Goal: Task Accomplishment & Management: Complete application form

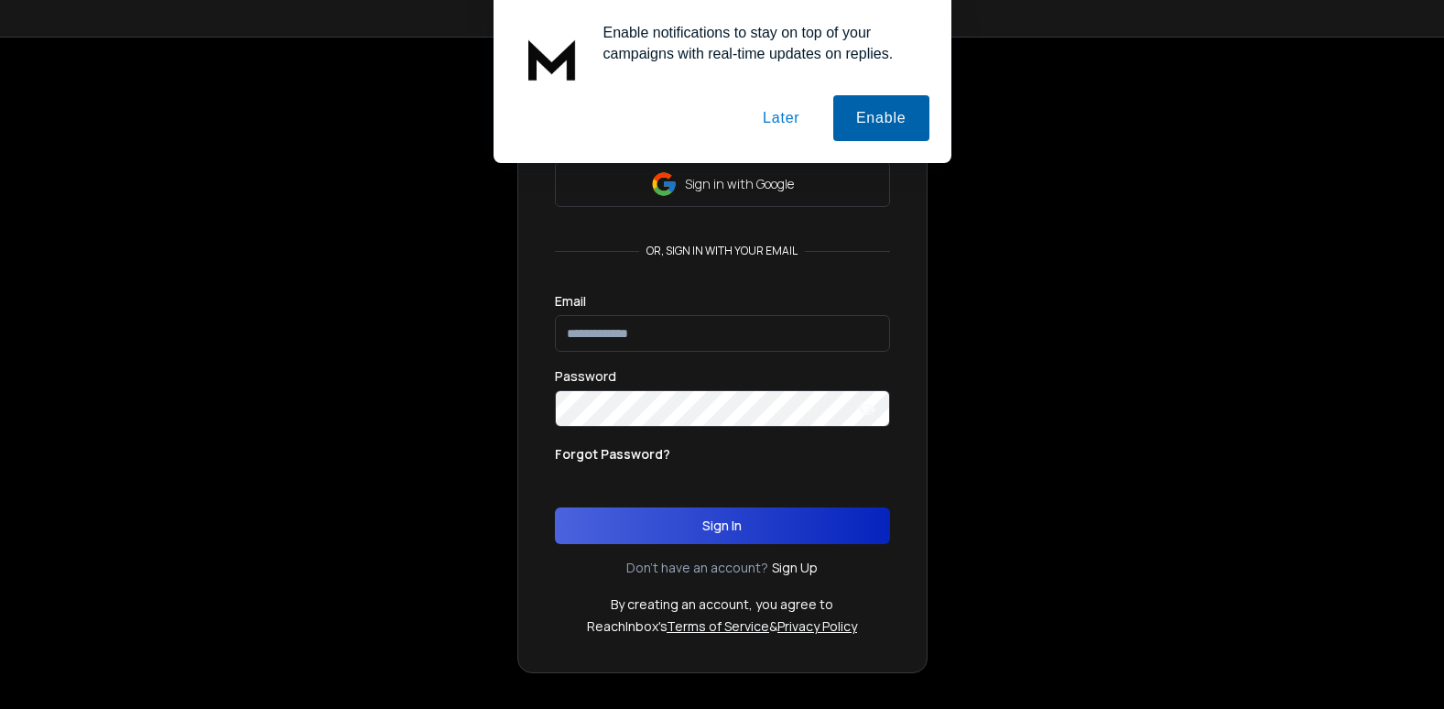
click at [888, 116] on button "Enable" at bounding box center [881, 118] width 96 height 46
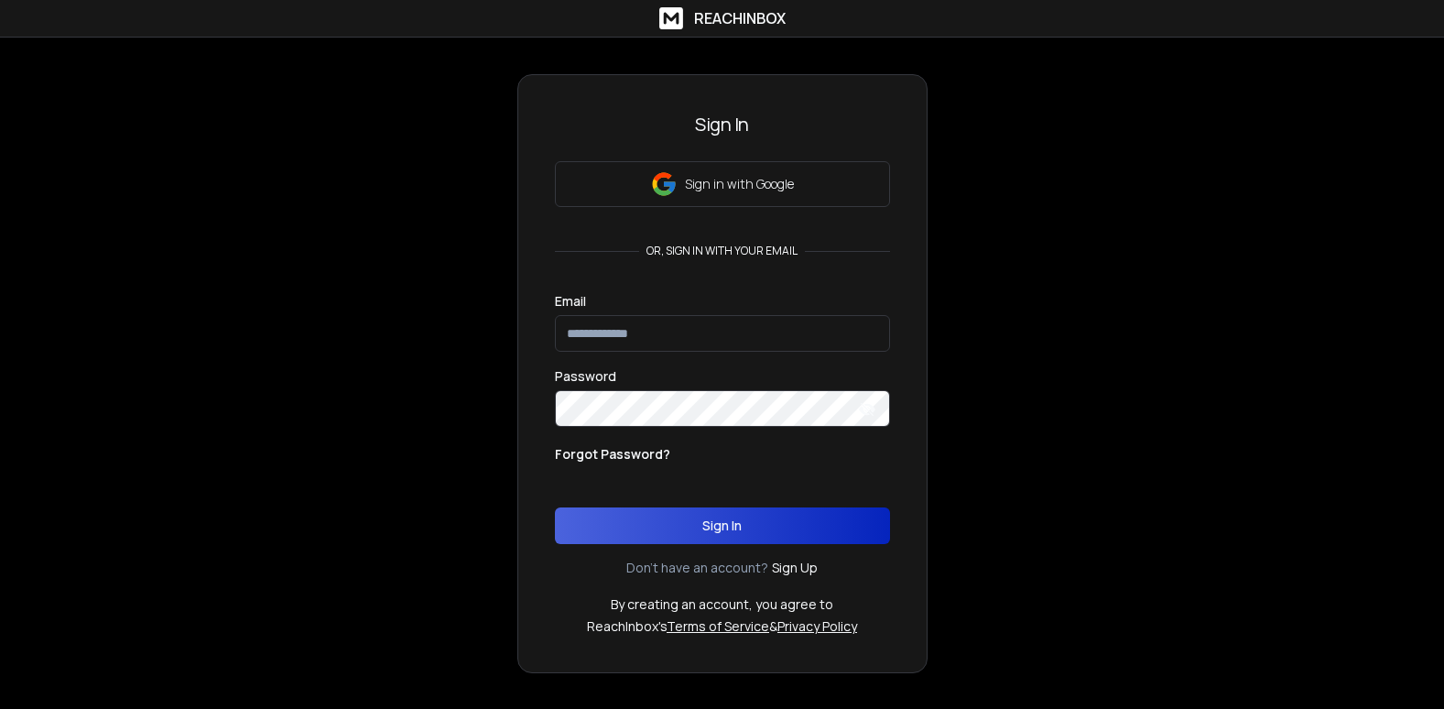
click at [713, 334] on input "email" at bounding box center [722, 333] width 335 height 37
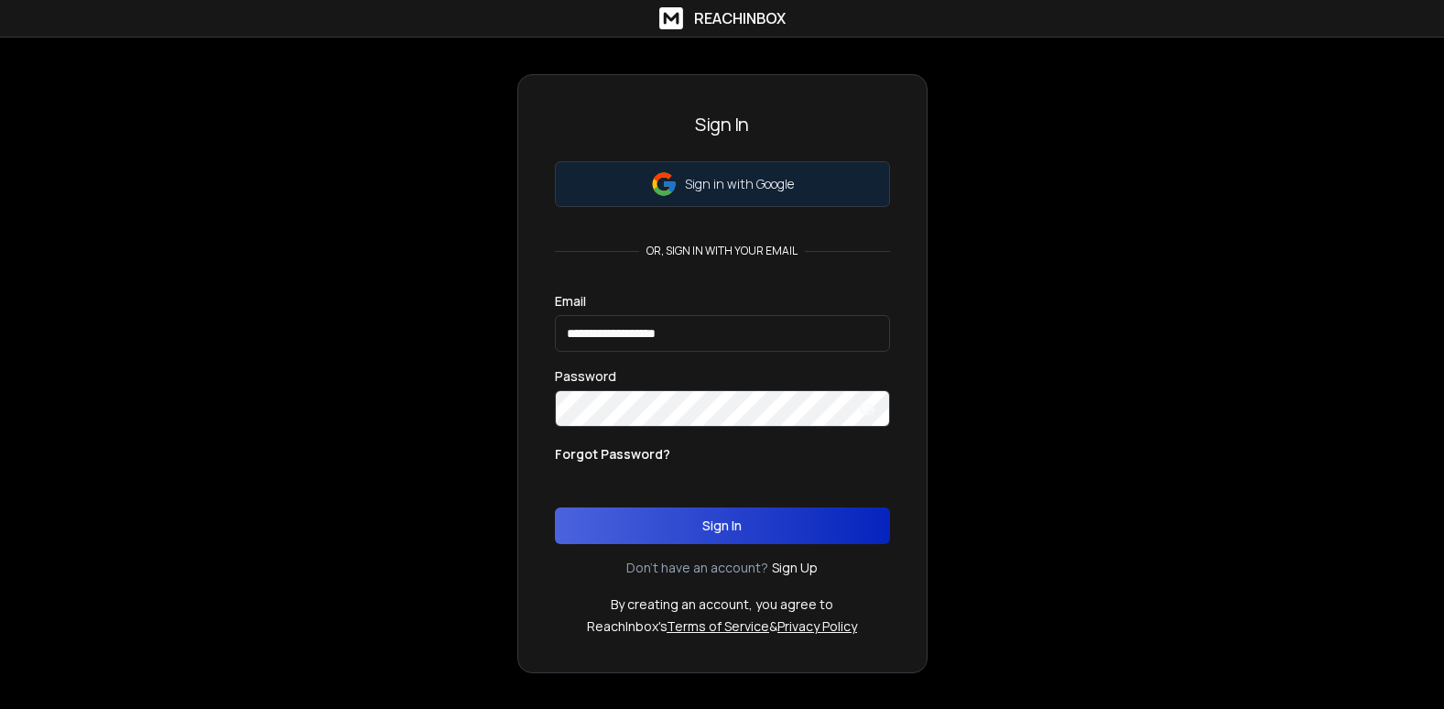
click at [555, 507] on button "Sign In" at bounding box center [722, 525] width 335 height 37
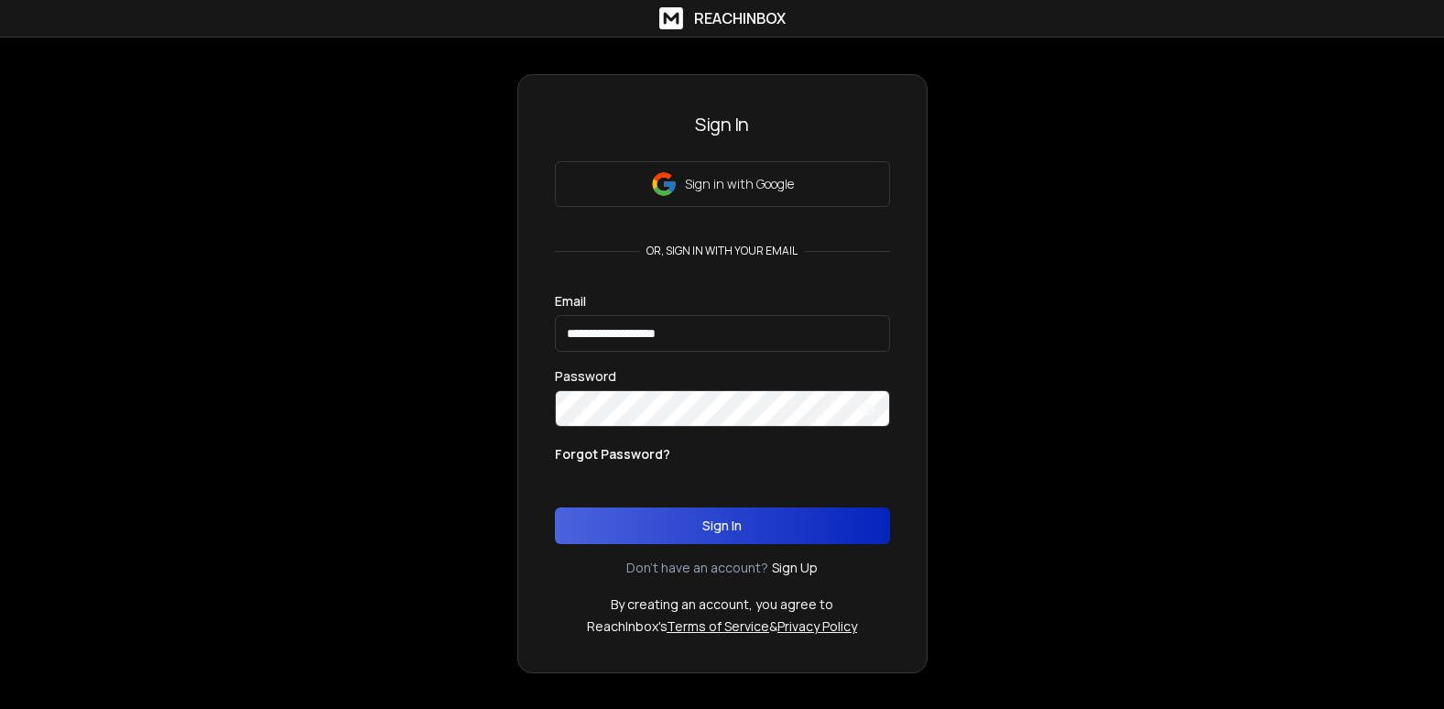
click at [555, 507] on button "Sign In" at bounding box center [722, 525] width 335 height 37
click at [575, 335] on input "**********" at bounding box center [722, 333] width 335 height 37
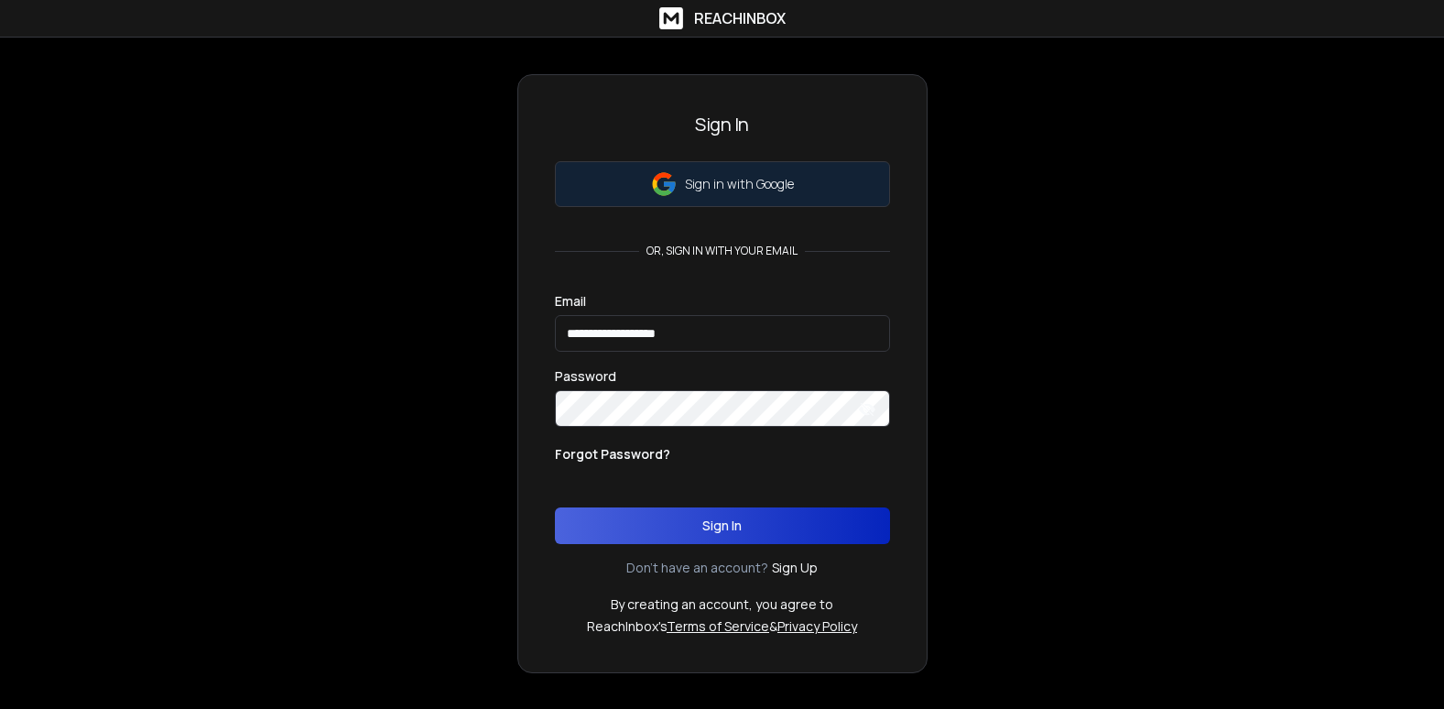
type input "**********"
click at [775, 186] on p "Sign in with Google" at bounding box center [739, 184] width 109 height 18
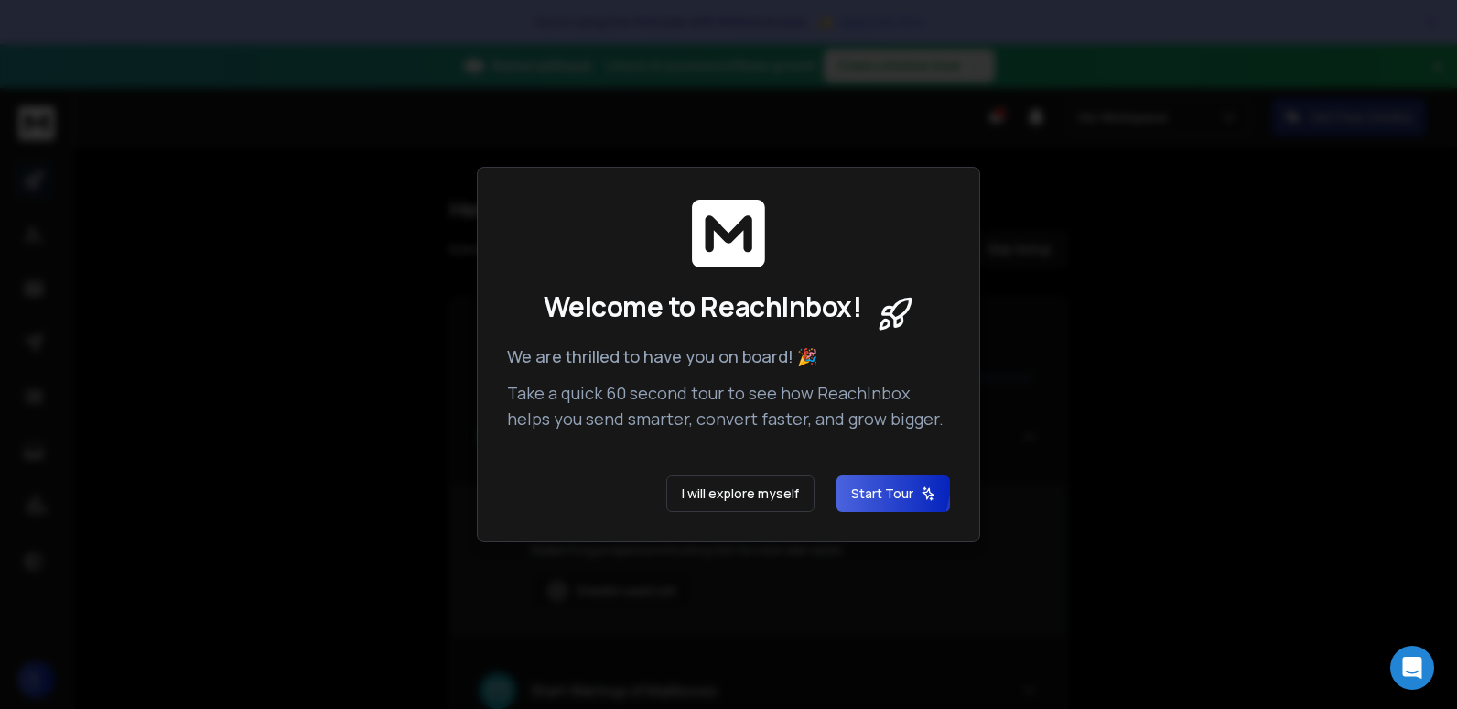
click at [918, 489] on span "Start Tour" at bounding box center [893, 493] width 84 height 18
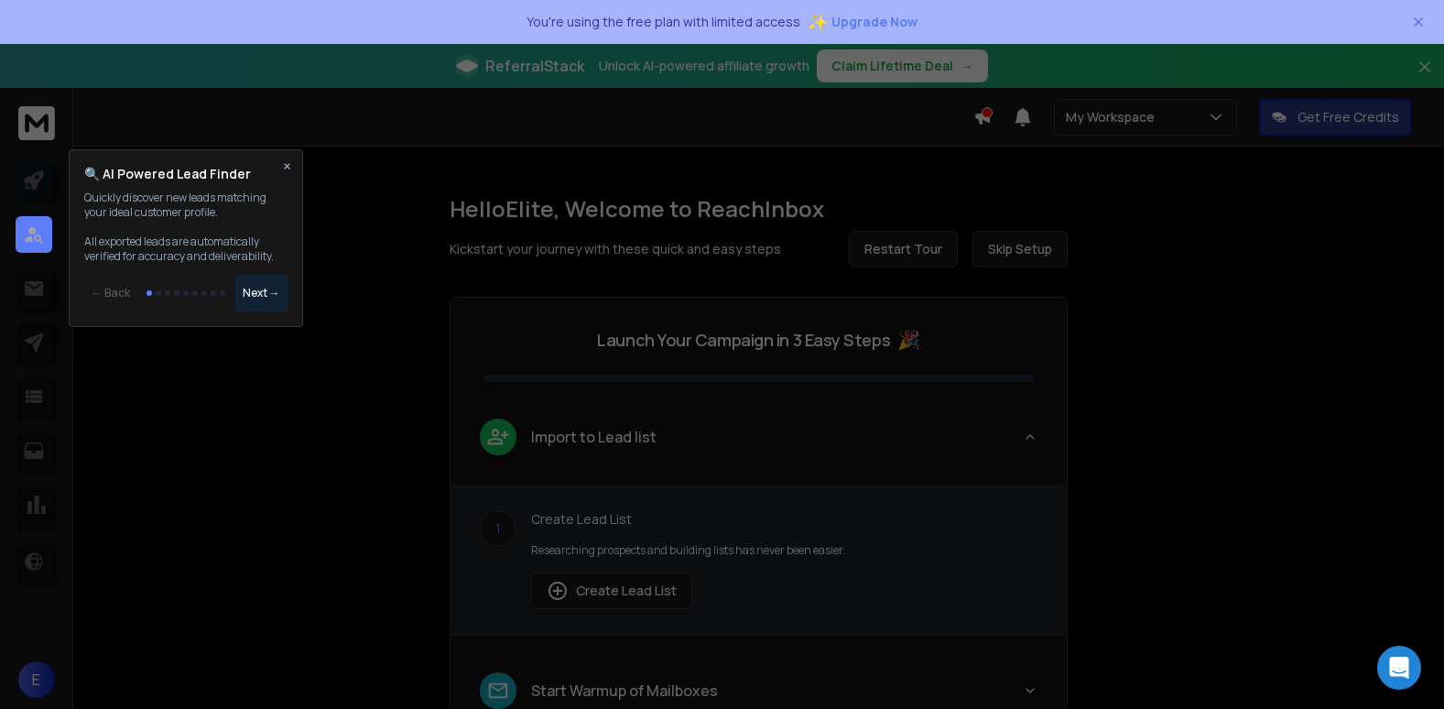
click at [262, 294] on button "Next →" at bounding box center [261, 293] width 52 height 37
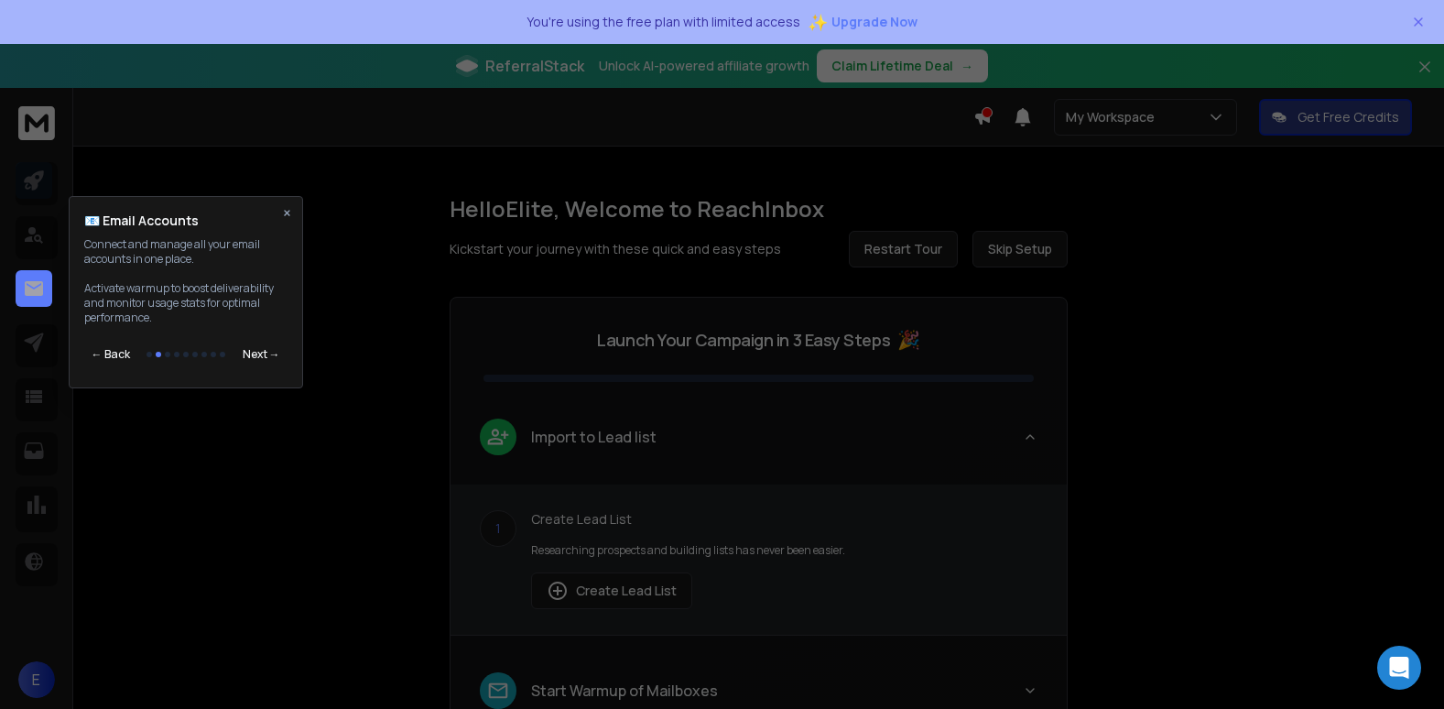
click at [233, 342] on div "← Back Next →" at bounding box center [185, 354] width 203 height 37
click at [291, 205] on div "📧 Email Accounts × Connect and manage all your email accounts in one place. Act…" at bounding box center [186, 292] width 234 height 192
click at [286, 209] on button "×" at bounding box center [287, 212] width 8 height 16
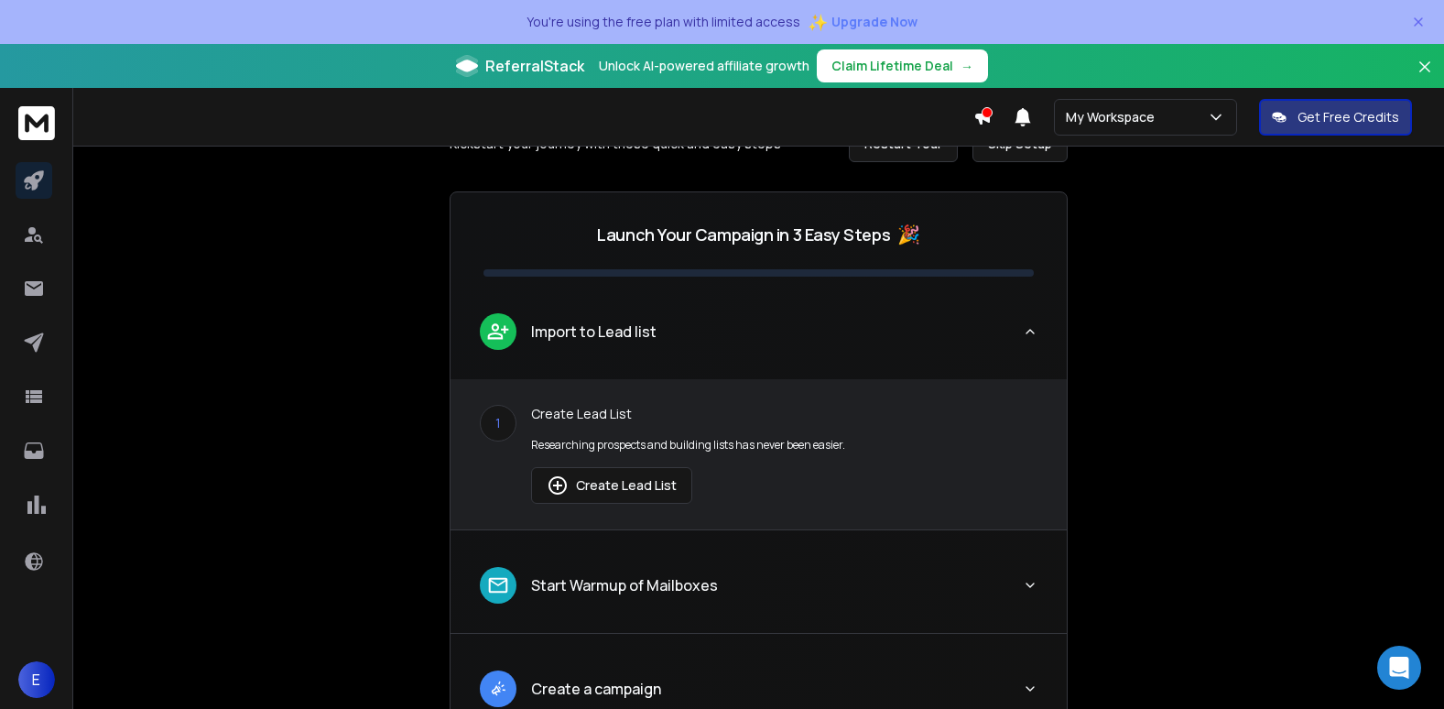
scroll to position [181, 0]
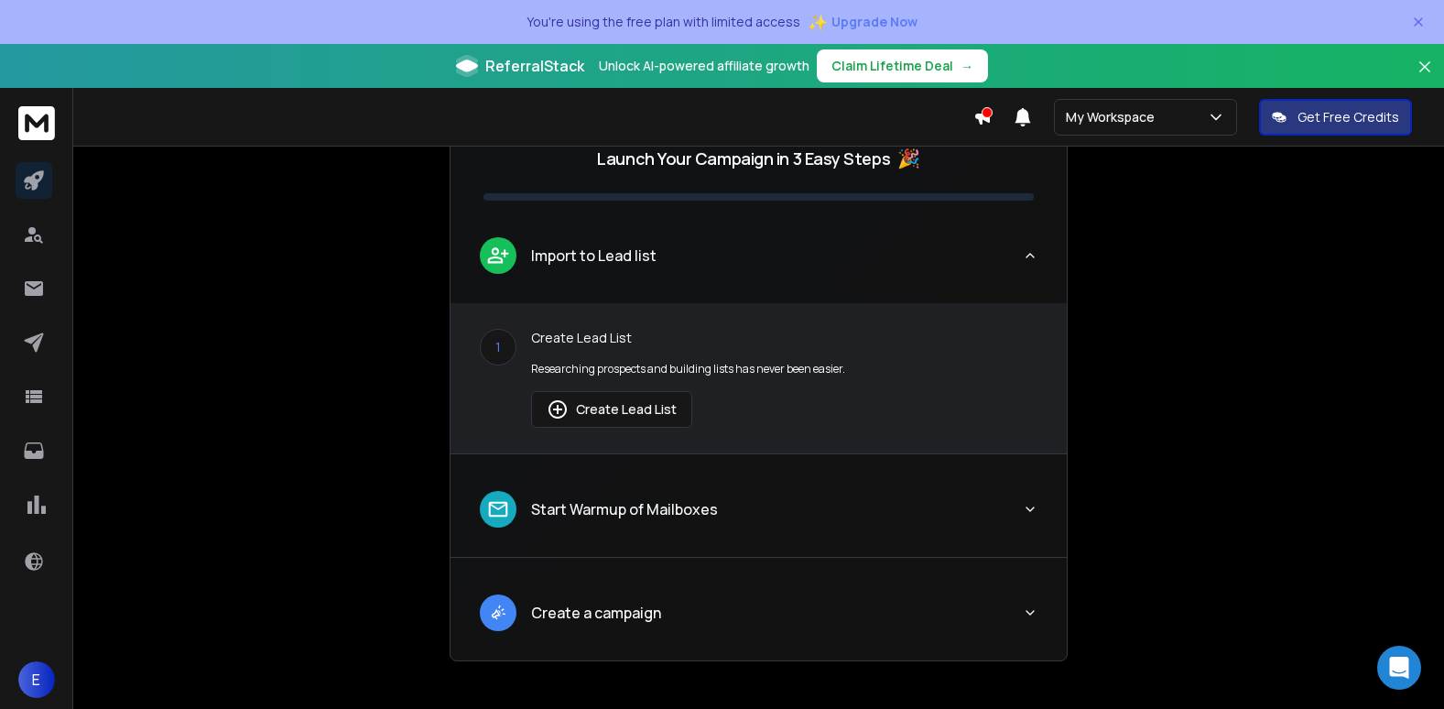
click at [706, 263] on button "Import to Lead list" at bounding box center [758, 262] width 616 height 81
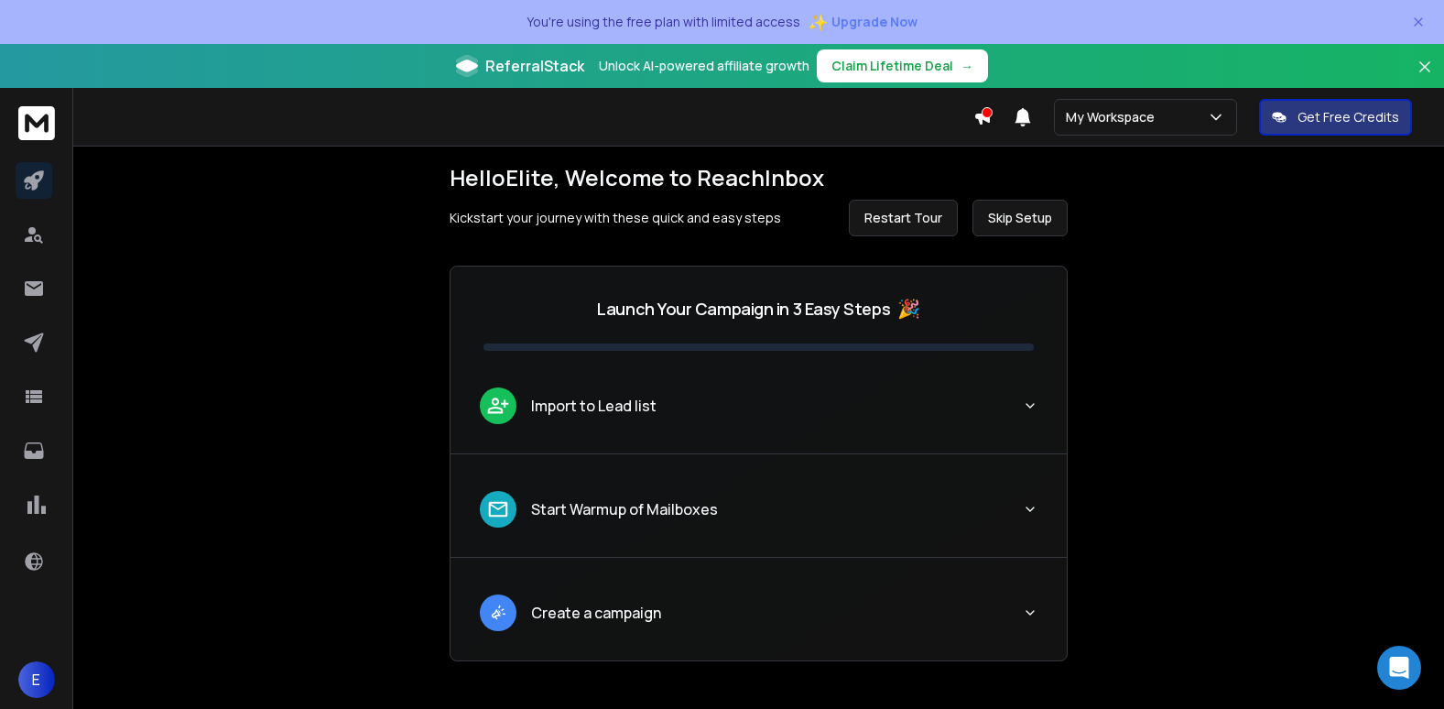
click at [498, 407] on img "button" at bounding box center [498, 405] width 24 height 23
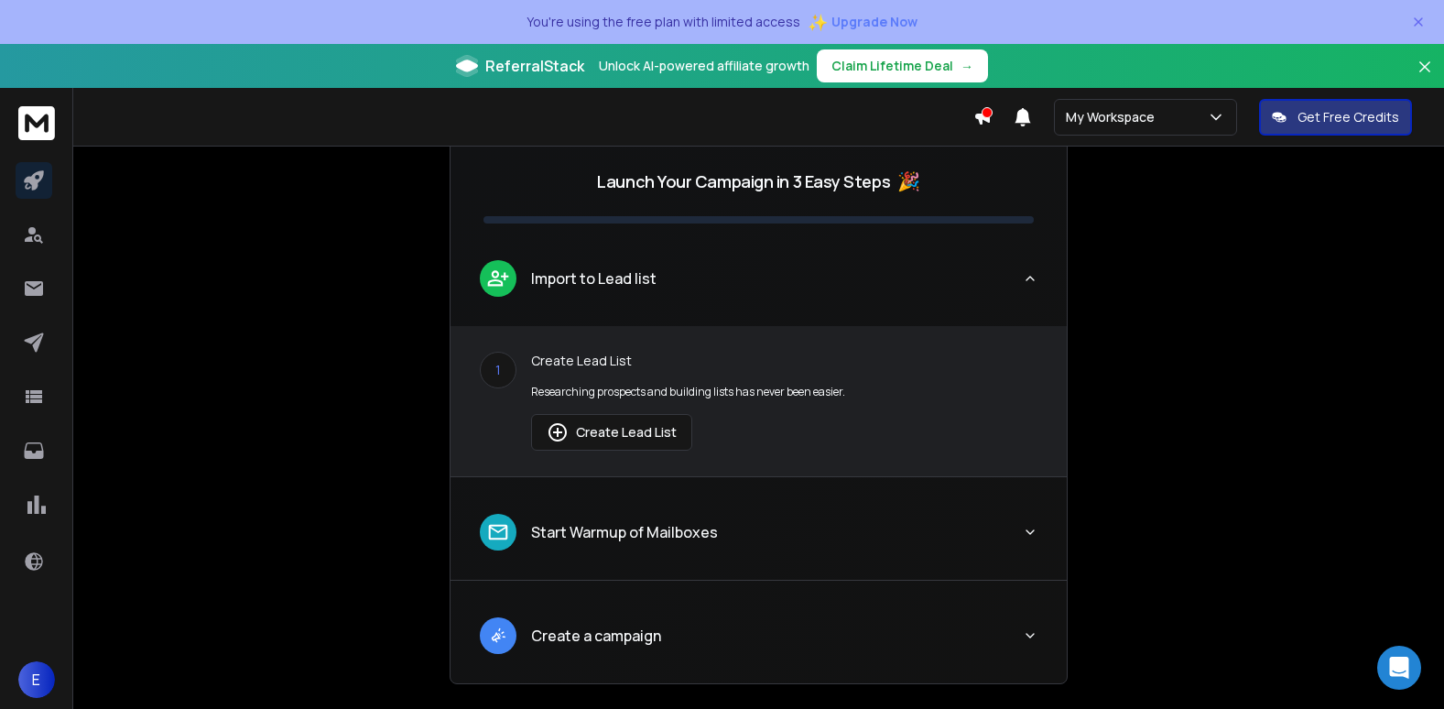
scroll to position [181, 0]
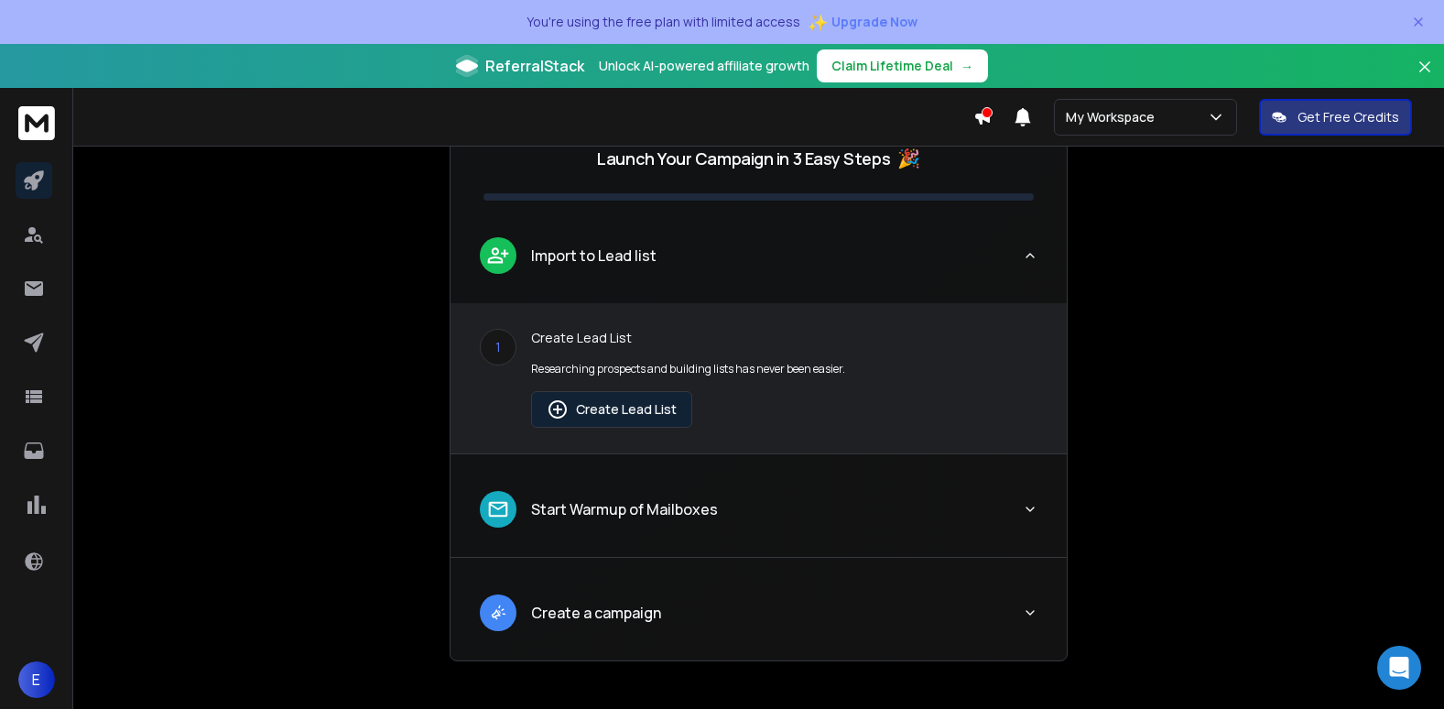
click at [651, 403] on button "Create Lead List" at bounding box center [611, 409] width 161 height 37
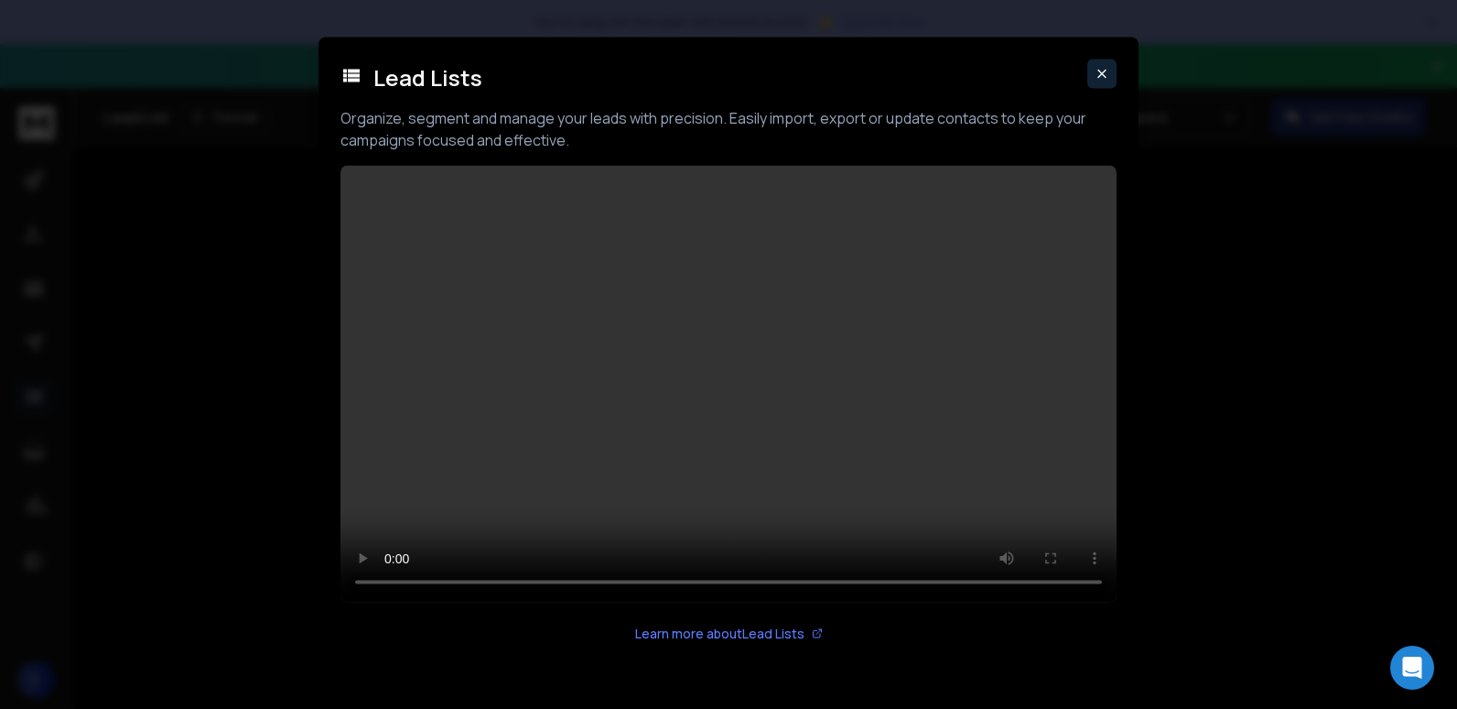
click at [1101, 72] on icon at bounding box center [1102, 73] width 7 height 7
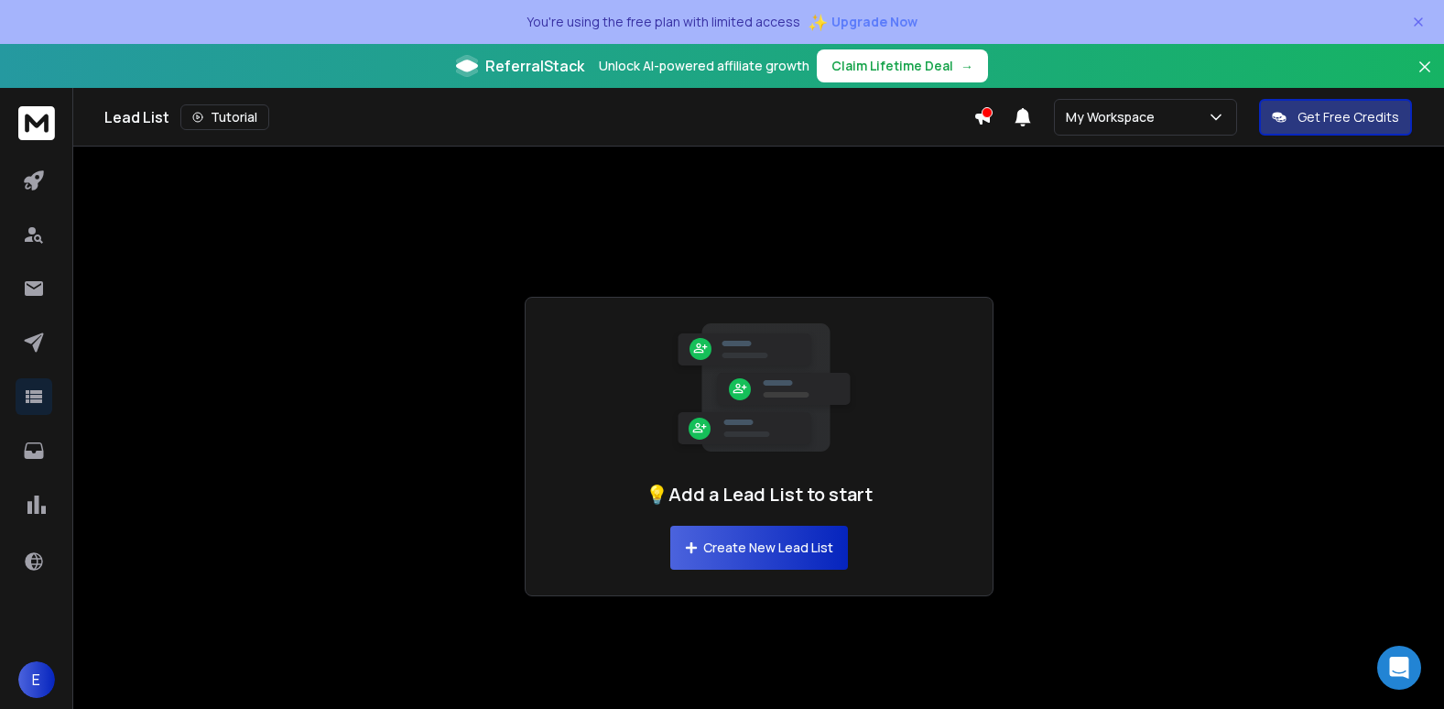
click at [768, 534] on button "Create New Lead List" at bounding box center [759, 547] width 178 height 44
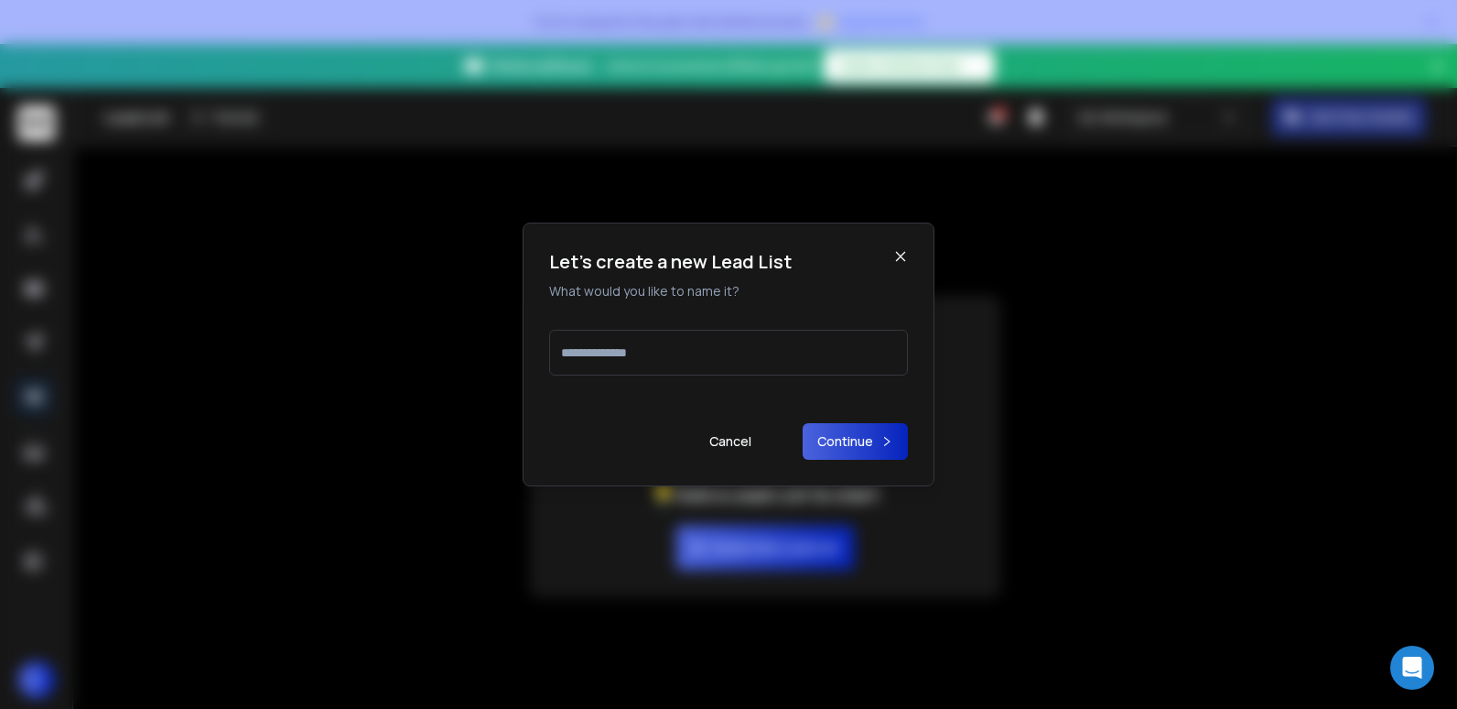
click at [658, 349] on input at bounding box center [728, 353] width 359 height 46
type input "**********"
click at [838, 442] on button "Continue" at bounding box center [855, 441] width 105 height 37
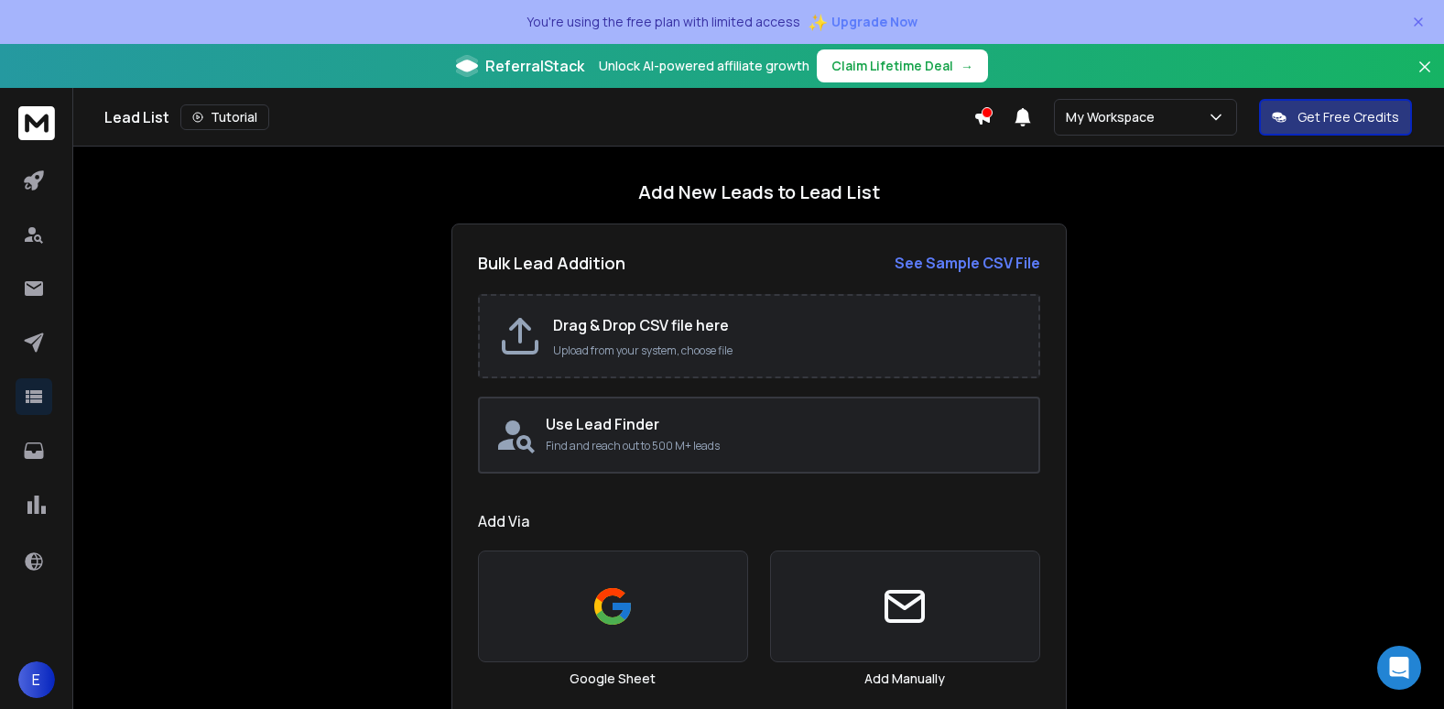
click at [686, 339] on div "Drag & Drop CSV file here Upload from your system, choose file" at bounding box center [786, 336] width 467 height 44
type input "**********"
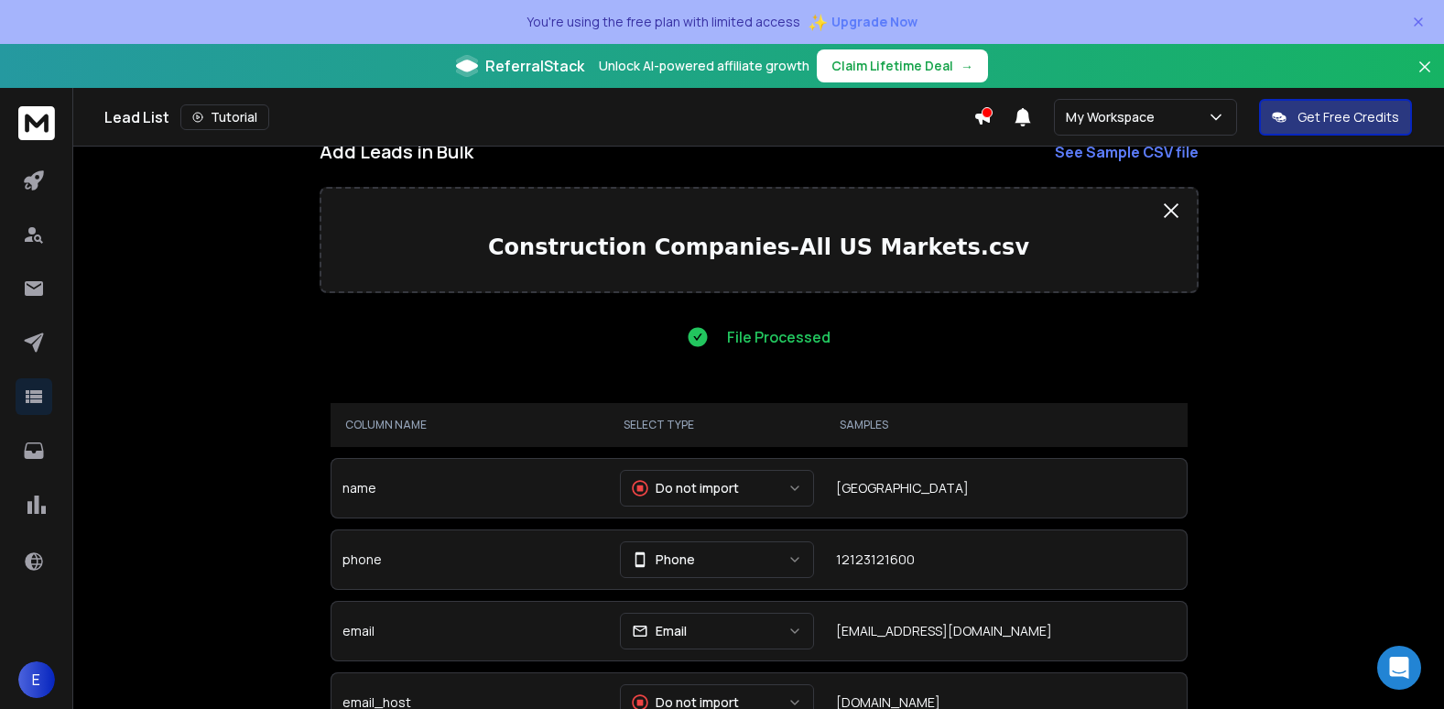
scroll to position [275, 0]
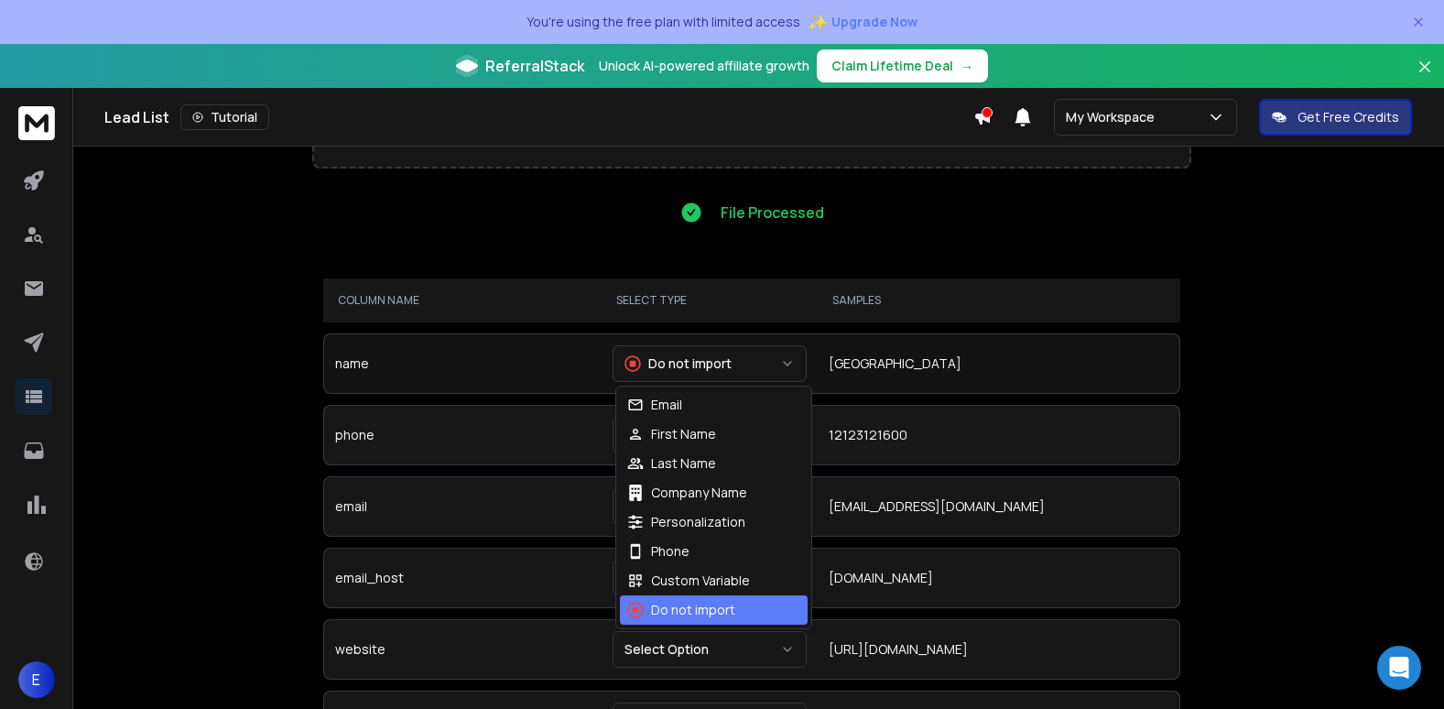
click at [769, 375] on button "Do not import" at bounding box center [709, 363] width 194 height 37
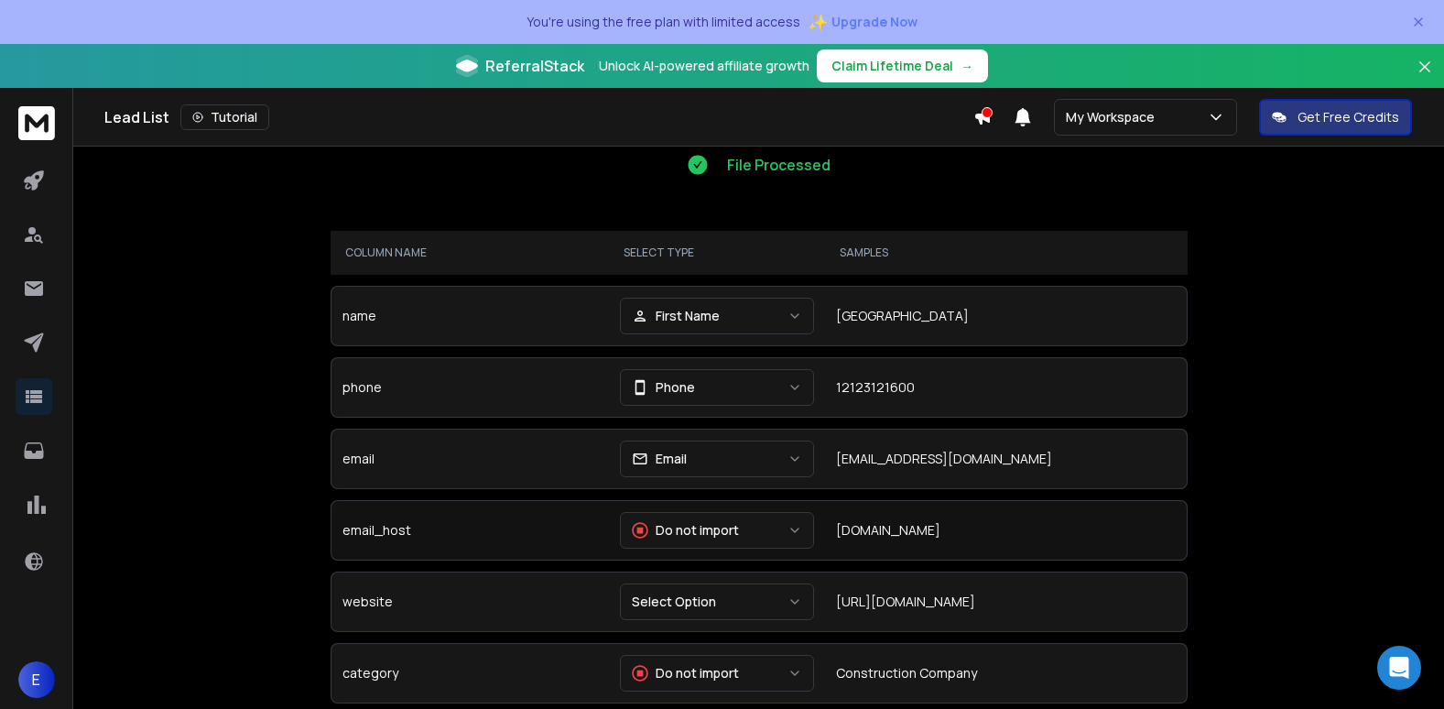
scroll to position [366, 0]
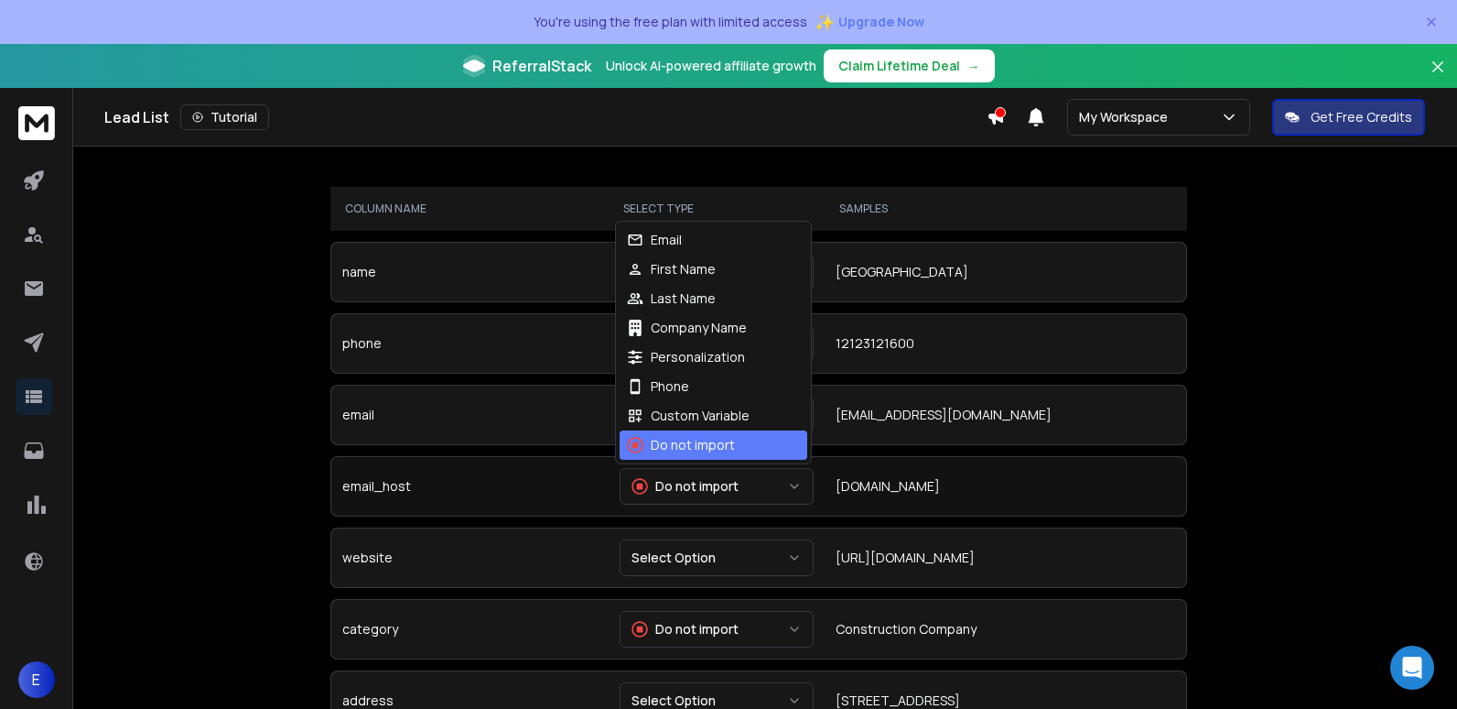
click at [709, 480] on div "Do not import" at bounding box center [685, 486] width 107 height 18
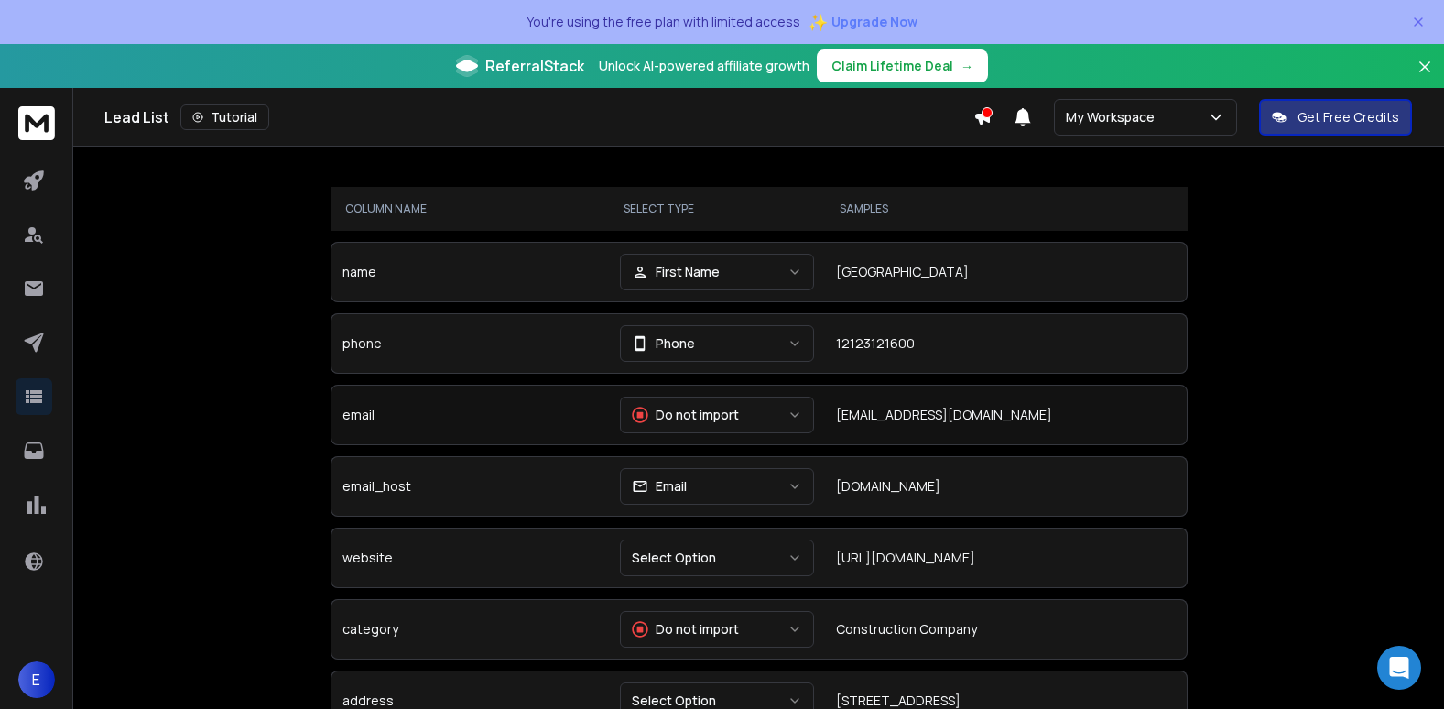
click at [733, 423] on button "Do not import" at bounding box center [717, 414] width 194 height 37
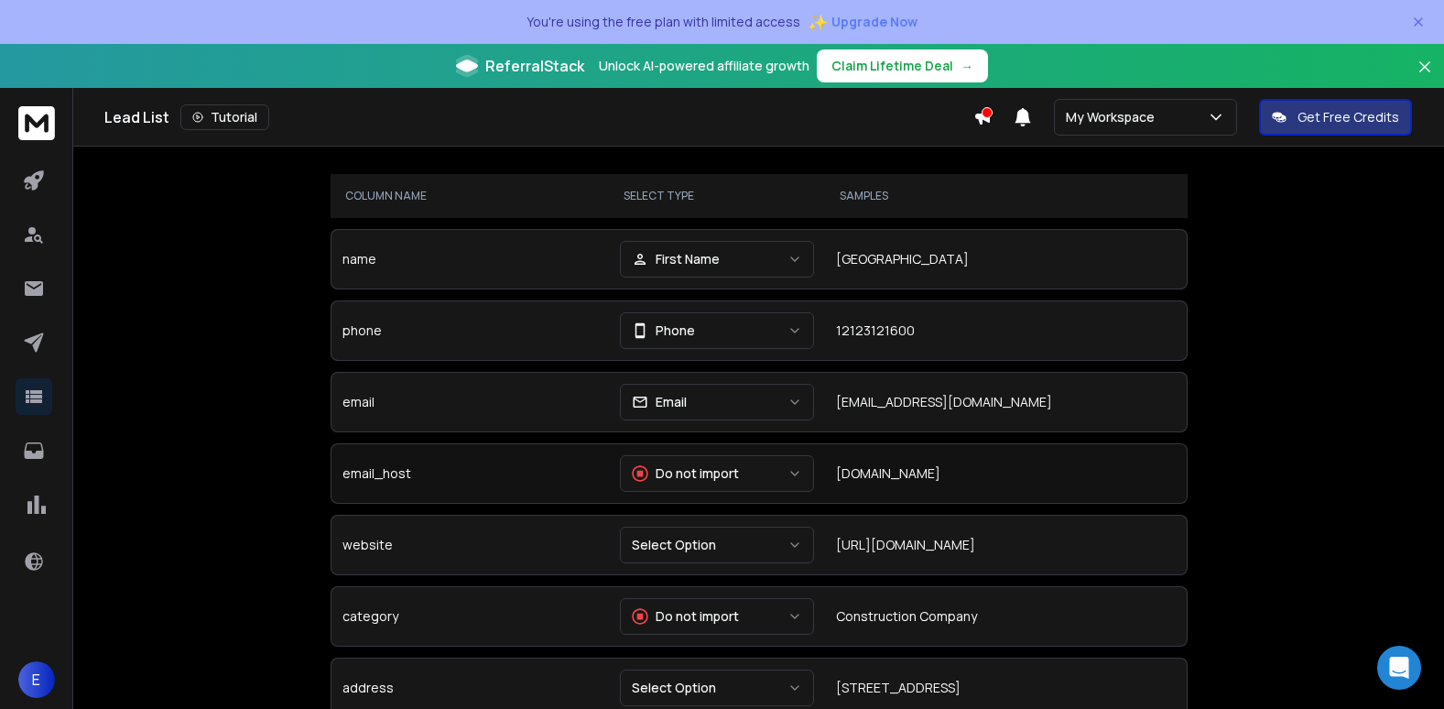
scroll to position [458, 0]
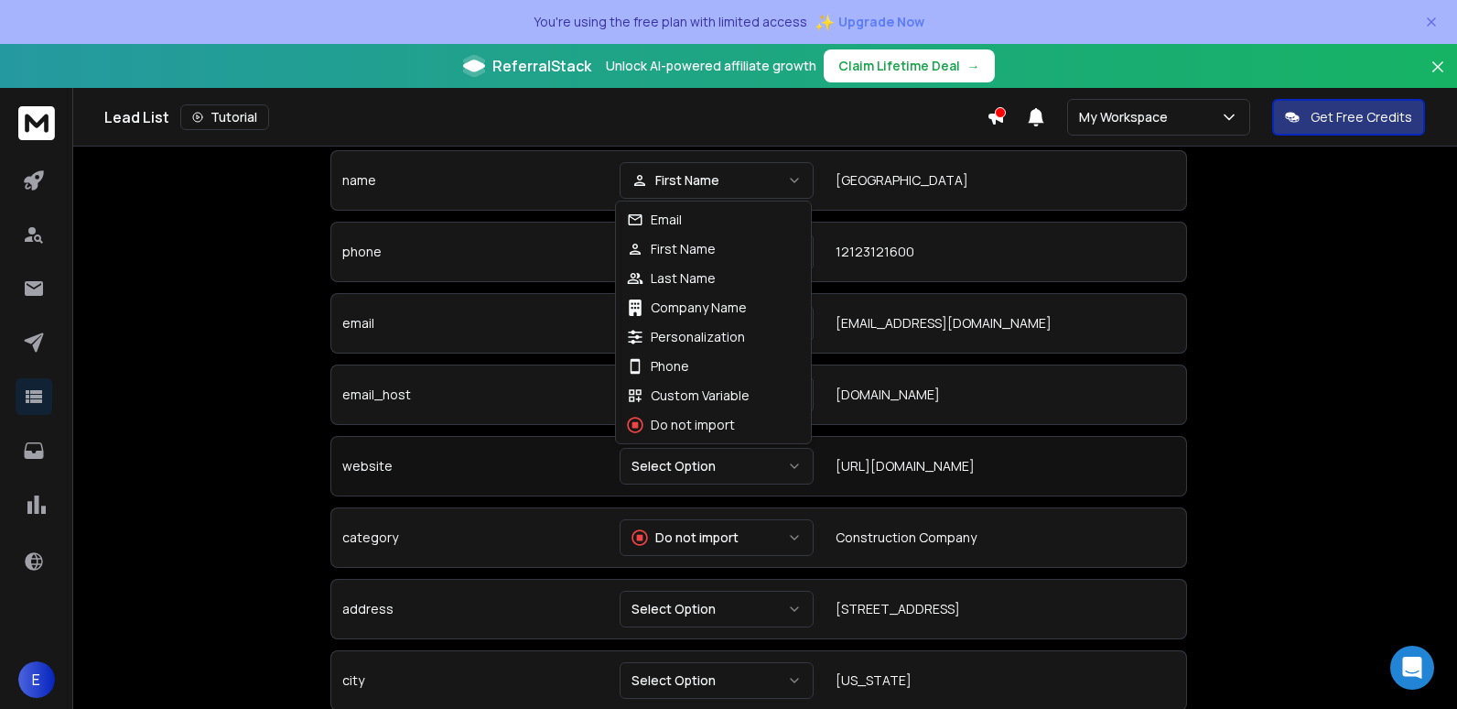
click at [720, 467] on button "Select Option" at bounding box center [717, 466] width 194 height 37
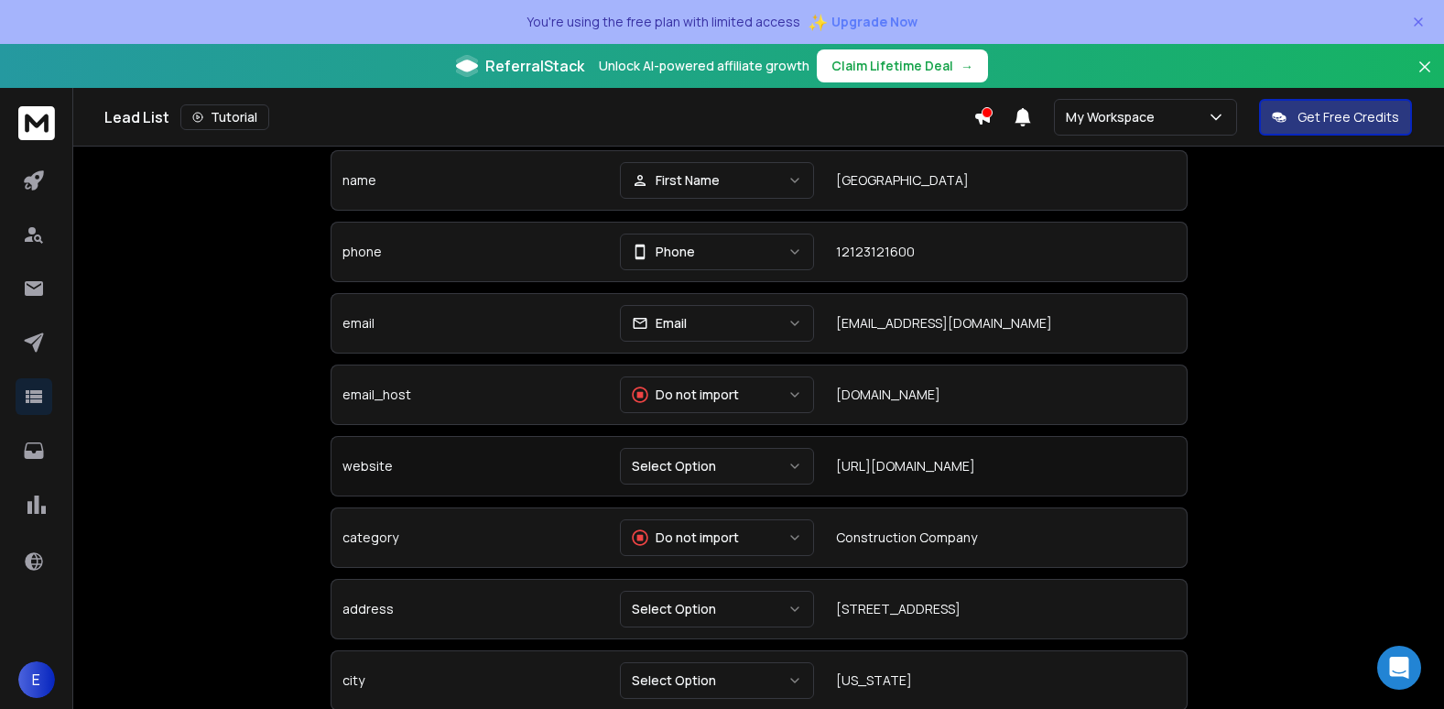
click at [720, 467] on button "Select Option" at bounding box center [717, 466] width 194 height 37
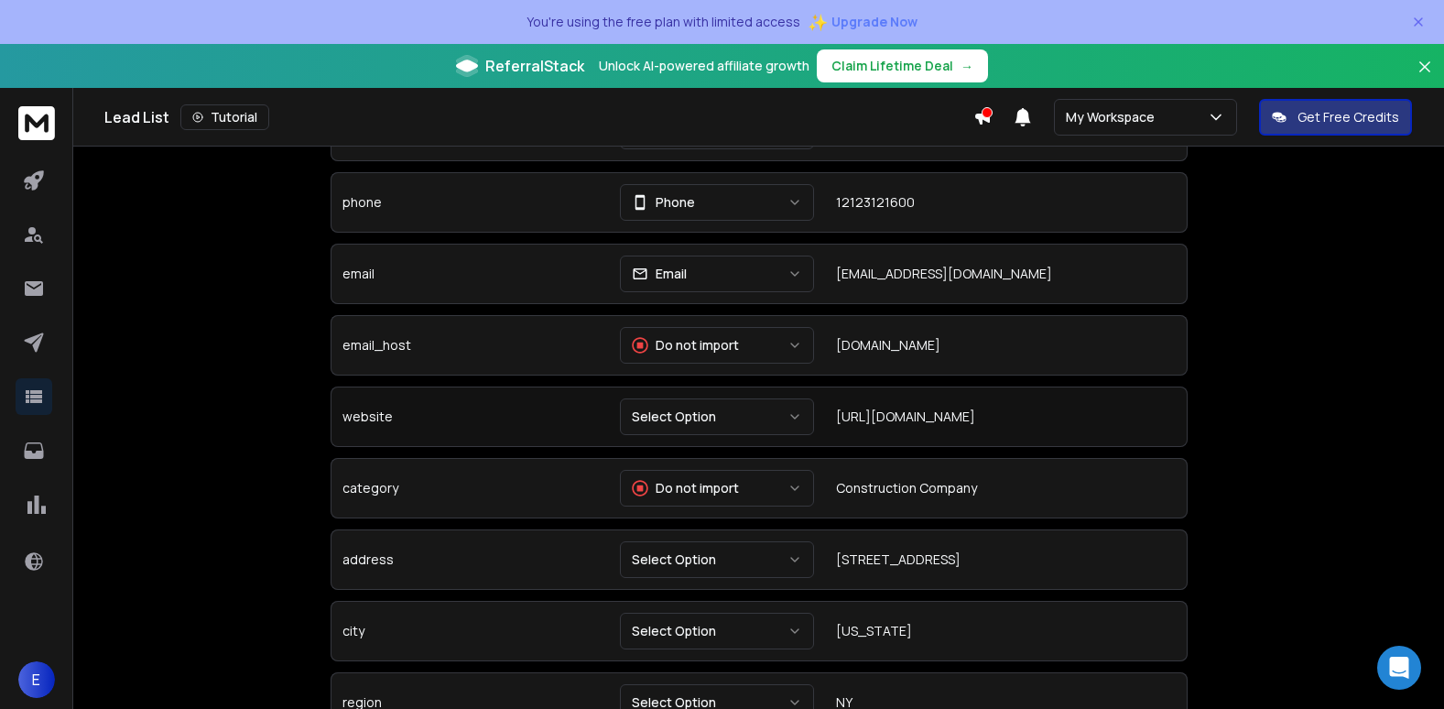
scroll to position [549, 0]
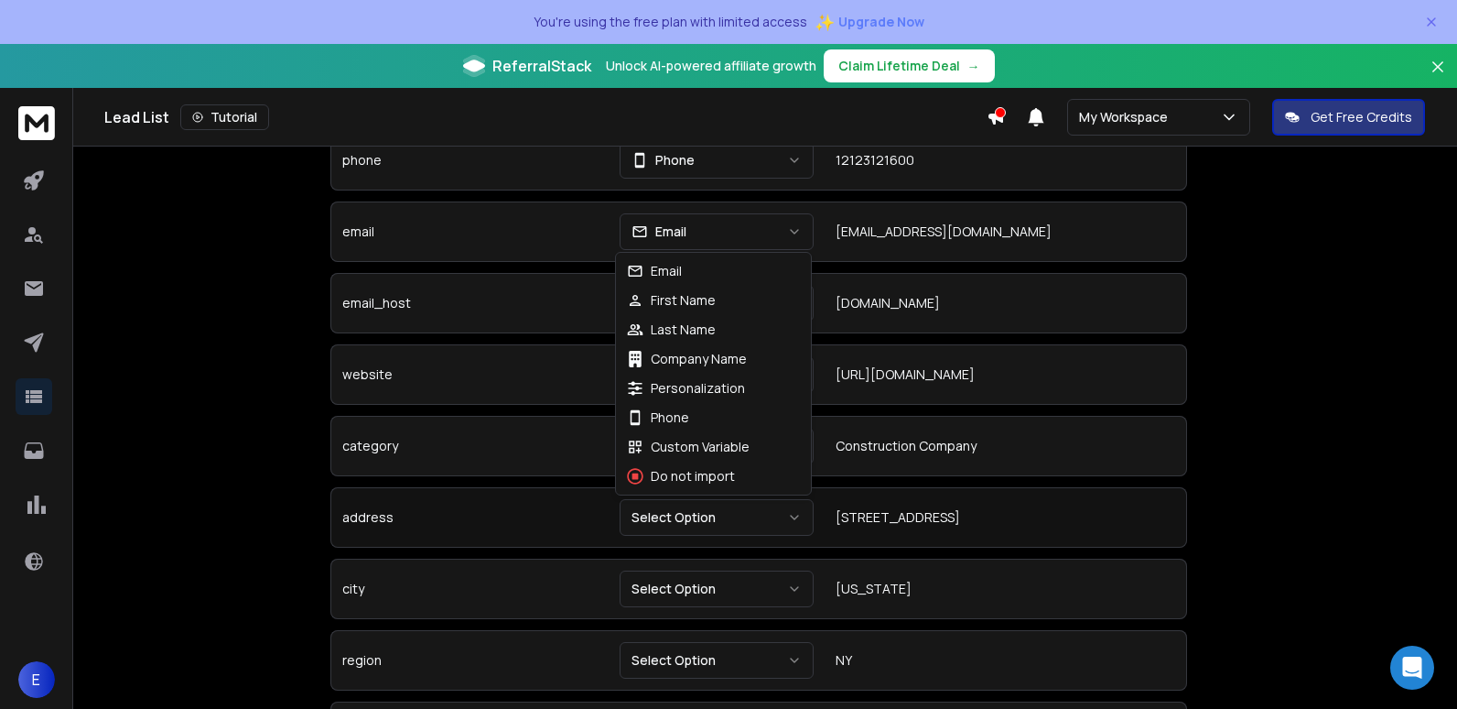
click at [731, 510] on button "Select Option" at bounding box center [717, 517] width 194 height 37
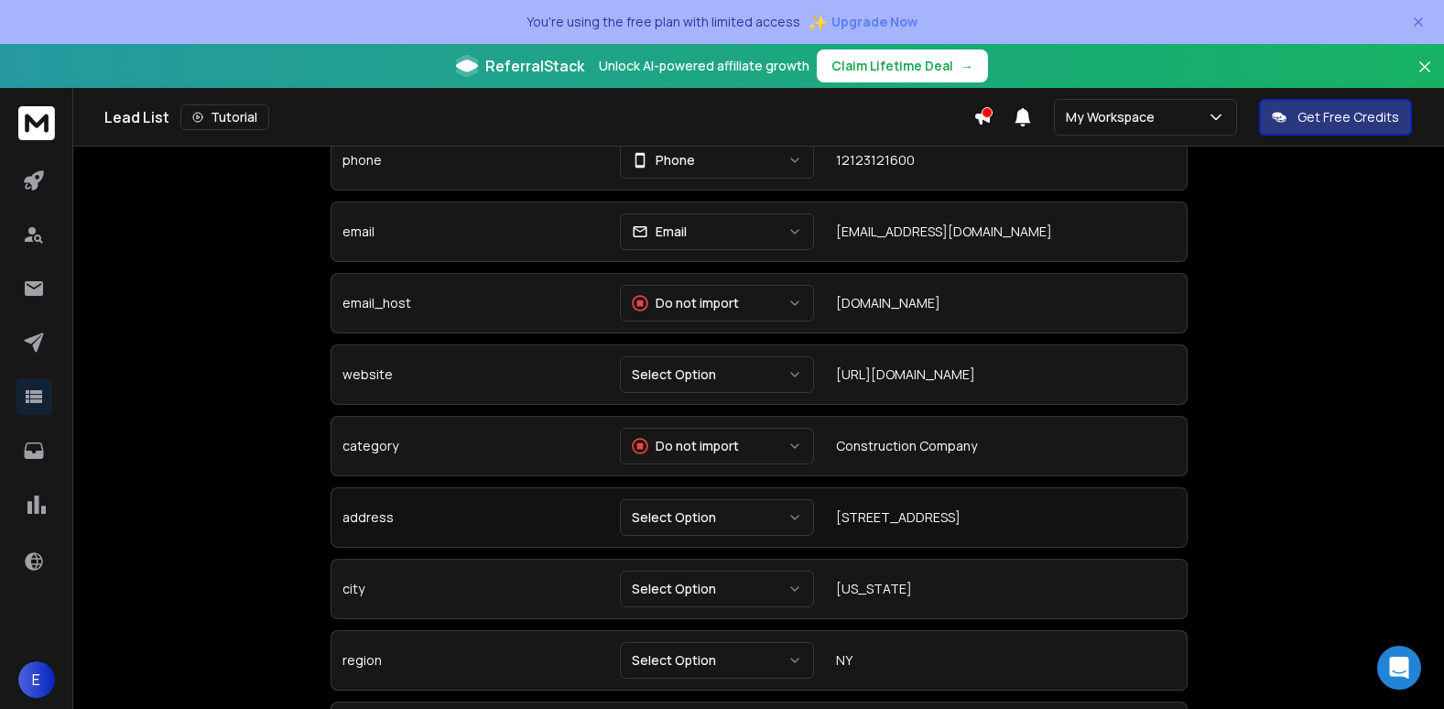
click at [731, 510] on button "Select Option" at bounding box center [717, 517] width 194 height 37
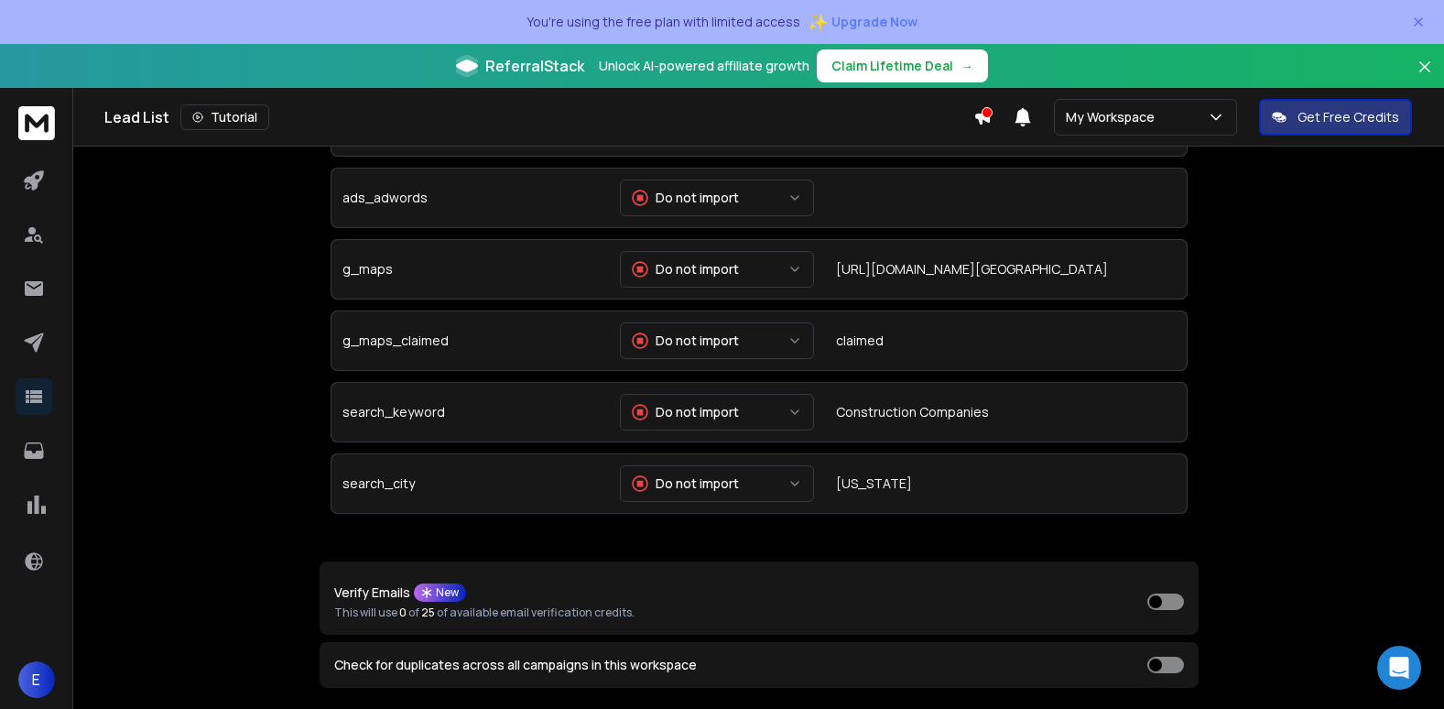
scroll to position [4072, 0]
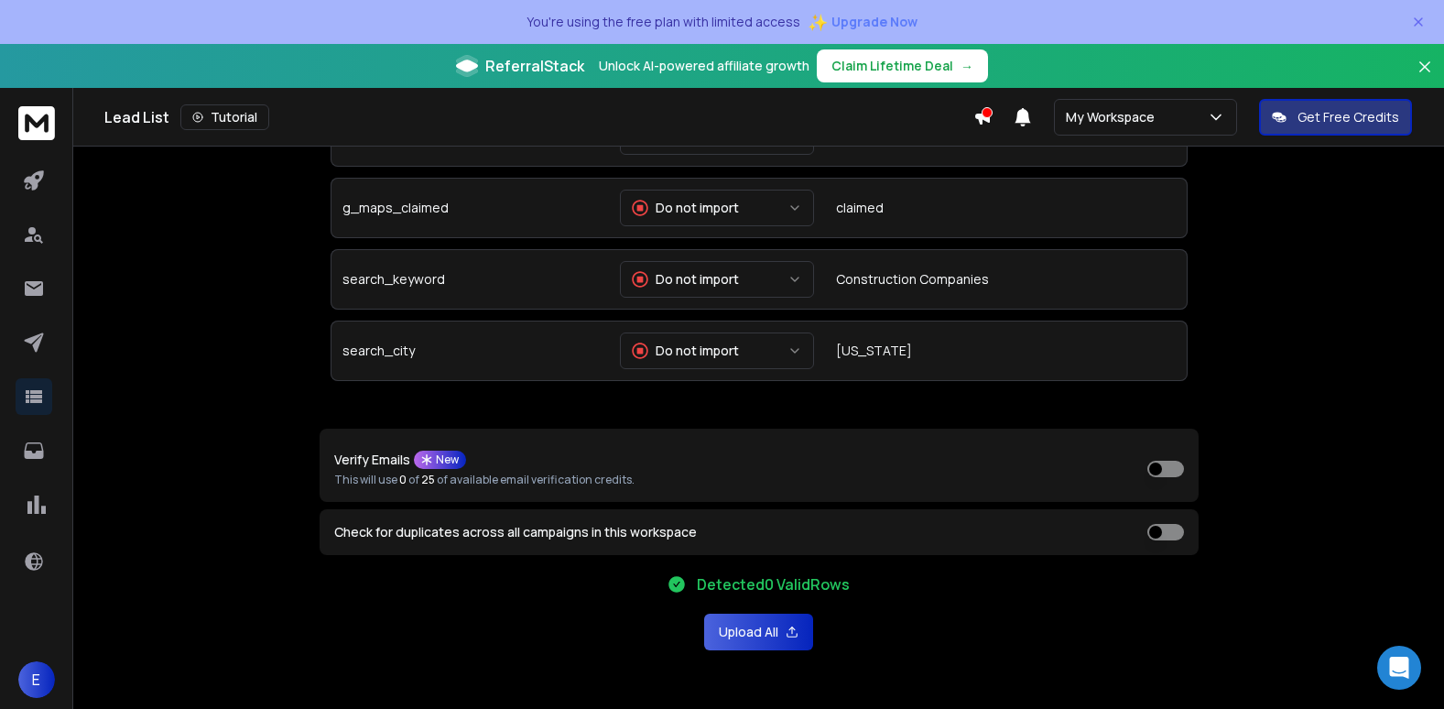
click at [784, 633] on button "Upload All" at bounding box center [758, 631] width 109 height 37
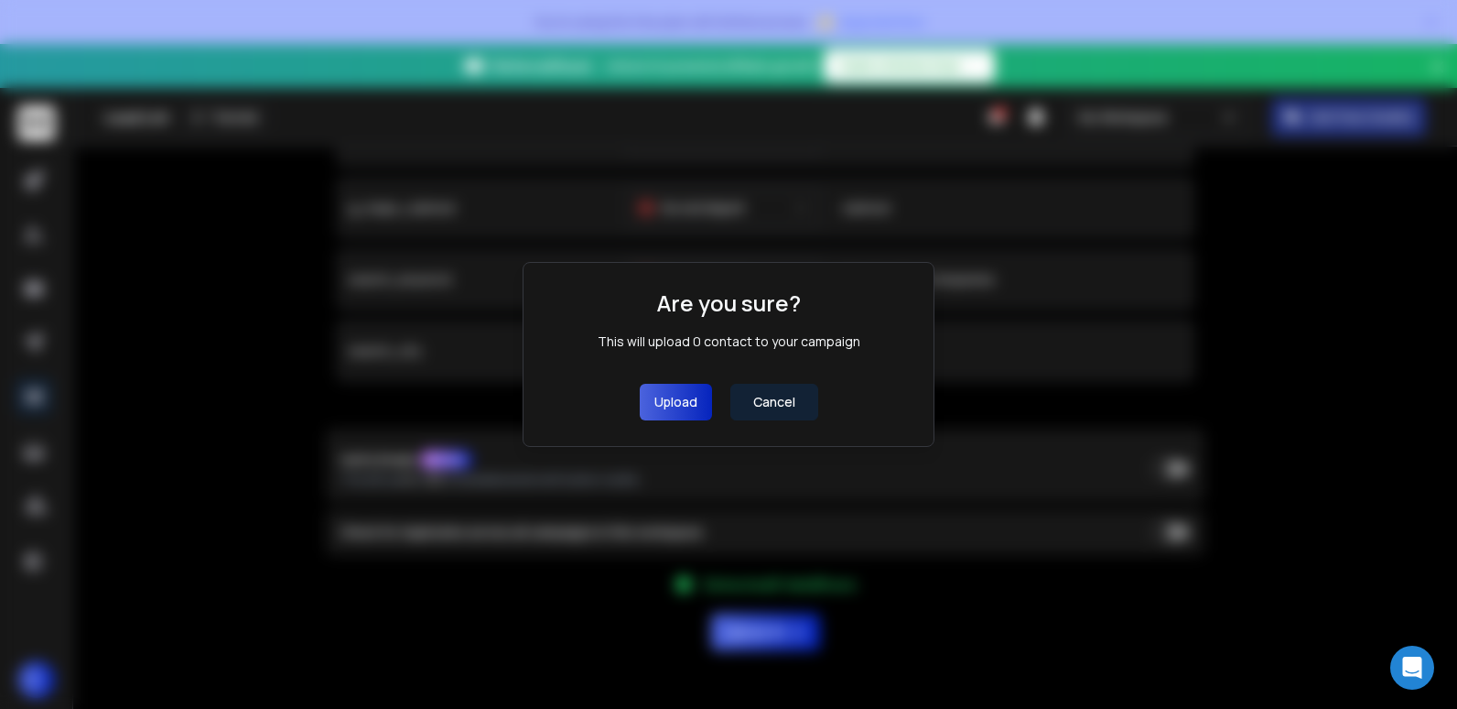
click at [664, 386] on button "Upload" at bounding box center [676, 402] width 72 height 37
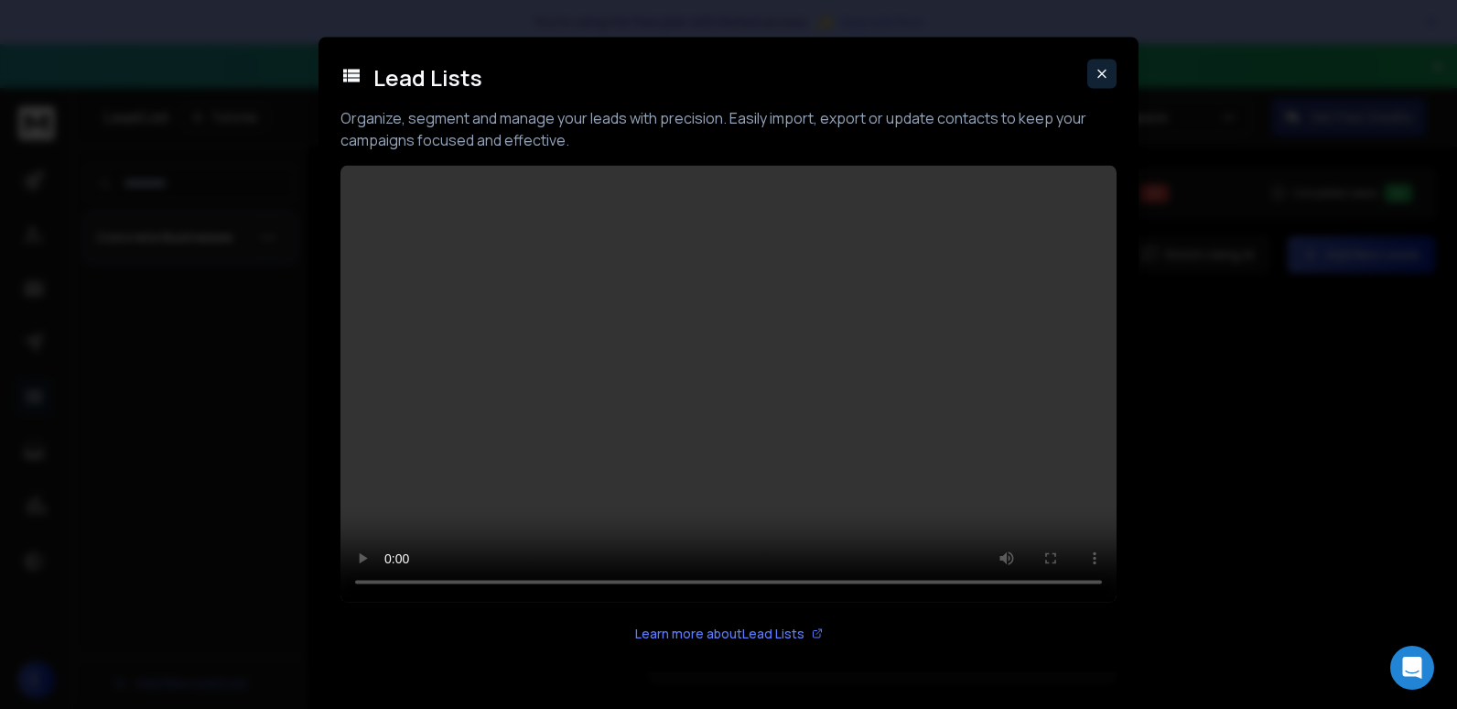
click at [1105, 79] on icon at bounding box center [1102, 74] width 15 height 15
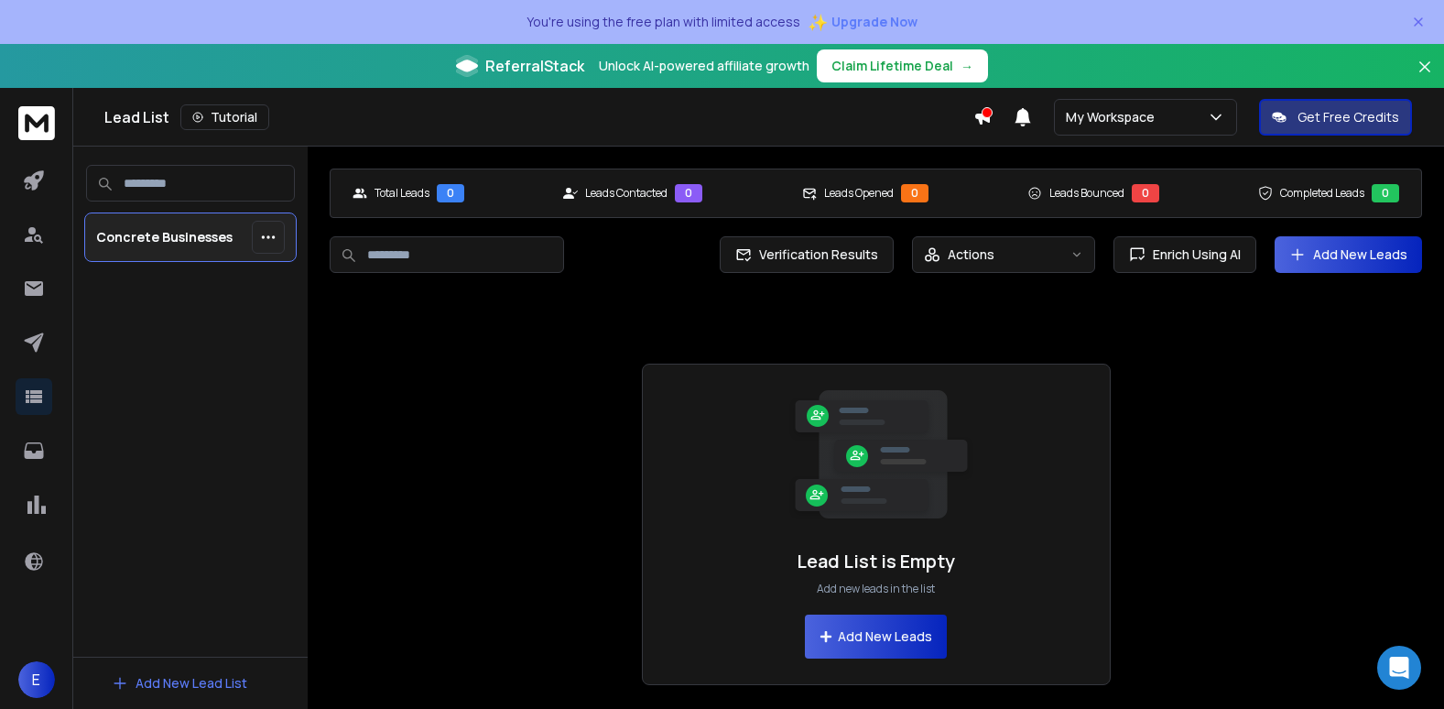
click at [193, 244] on p "Concrete Businesses" at bounding box center [164, 237] width 136 height 18
click at [153, 228] on p "Concrete Businesses" at bounding box center [164, 237] width 136 height 18
click at [1285, 192] on p "Completed Leads" at bounding box center [1322, 193] width 84 height 15
click at [222, 245] on div "Concrete Businesses" at bounding box center [190, 236] width 212 height 49
click at [258, 236] on button "button" at bounding box center [268, 237] width 33 height 33
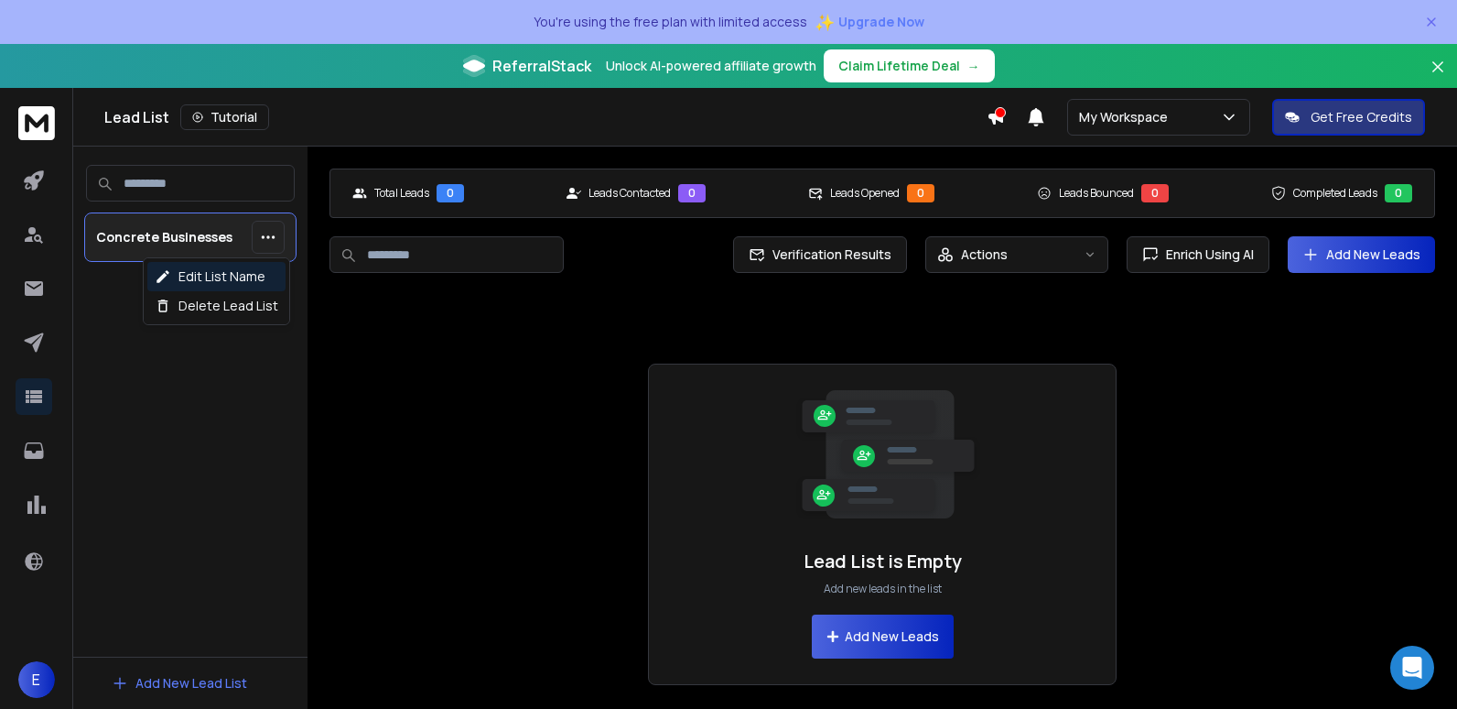
click at [256, 277] on p "Edit List Name" at bounding box center [222, 276] width 87 height 18
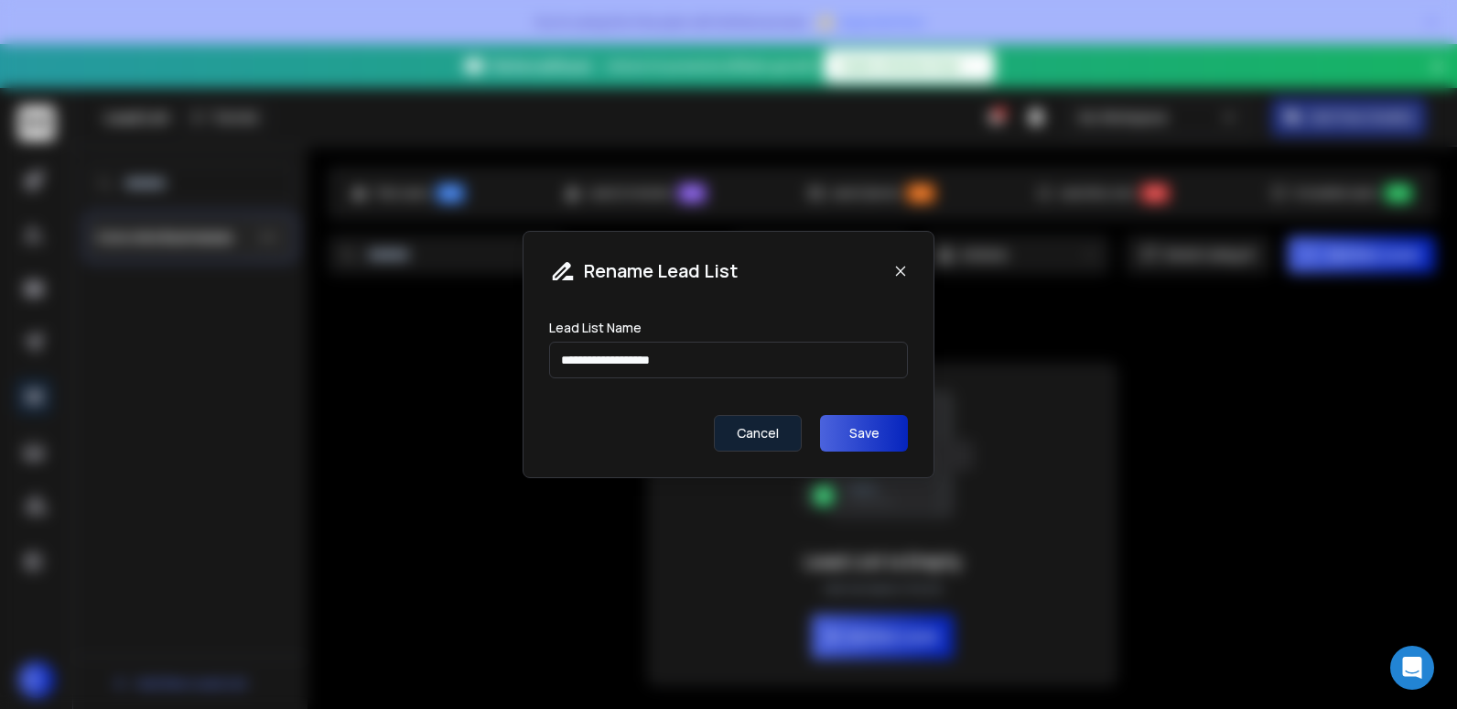
click at [775, 448] on p "Cancel" at bounding box center [758, 433] width 88 height 37
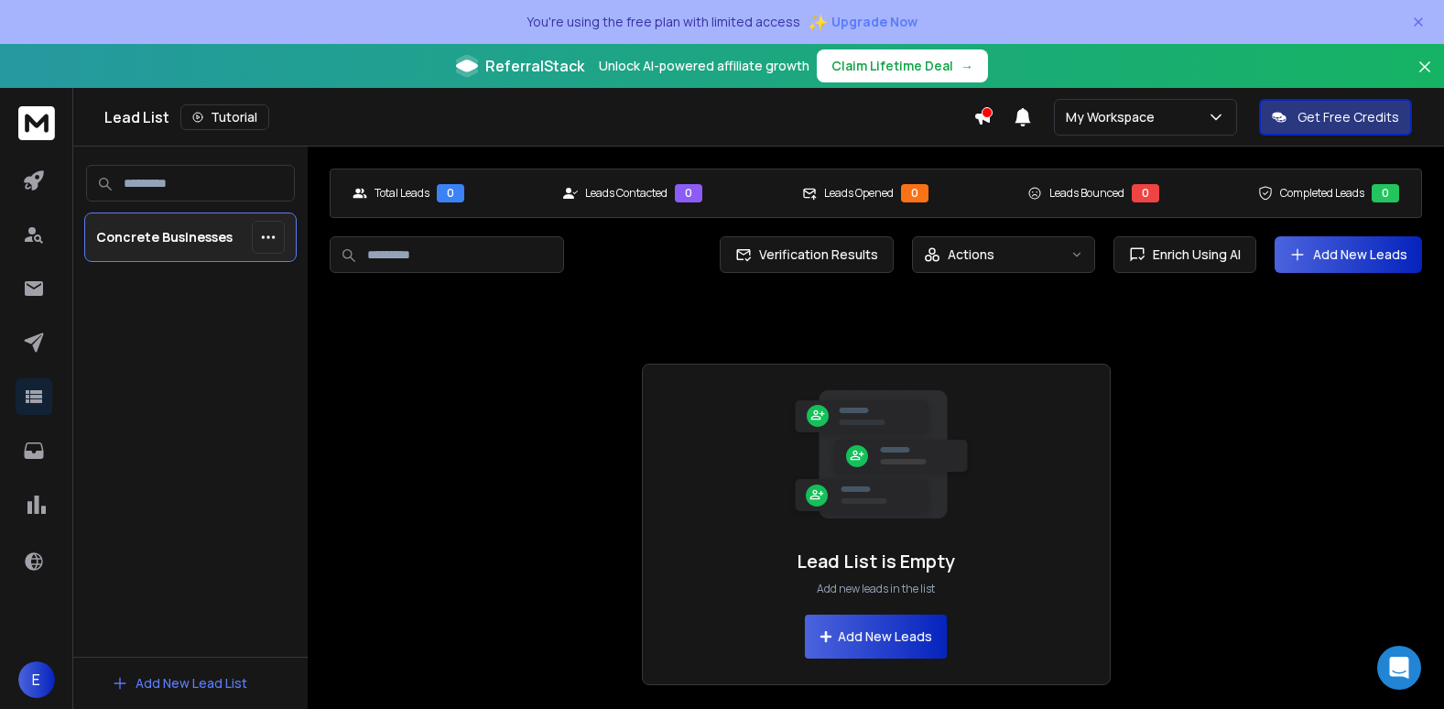
click at [857, 646] on button "Add New Leads" at bounding box center [876, 636] width 142 height 44
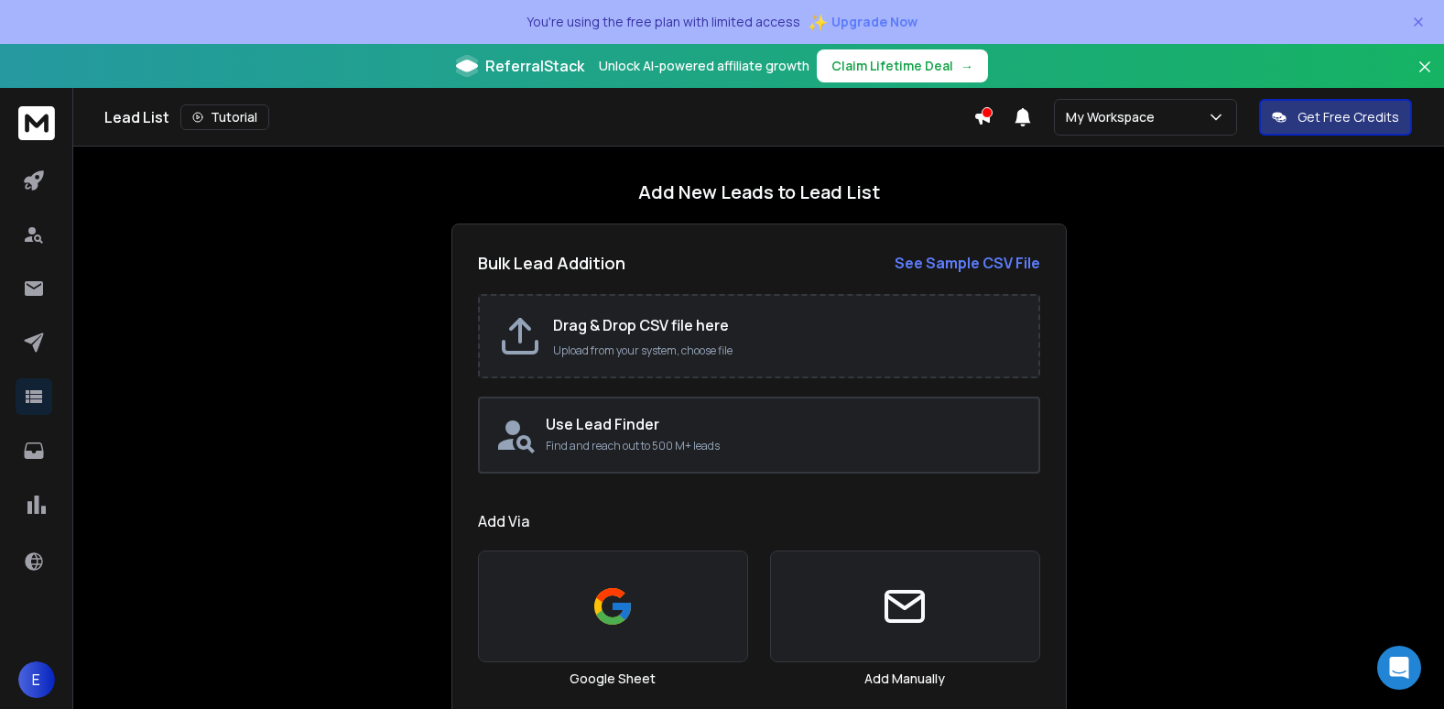
click at [687, 320] on h2 "Drag & Drop CSV file here" at bounding box center [786, 325] width 467 height 22
type input "**********"
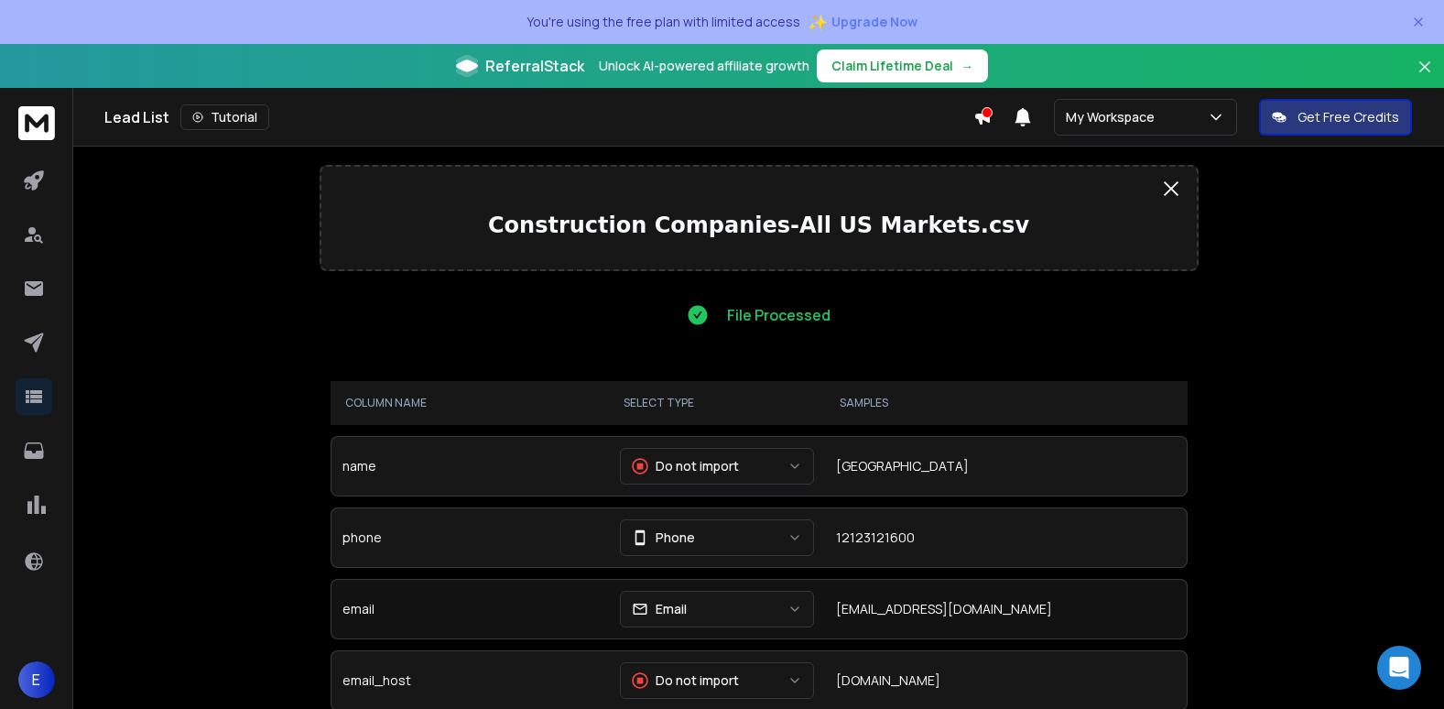
scroll to position [183, 0]
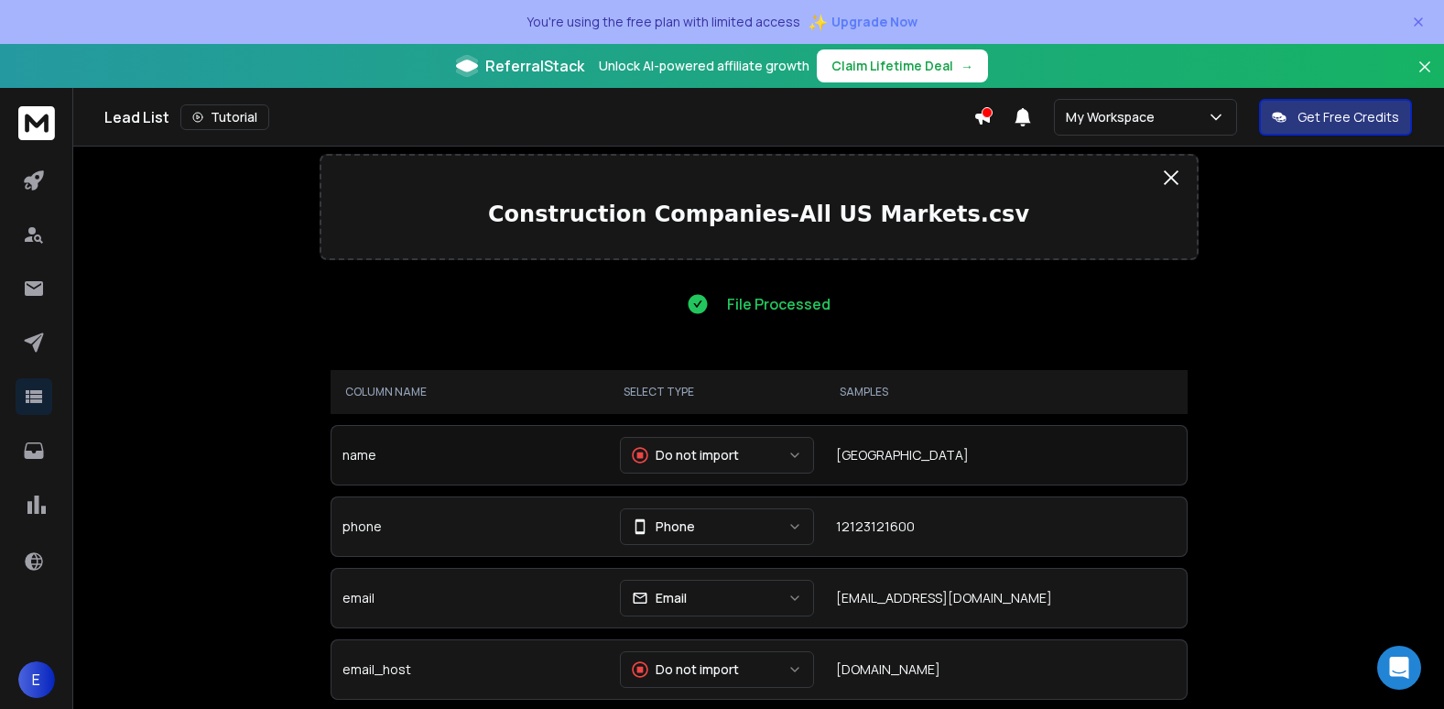
click at [689, 464] on button "Do not import" at bounding box center [717, 455] width 194 height 37
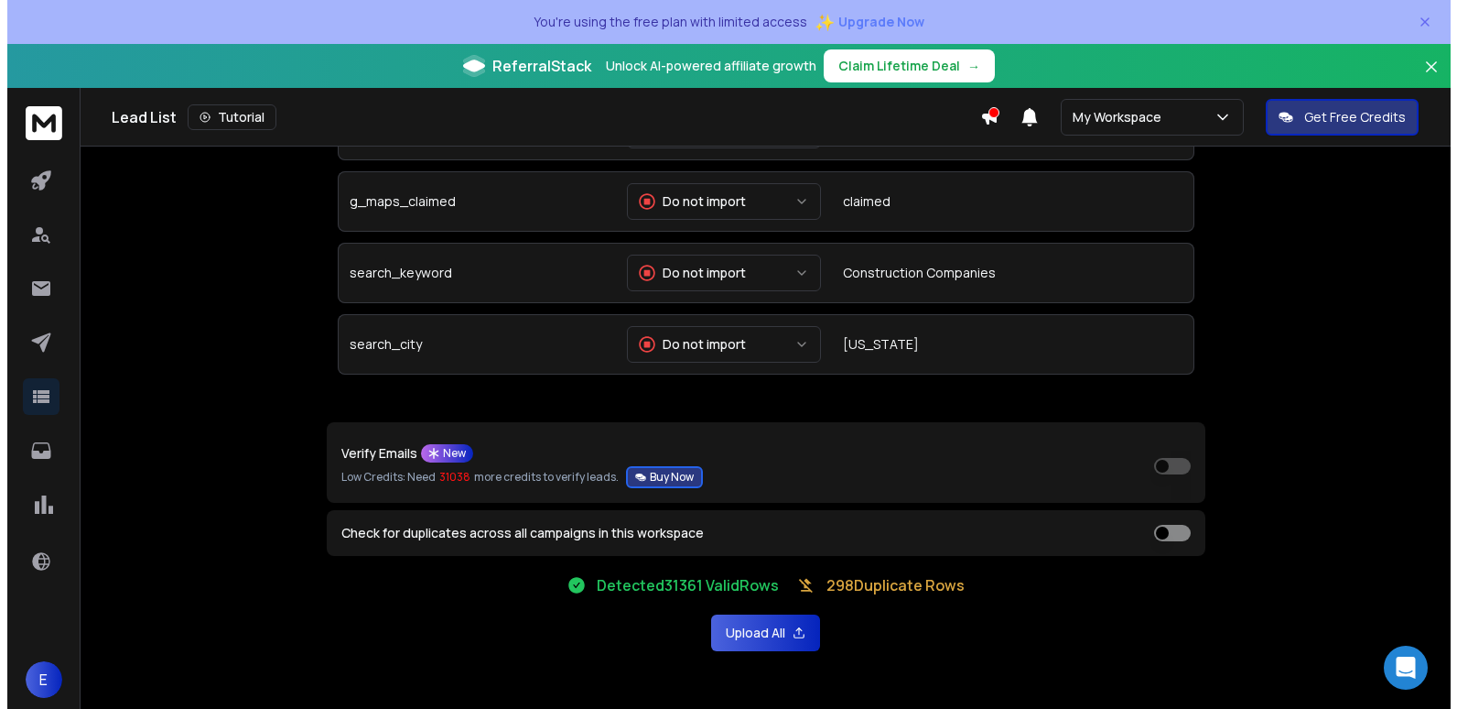
scroll to position [4079, 0]
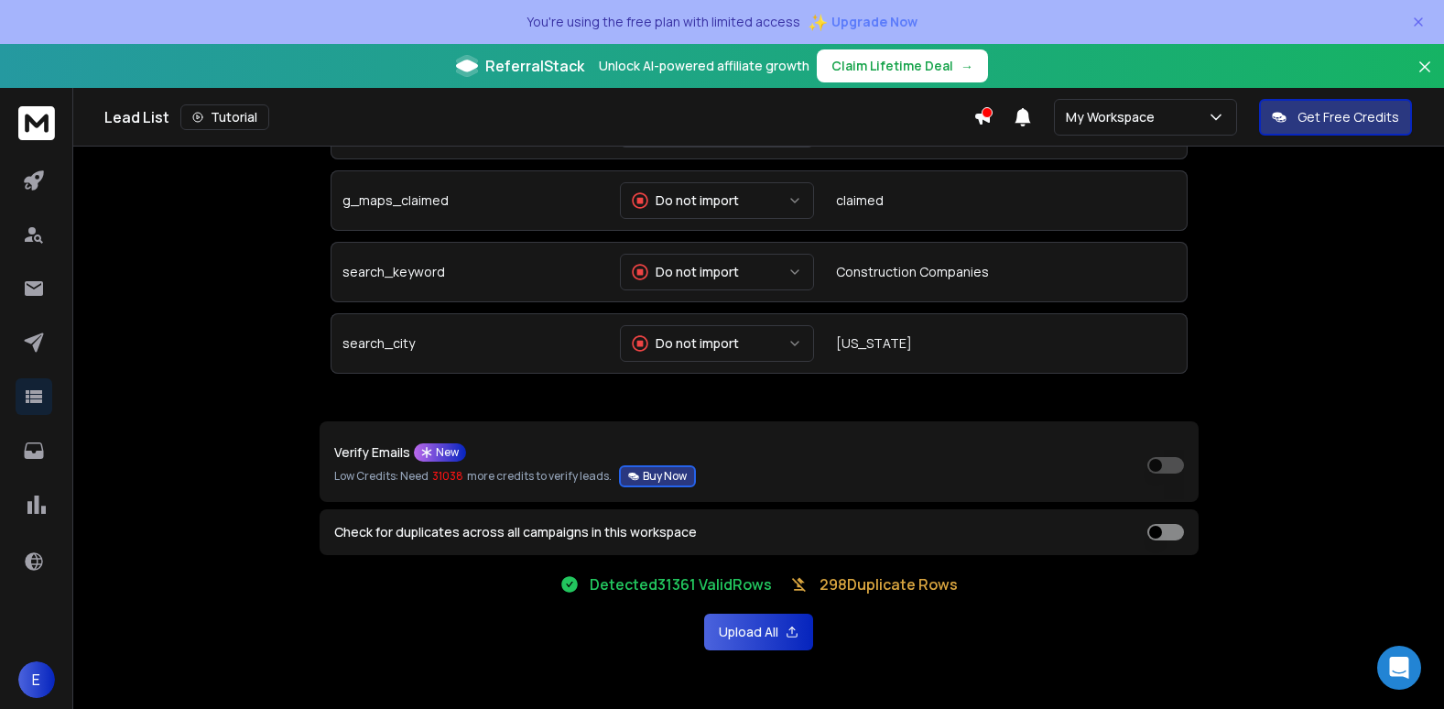
click at [751, 643] on button "Upload All" at bounding box center [758, 631] width 109 height 37
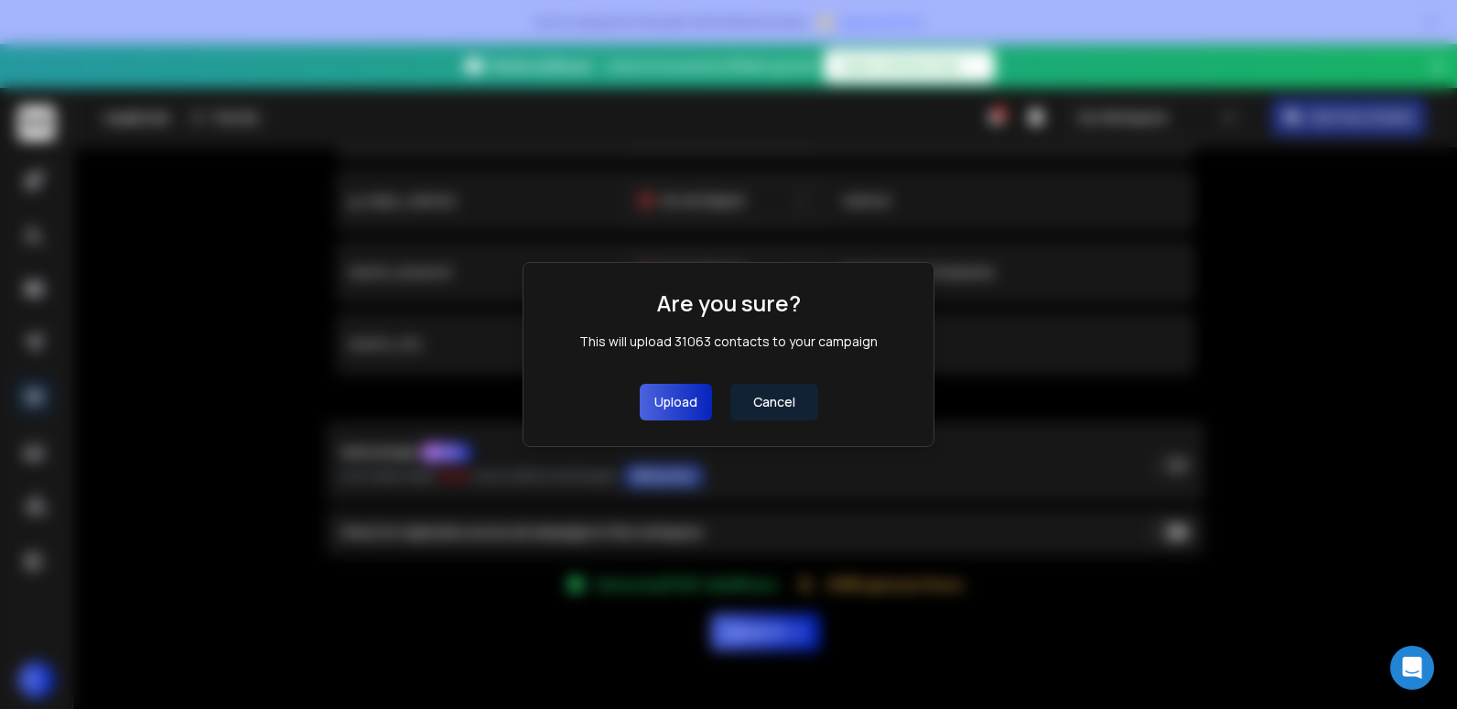
click at [686, 410] on button "Upload" at bounding box center [676, 402] width 72 height 37
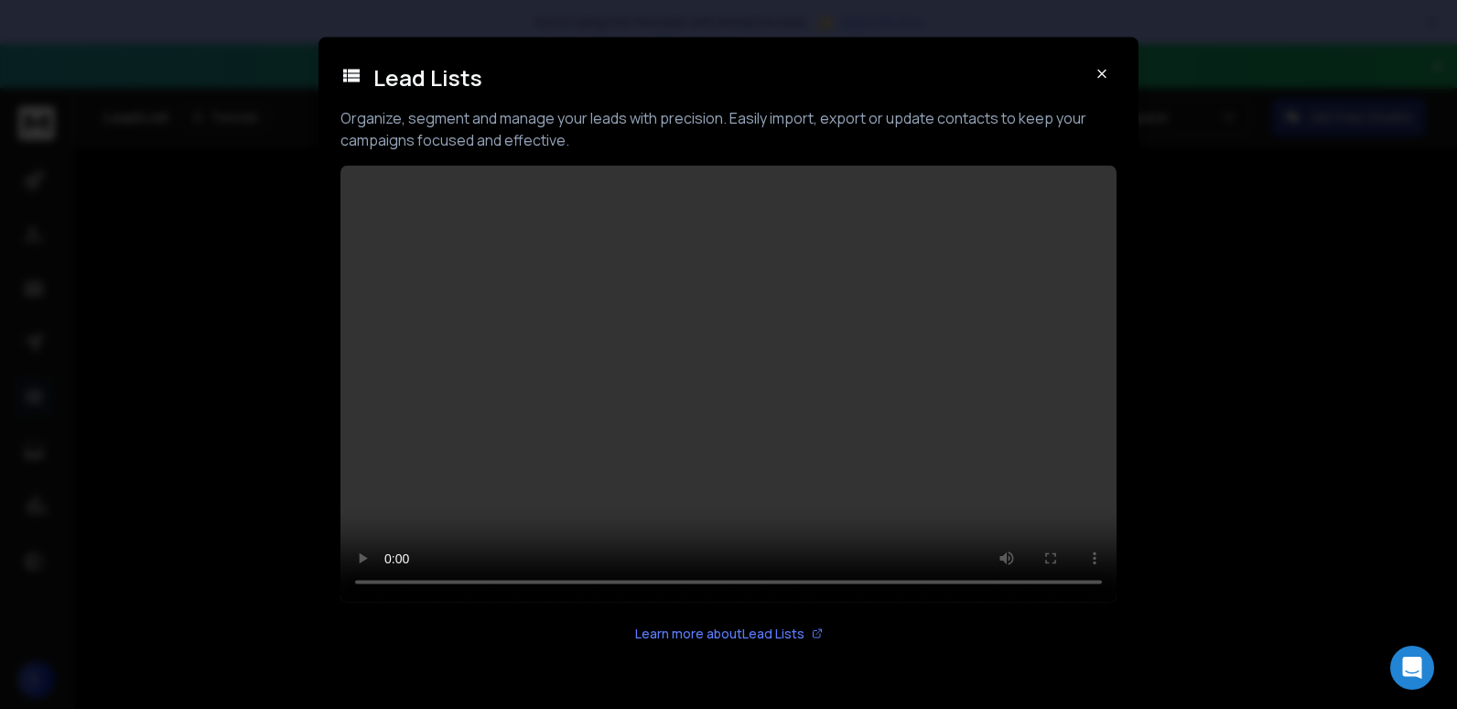
click at [1084, 704] on div at bounding box center [728, 354] width 1457 height 709
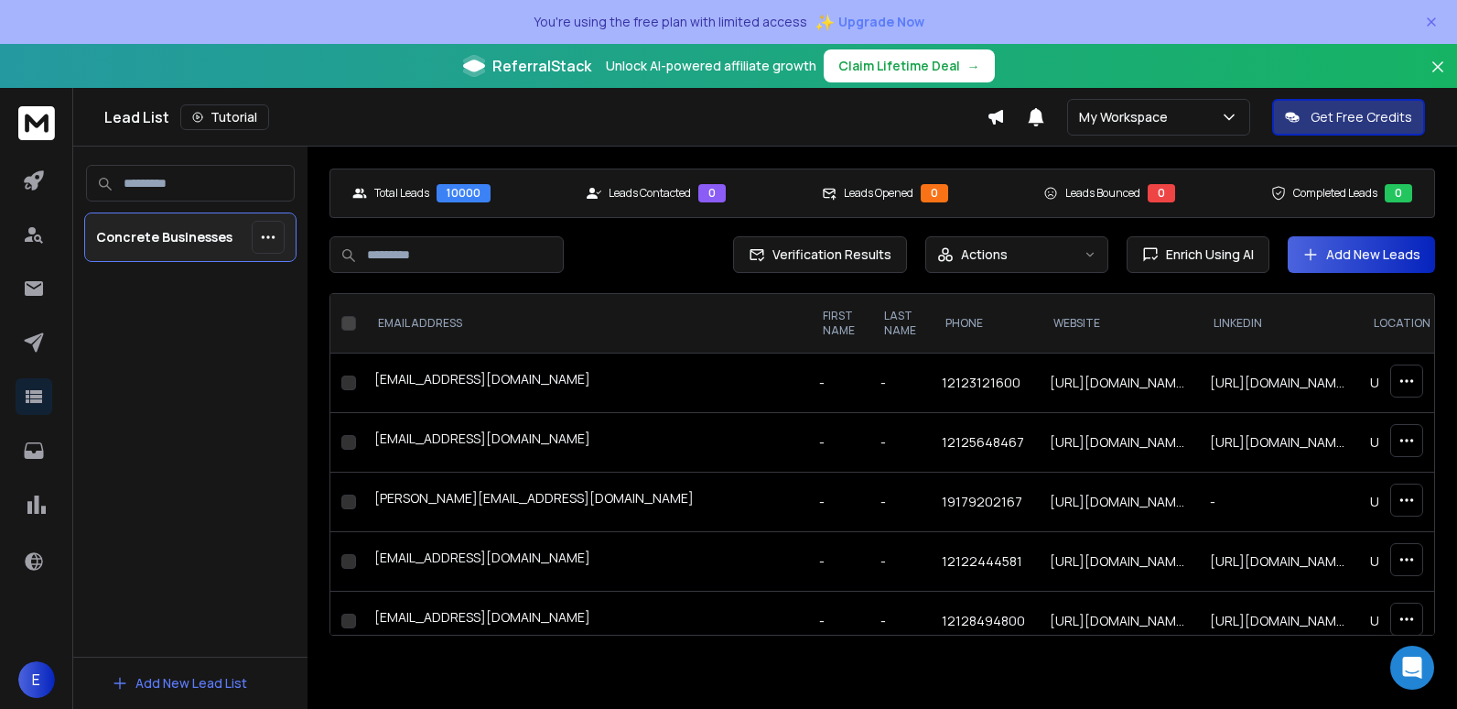
click at [447, 197] on div "10000" at bounding box center [464, 193] width 54 height 18
click at [23, 279] on icon at bounding box center [34, 288] width 22 height 22
click at [42, 293] on icon at bounding box center [34, 288] width 18 height 15
click at [38, 332] on icon at bounding box center [34, 342] width 22 height 22
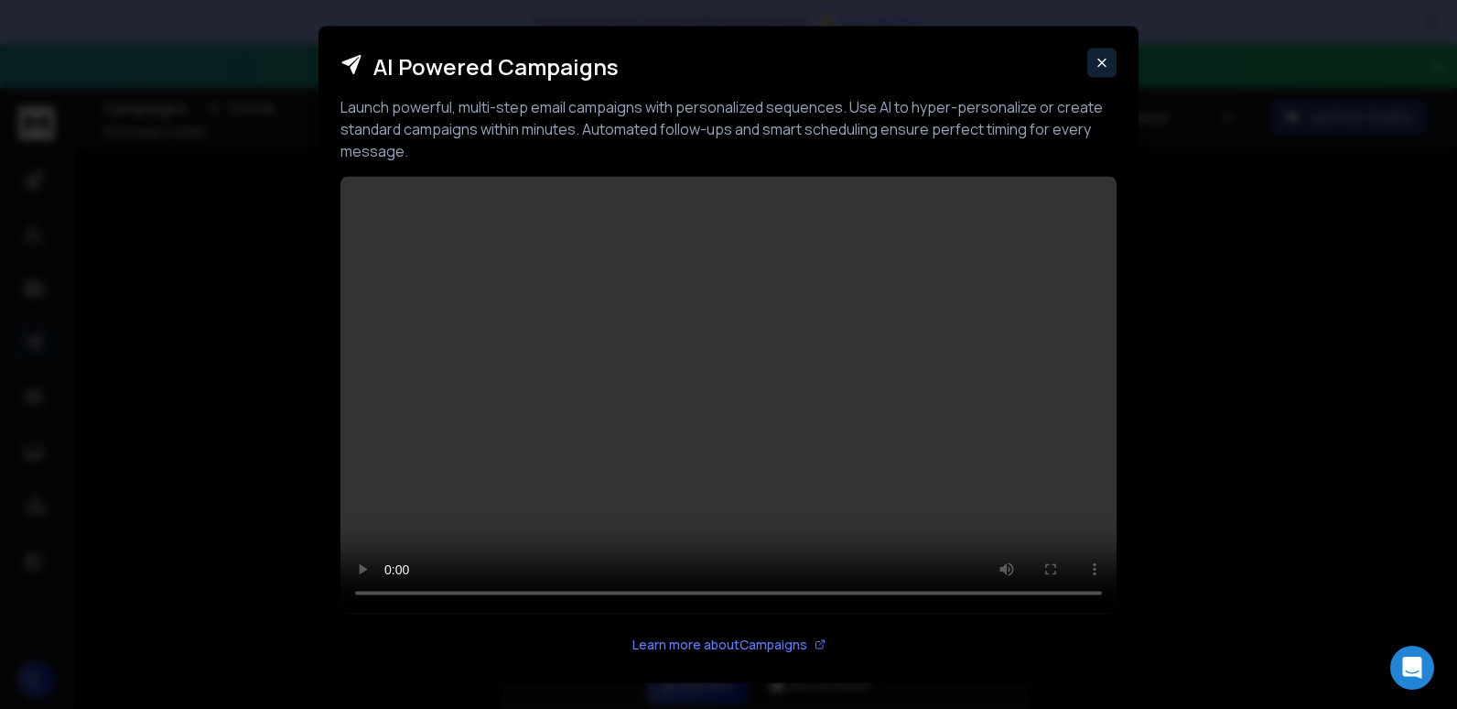
click at [1099, 62] on icon at bounding box center [1102, 63] width 15 height 15
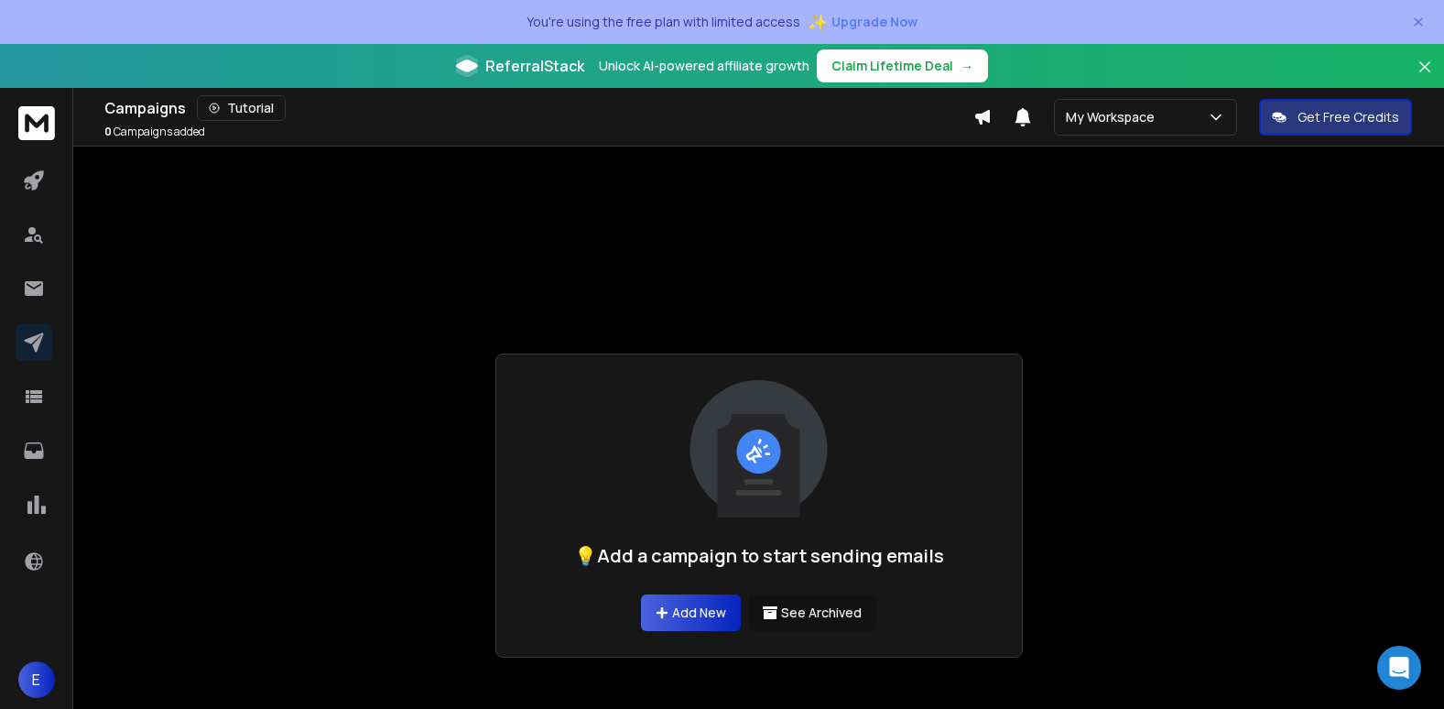
scroll to position [183, 0]
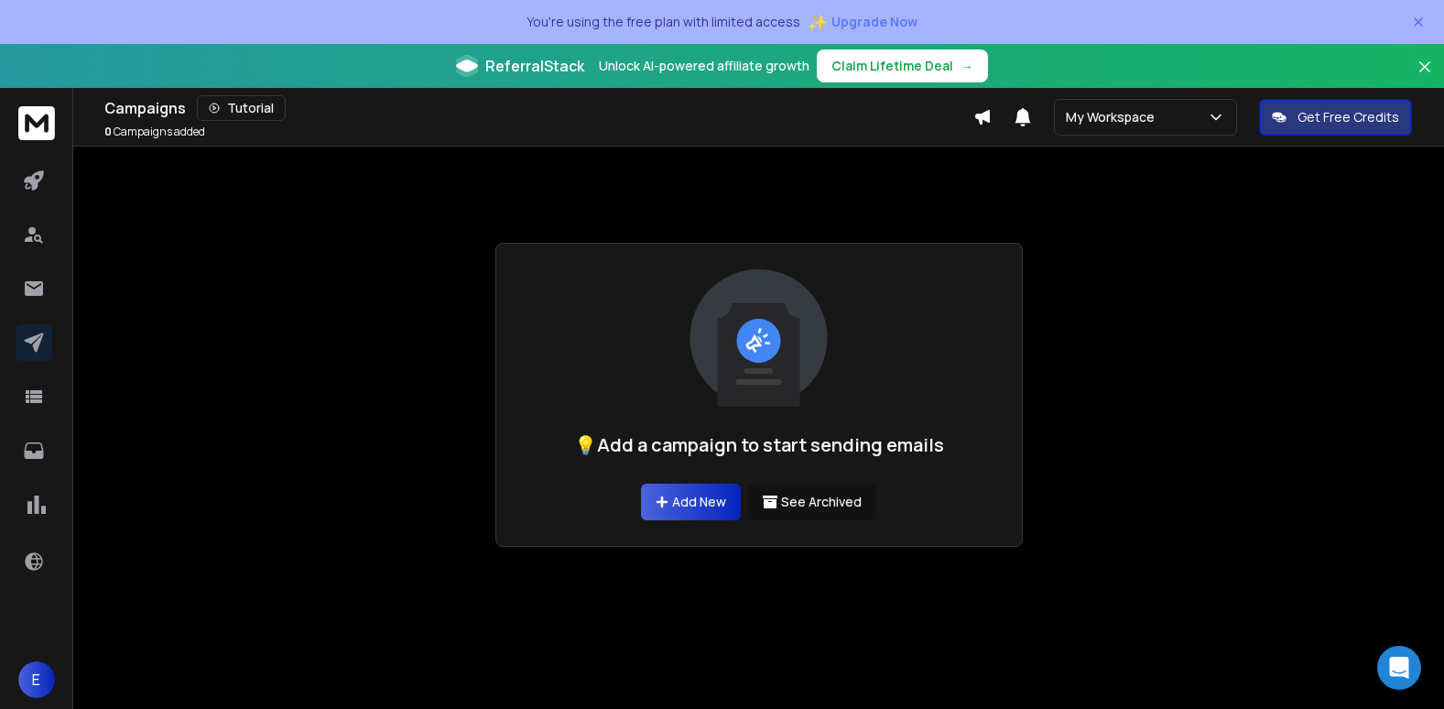
click at [720, 497] on link "Add New" at bounding box center [691, 501] width 100 height 37
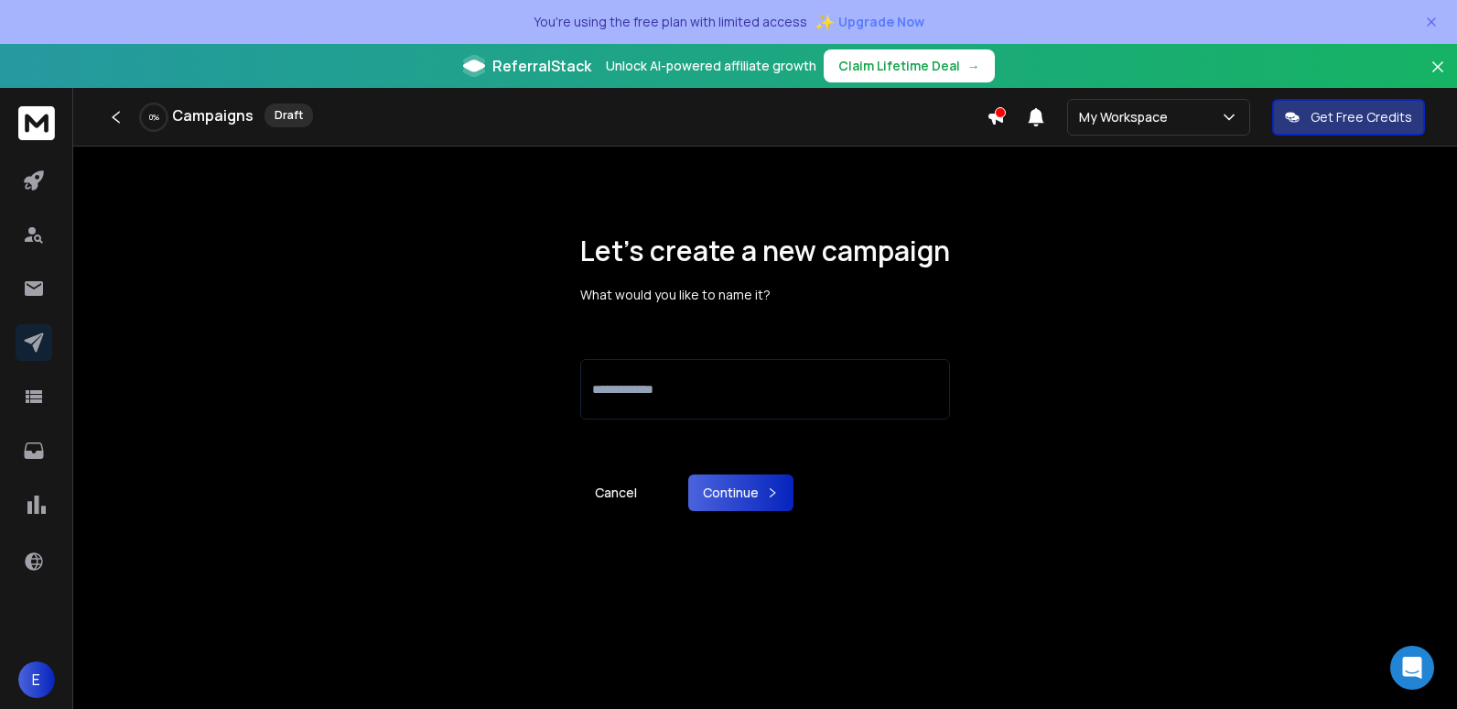
click at [755, 387] on input at bounding box center [765, 389] width 370 height 60
type input "**********"
click at [756, 499] on button "Continue" at bounding box center [740, 492] width 105 height 37
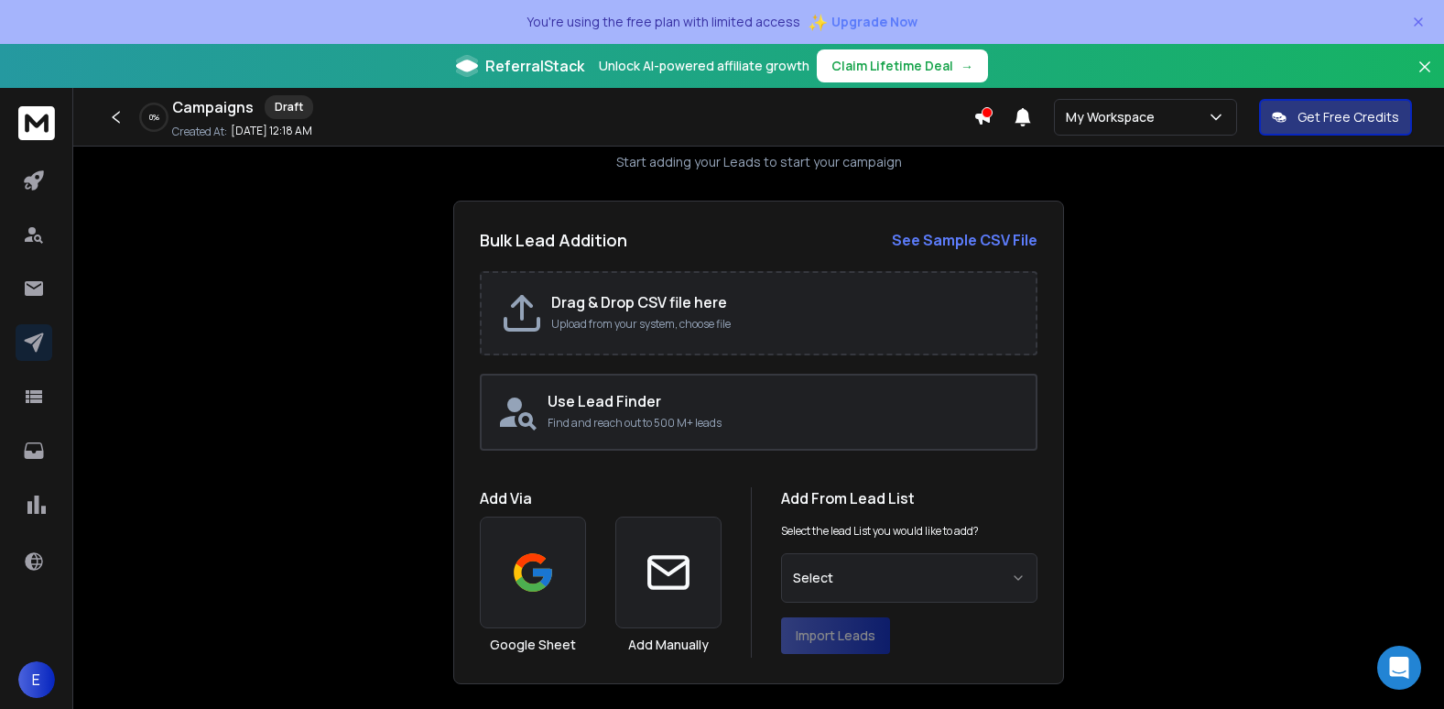
scroll to position [168, 0]
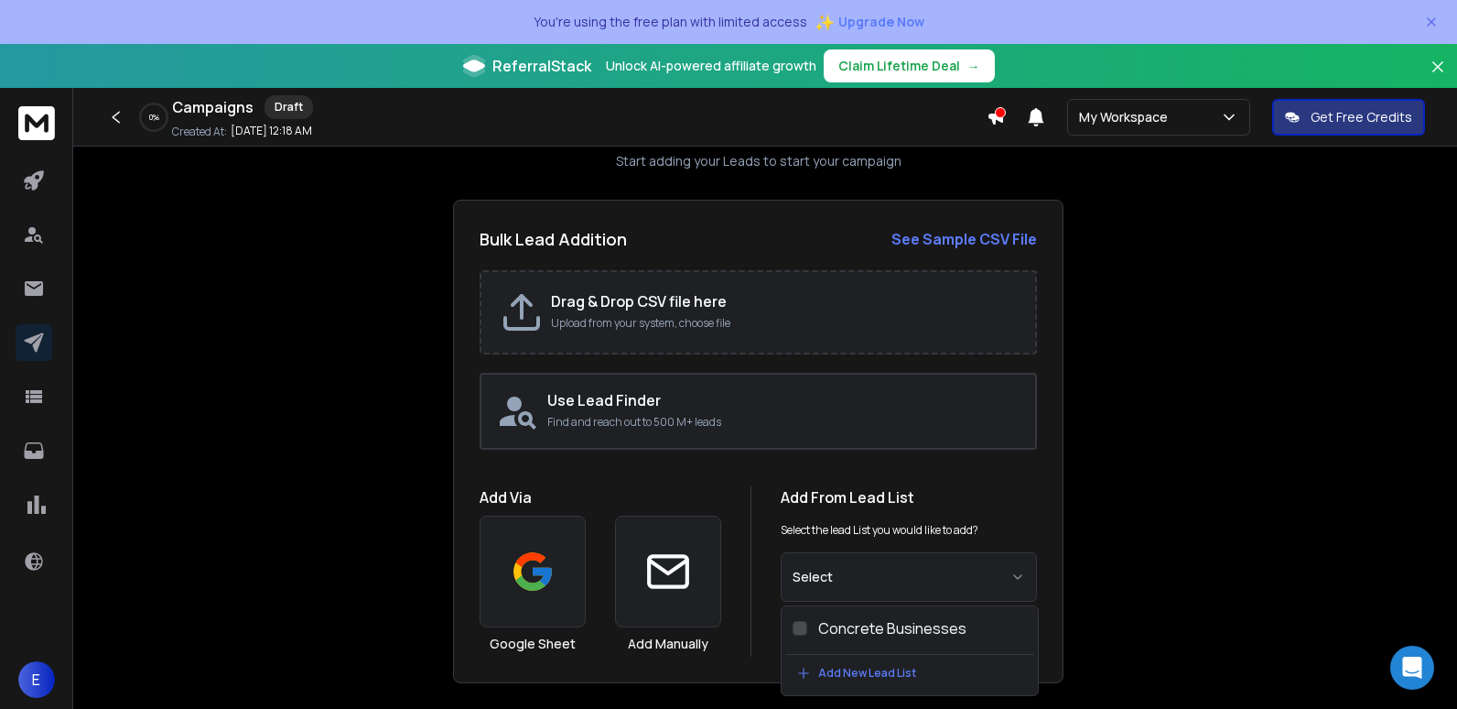
click at [889, 625] on div "Concrete Businesses" at bounding box center [892, 628] width 148 height 22
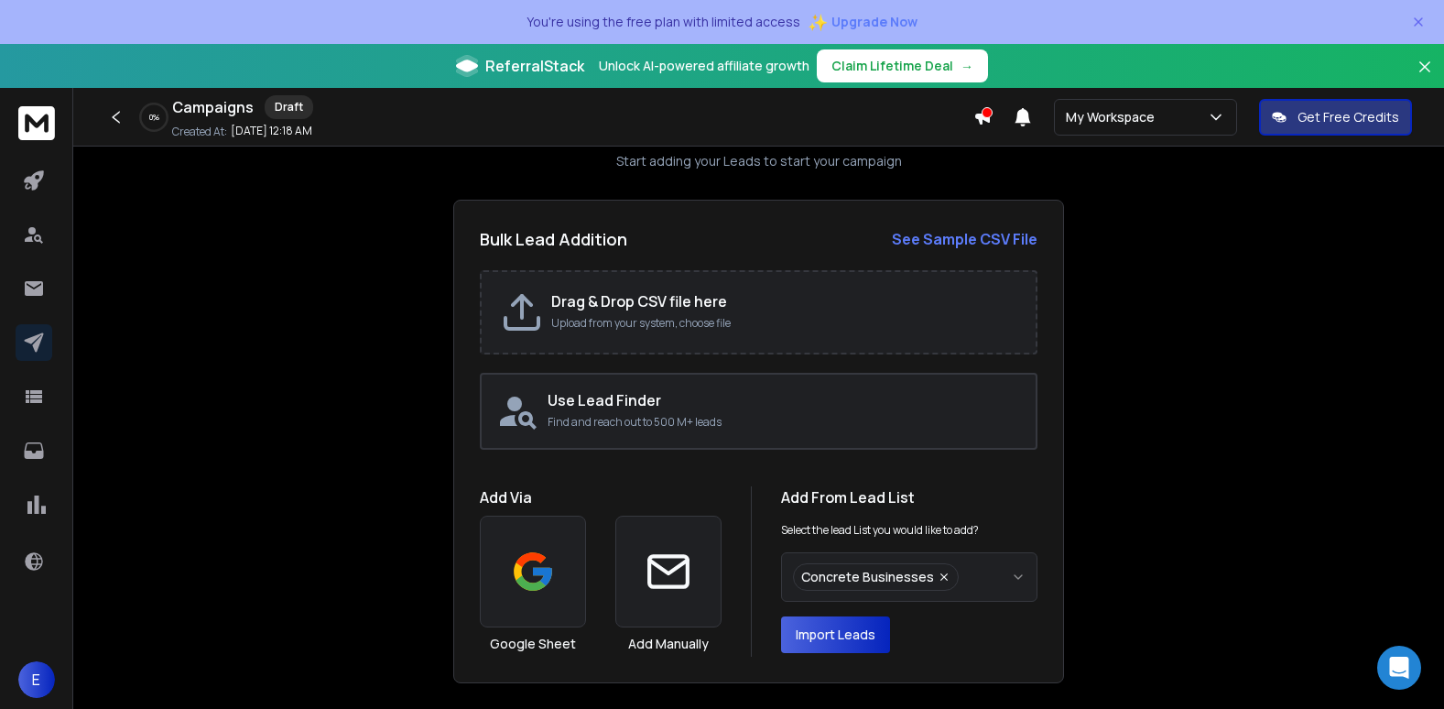
click at [1248, 481] on div "Add Leads to Campaign Start adding your Leads to start your campaign Bulk Lead …" at bounding box center [758, 392] width 1297 height 582
click at [839, 636] on button "Import Leads" at bounding box center [835, 634] width 109 height 37
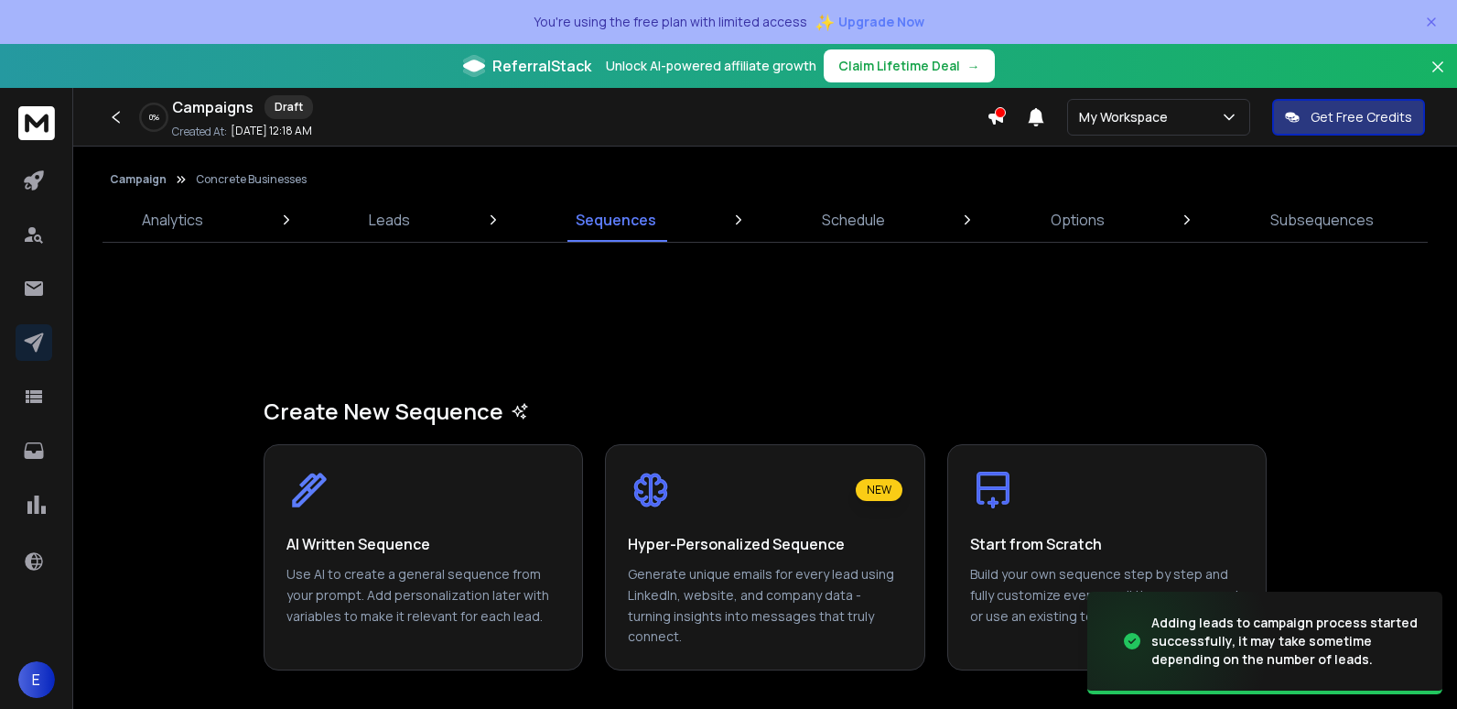
click at [1045, 524] on div "Start from Scratch Build your own sequence step by step and fully customize eve…" at bounding box center [1107, 557] width 318 height 224
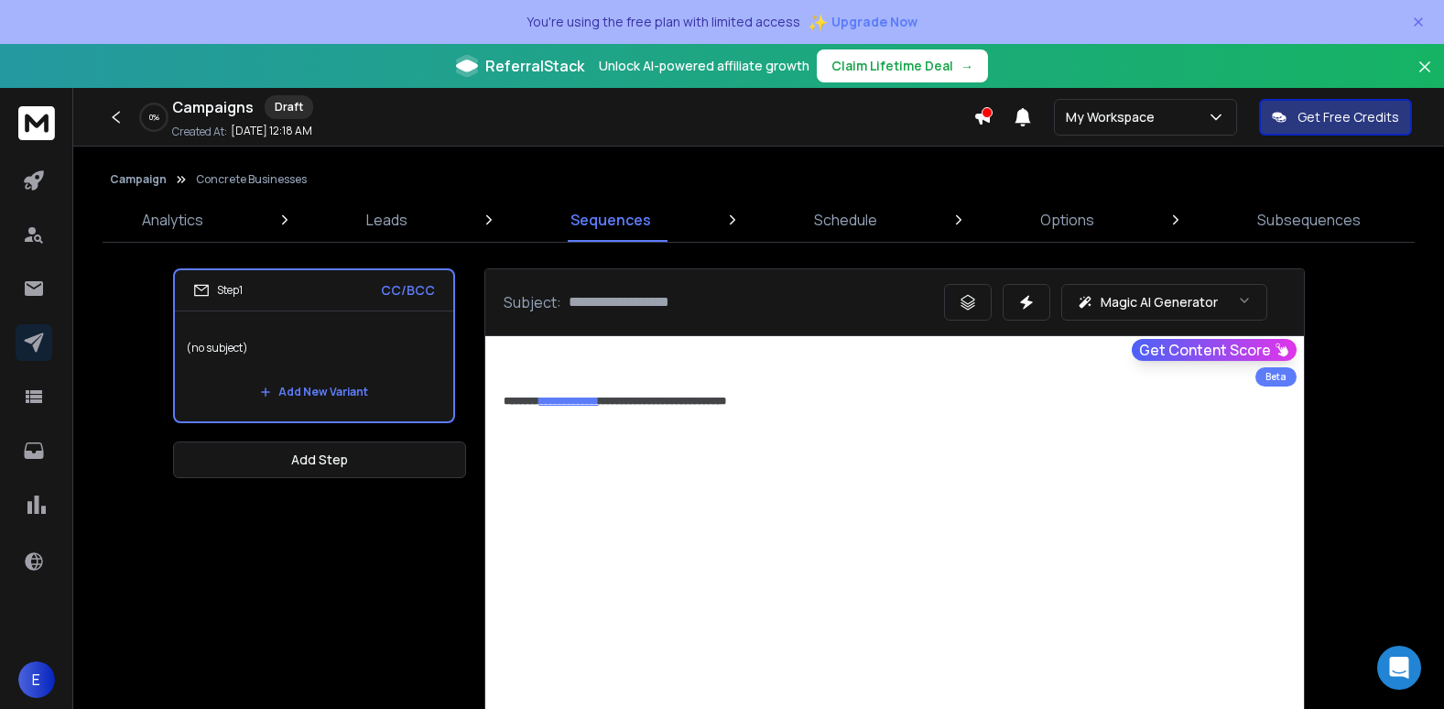
click at [679, 298] on input at bounding box center [746, 302] width 357 height 22
paste input "**********"
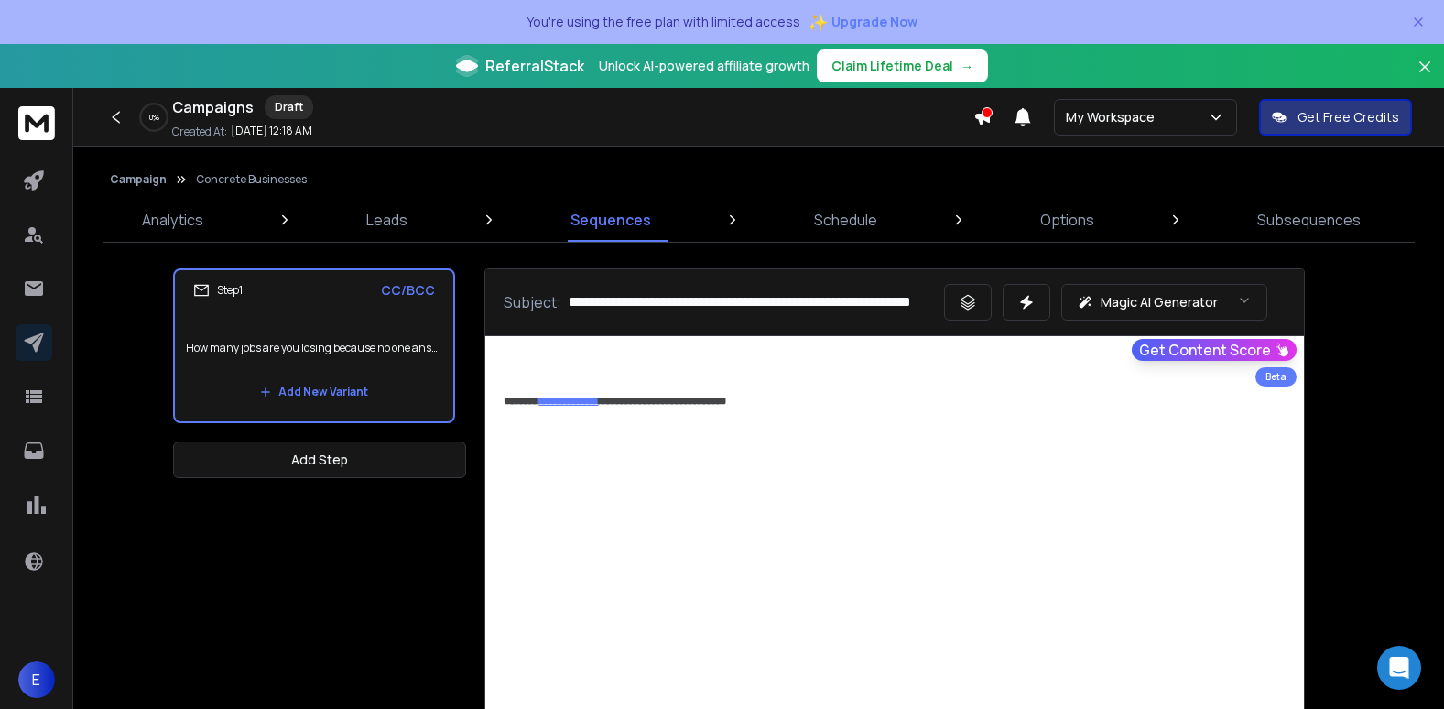
type input "**********"
click at [777, 352] on div "**********" at bounding box center [894, 541] width 818 height 411
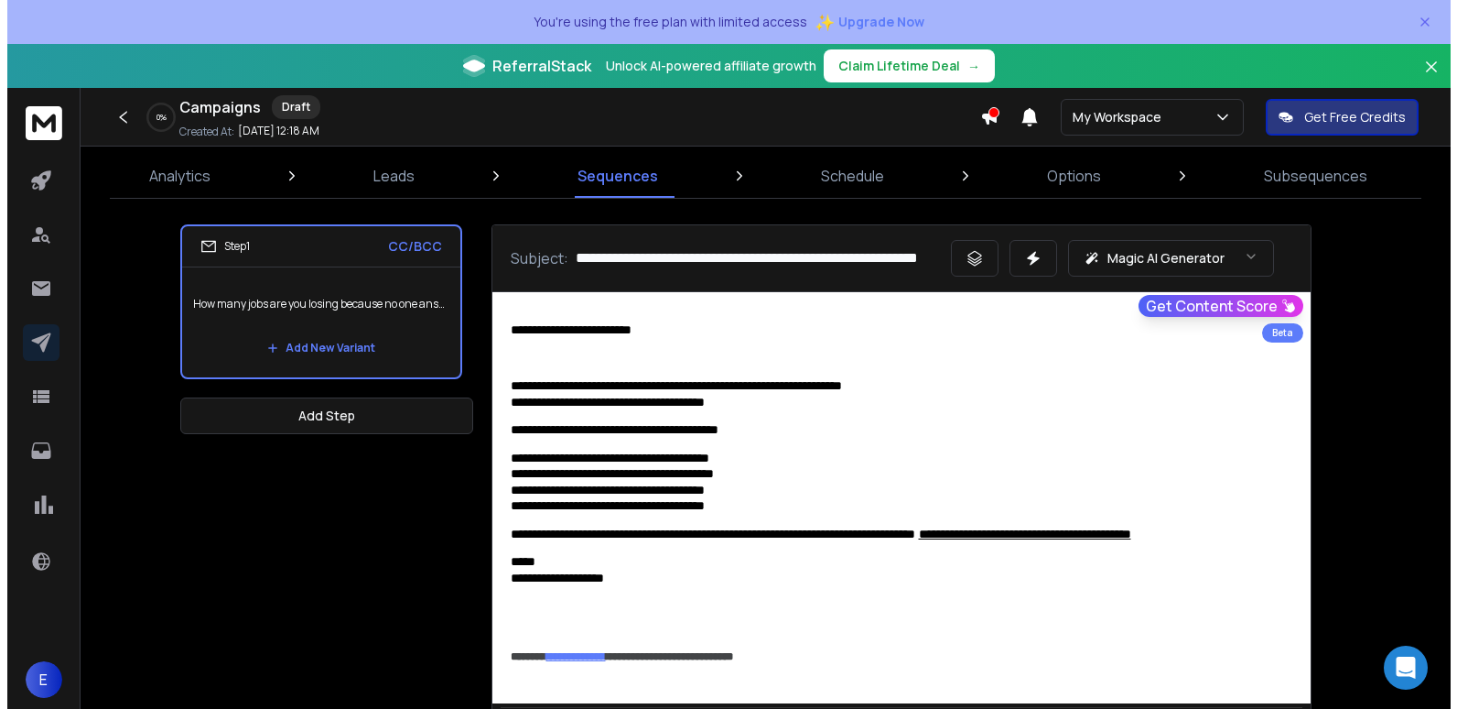
scroll to position [117, 0]
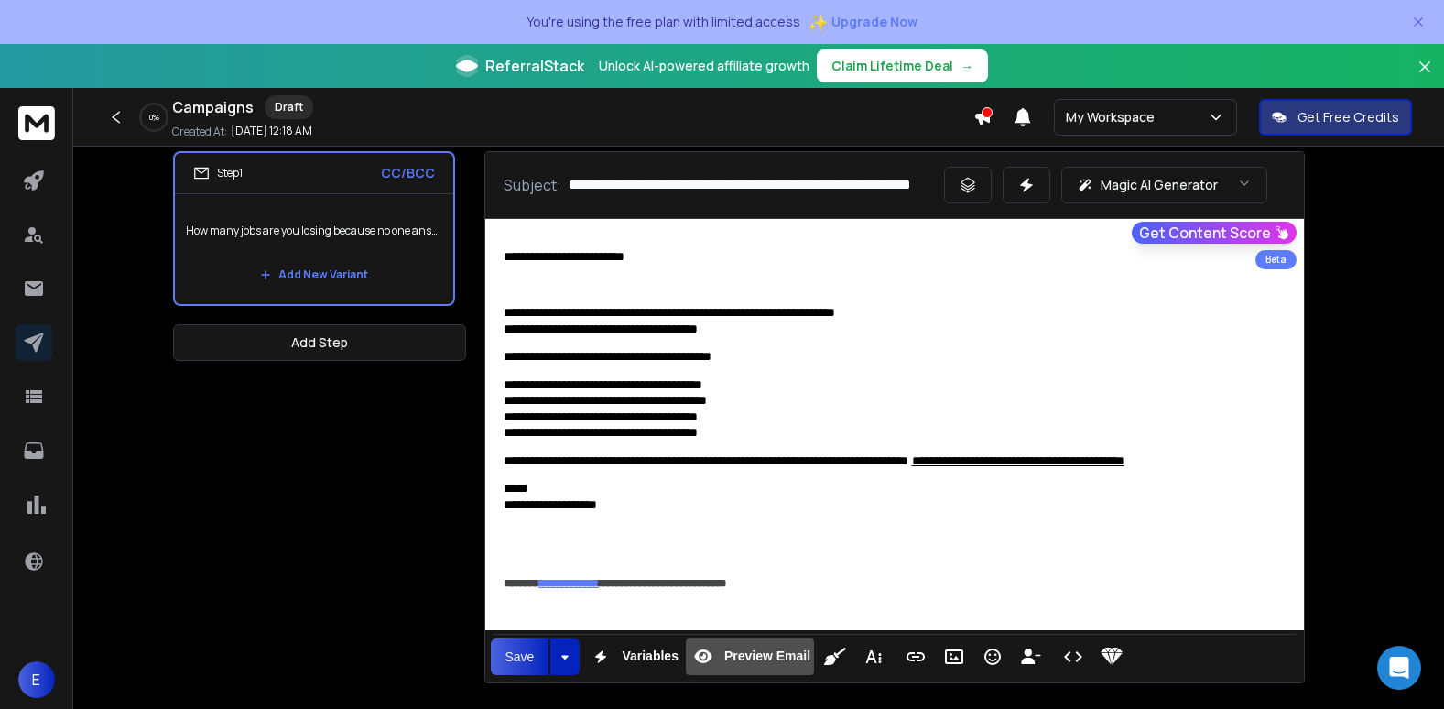
click at [731, 665] on div "Preview Email" at bounding box center [750, 656] width 128 height 30
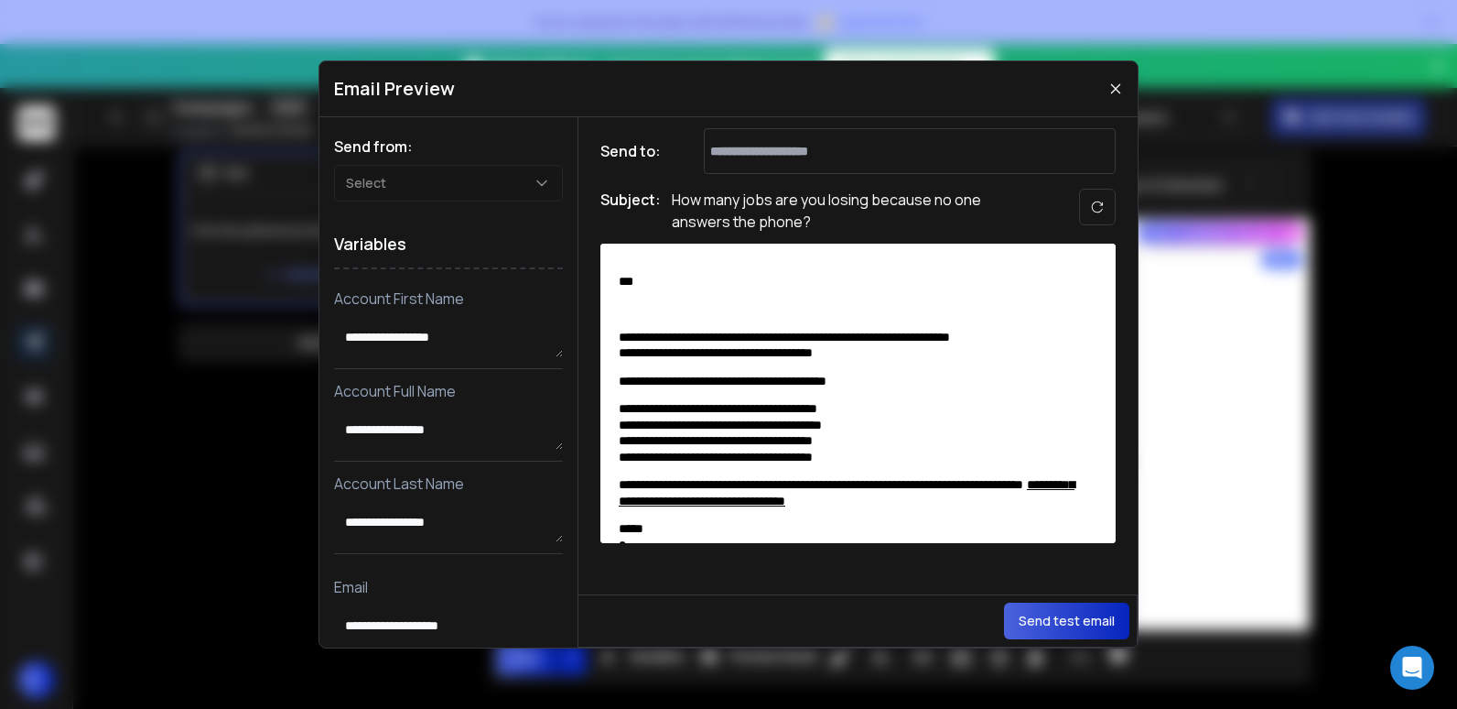
scroll to position [108, 0]
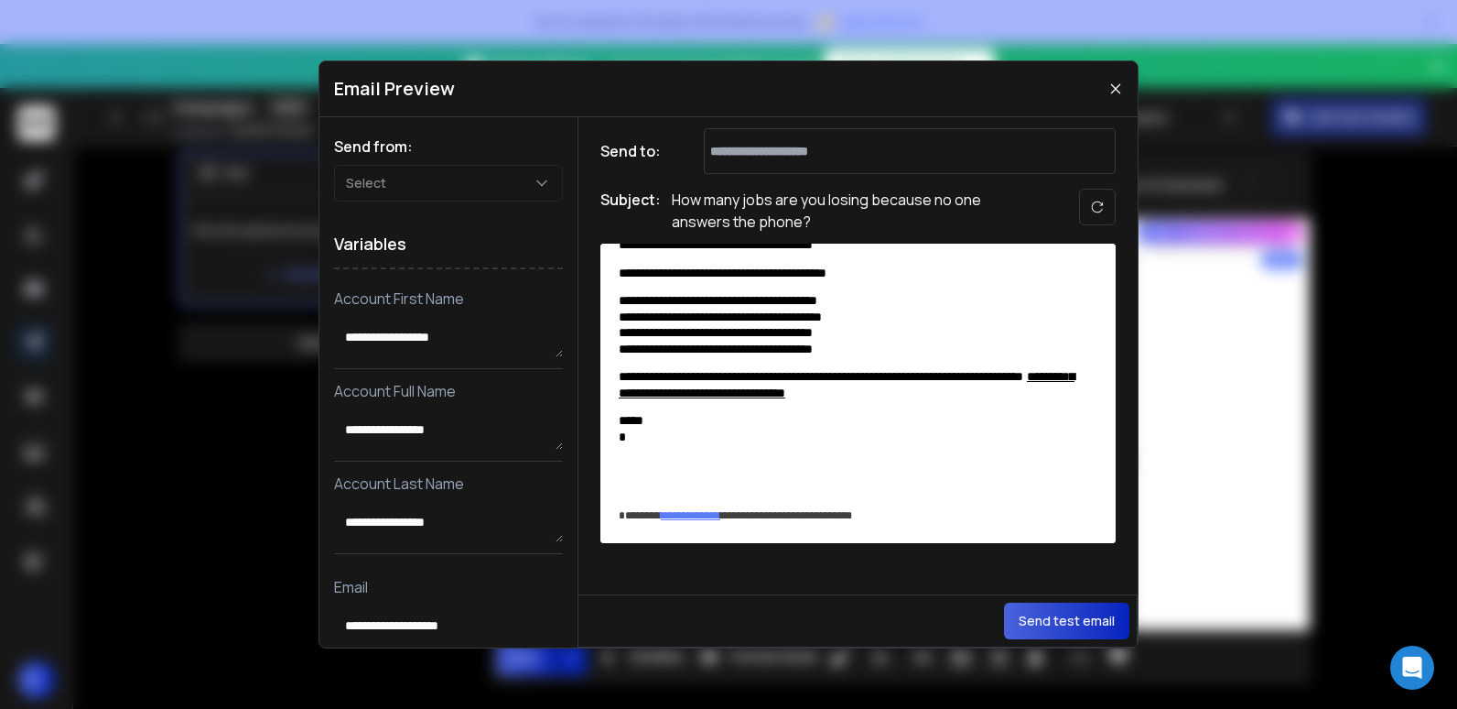
click at [1057, 633] on button "Send test email" at bounding box center [1066, 620] width 125 height 37
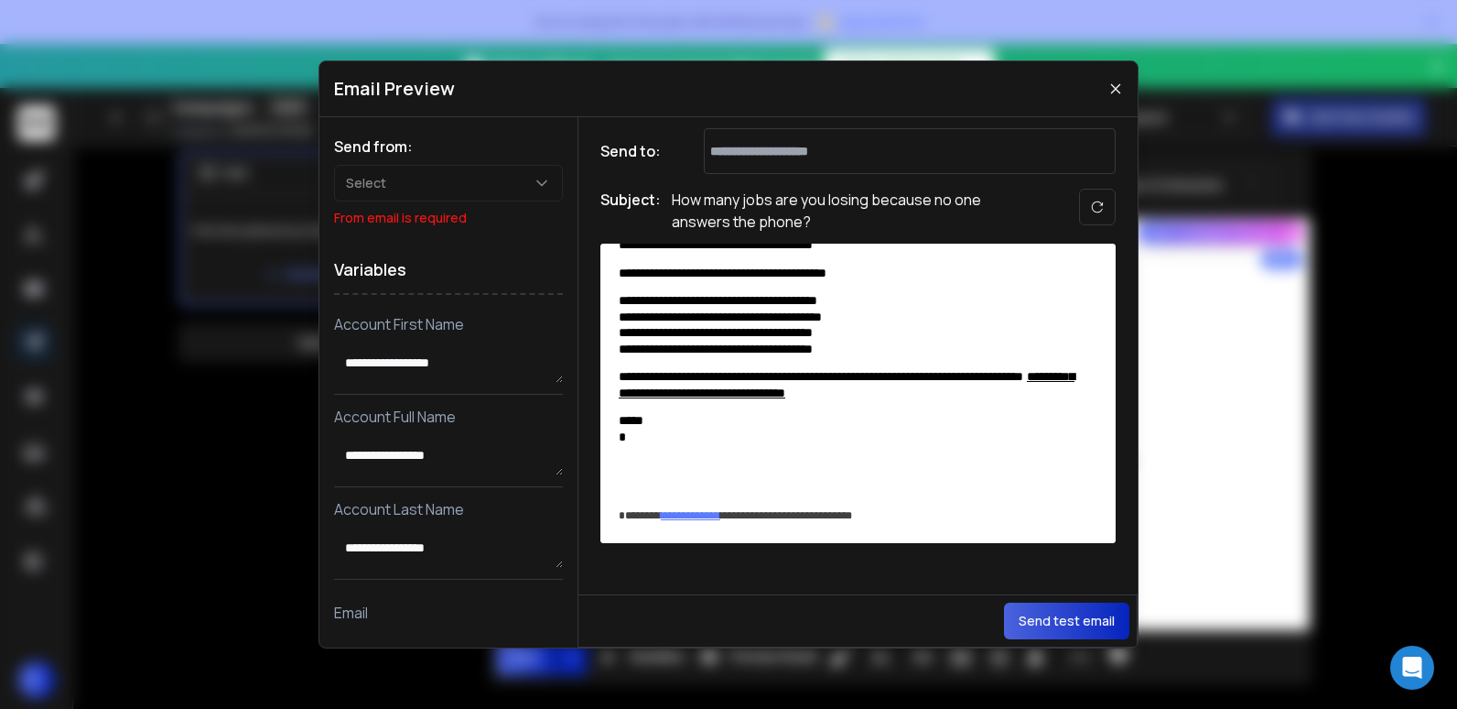
click at [473, 181] on div "Select" at bounding box center [448, 183] width 229 height 37
click at [547, 182] on div "Select" at bounding box center [448, 183] width 229 height 37
click at [440, 176] on div "Select" at bounding box center [448, 183] width 229 height 37
click at [418, 181] on div "Select" at bounding box center [448, 183] width 229 height 37
click at [780, 140] on input at bounding box center [909, 151] width 399 height 33
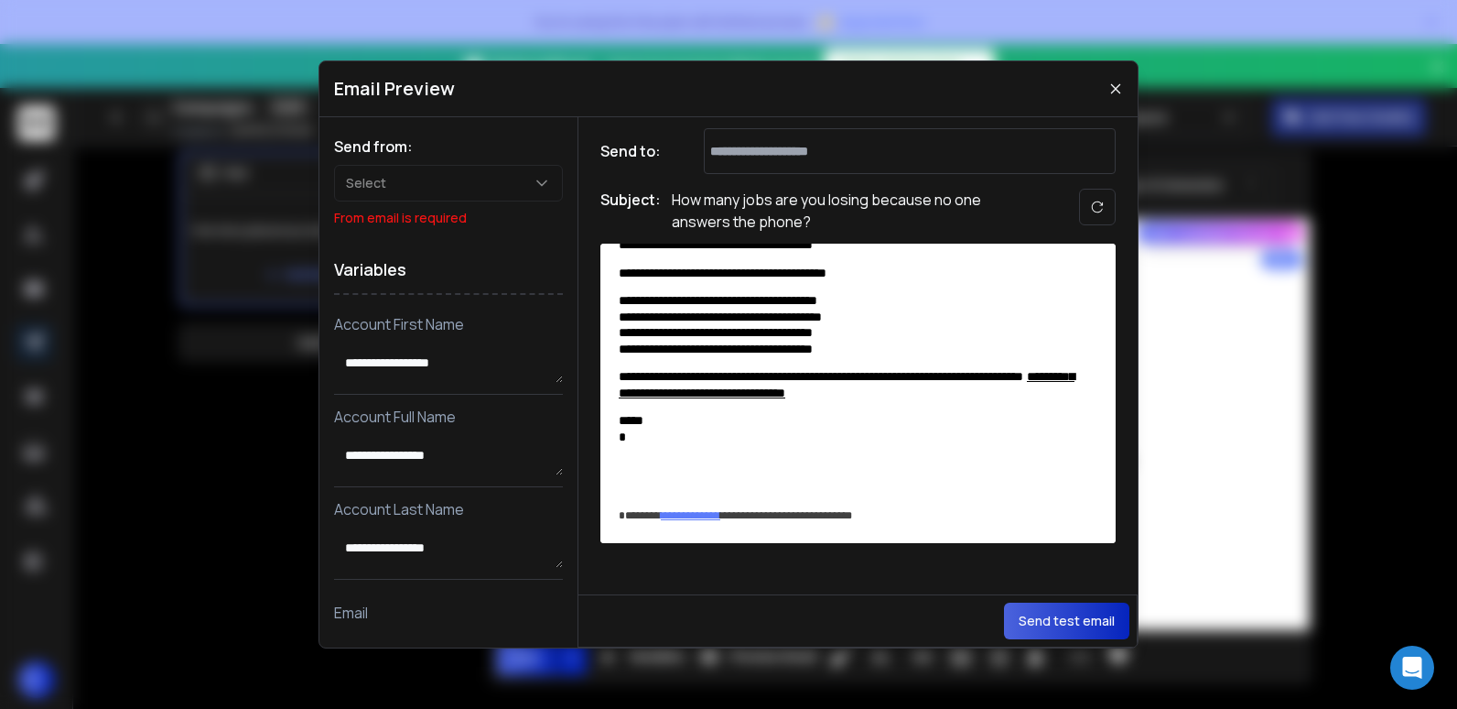
type input "**********"
click at [1078, 631] on button "Send test email" at bounding box center [1066, 620] width 125 height 37
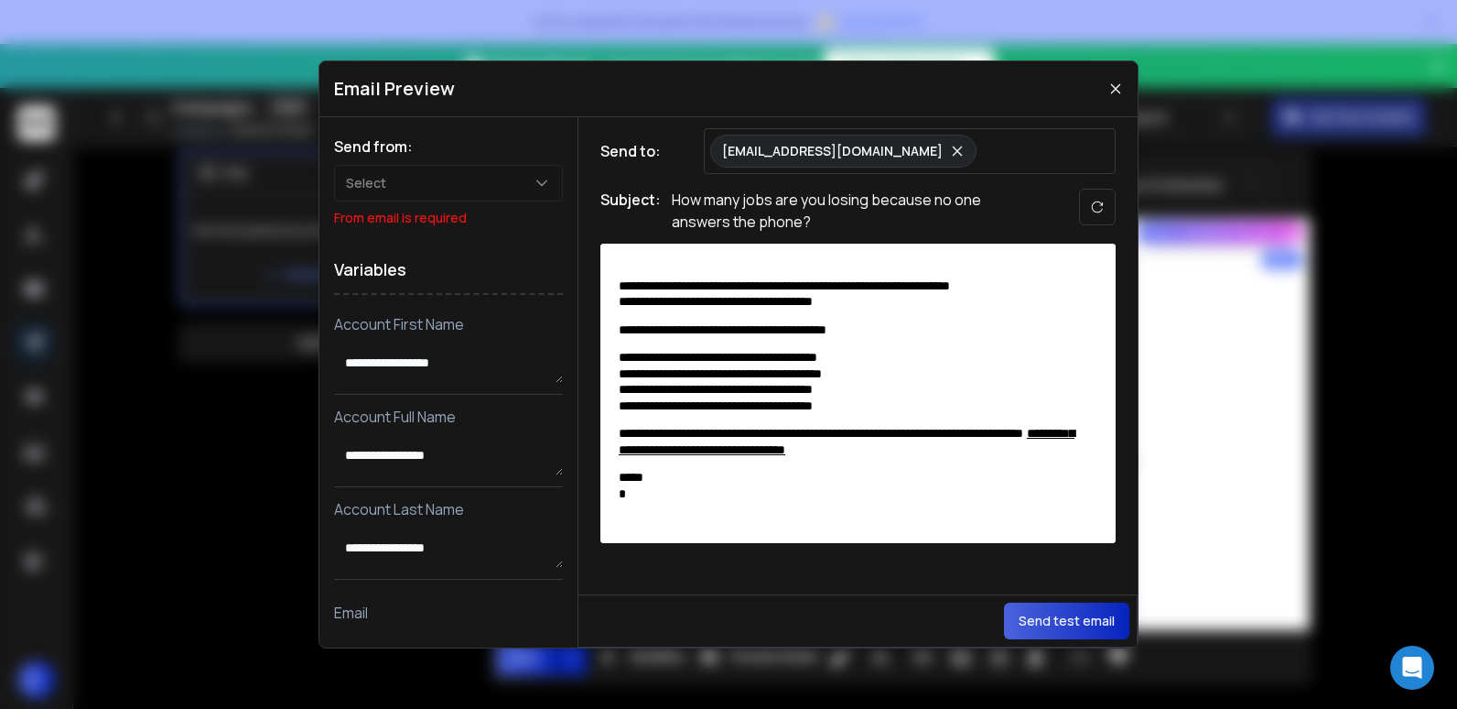
scroll to position [0, 0]
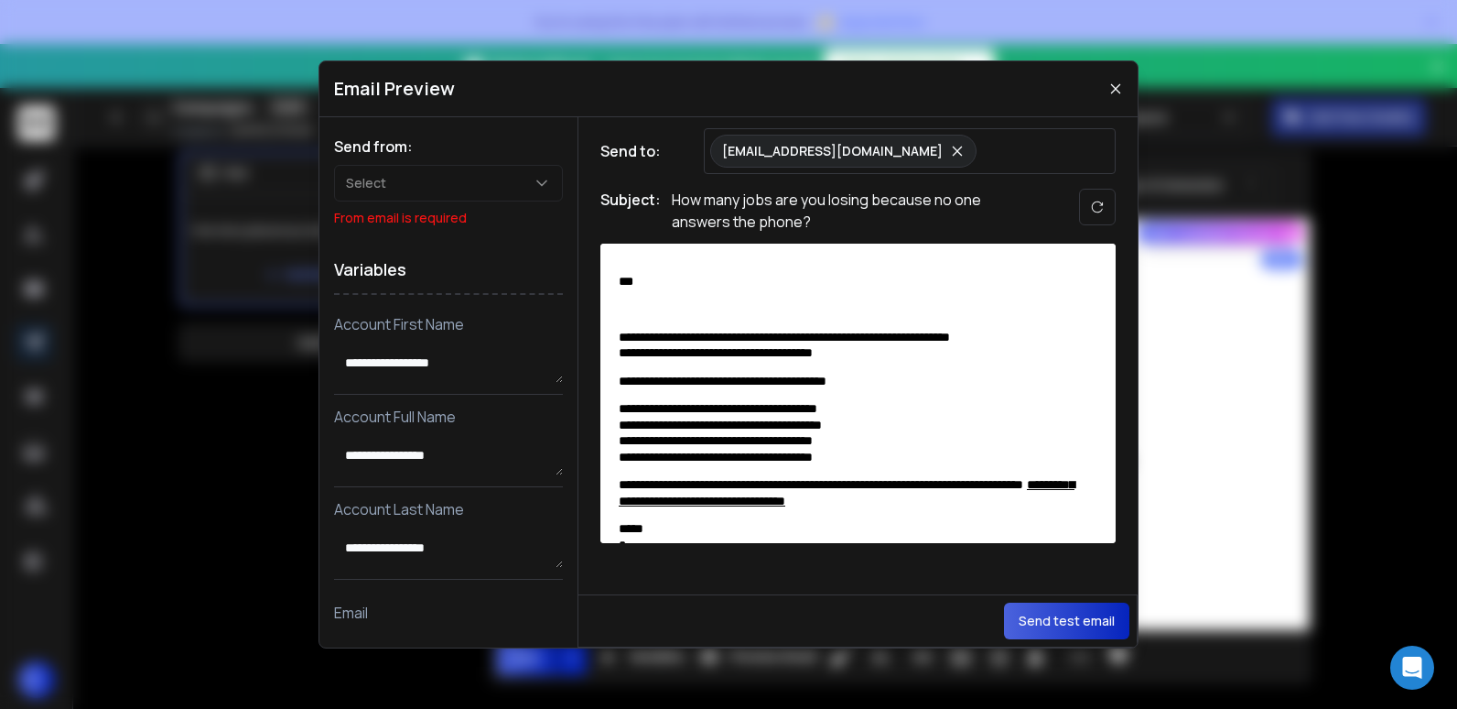
click at [1044, 616] on button "Send test email" at bounding box center [1066, 620] width 125 height 37
click at [424, 166] on div "Select" at bounding box center [448, 183] width 229 height 37
click at [546, 179] on div "Select" at bounding box center [448, 183] width 229 height 37
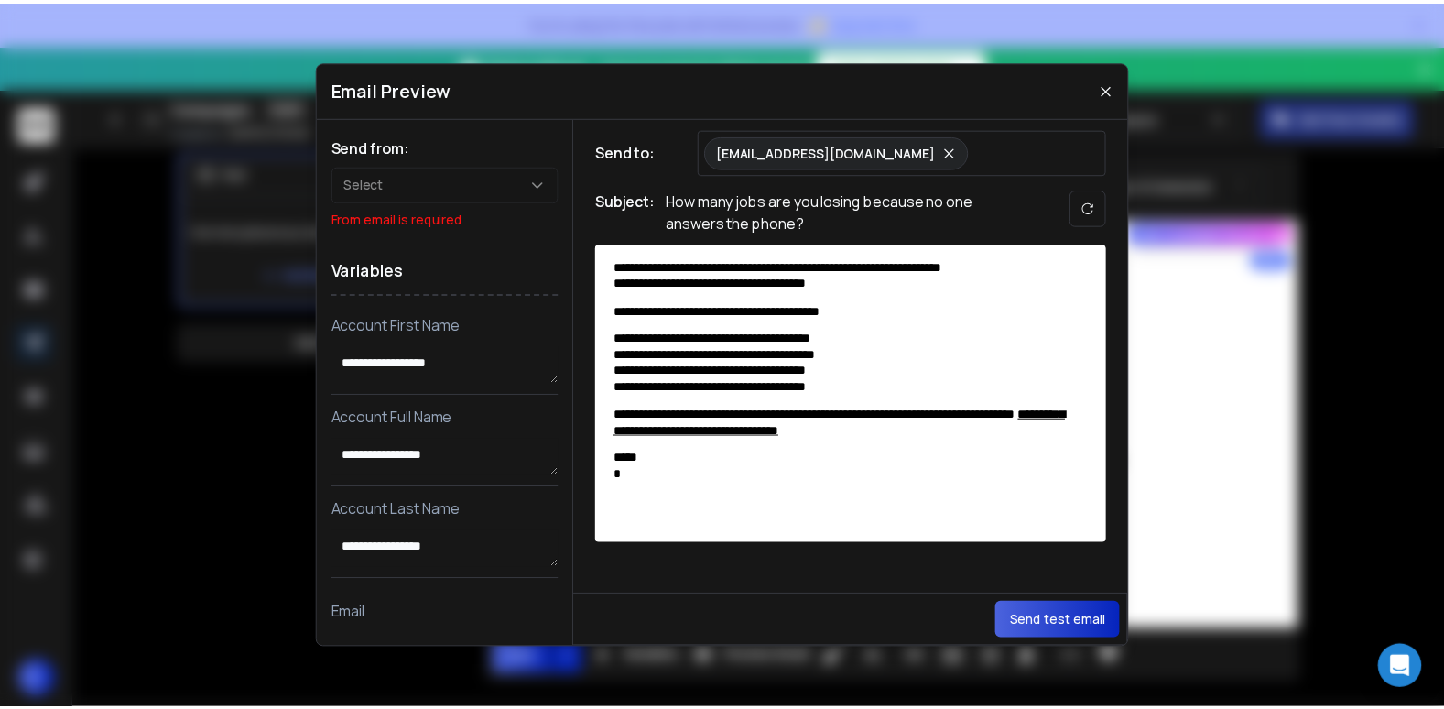
scroll to position [108, 0]
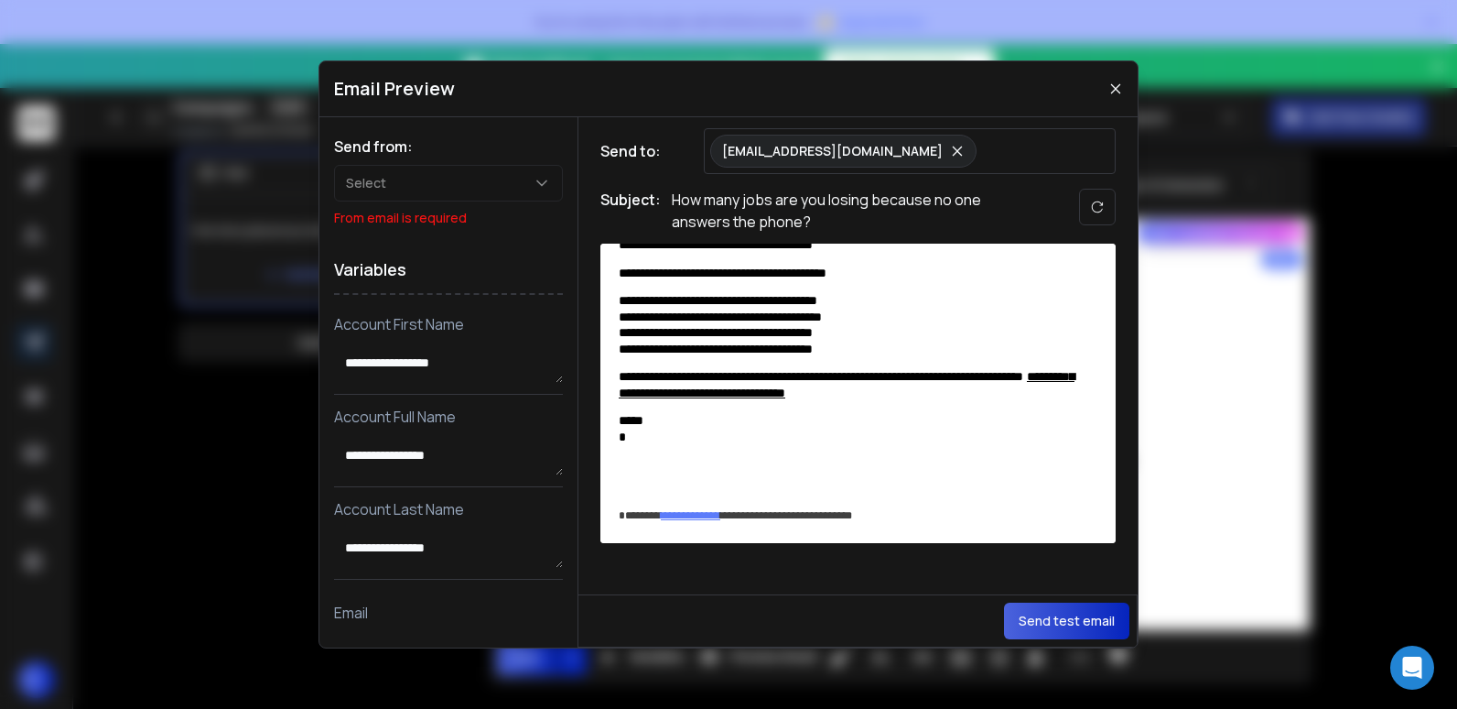
click at [1112, 86] on icon at bounding box center [1116, 88] width 15 height 15
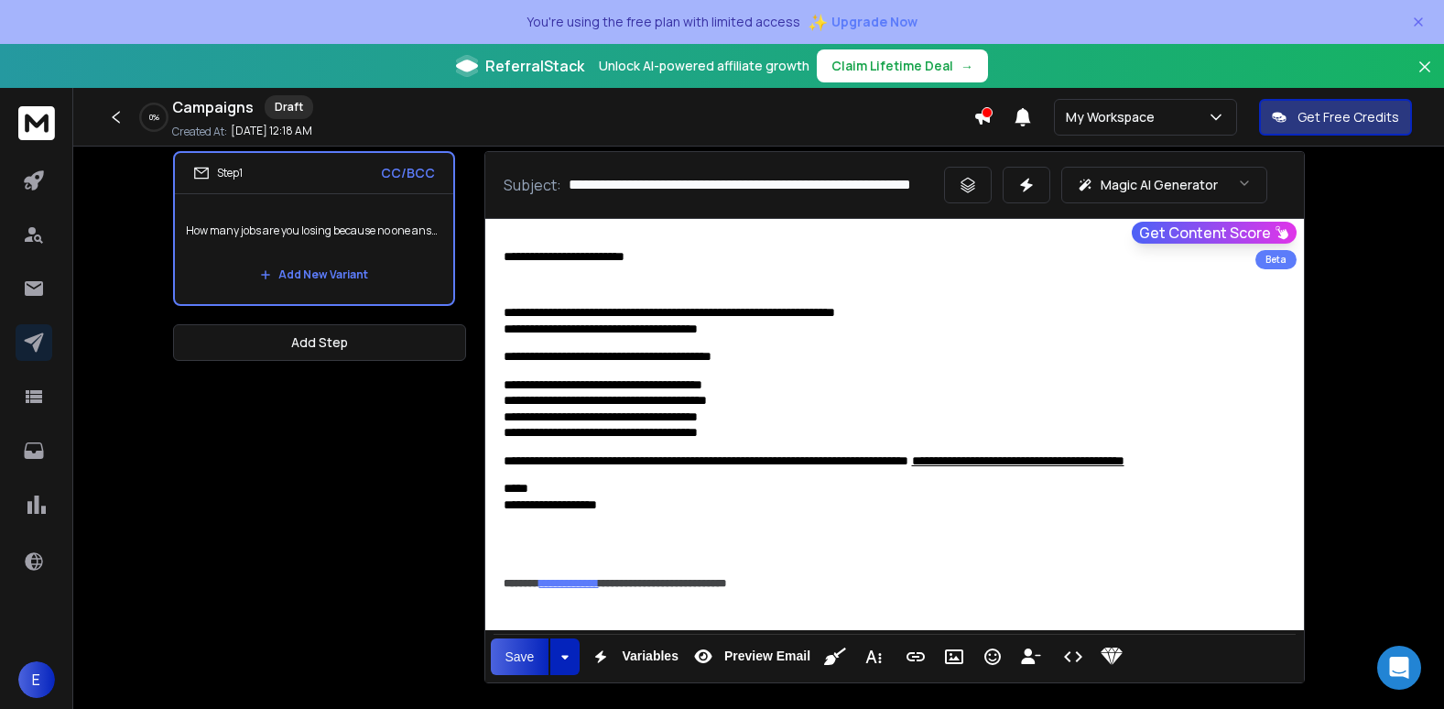
click at [299, 437] on div "Step 1 CC/BCC How many jobs are you losing because no one answers the phone? Ad…" at bounding box center [319, 417] width 293 height 532
click at [345, 349] on button "Add Step" at bounding box center [319, 342] width 293 height 37
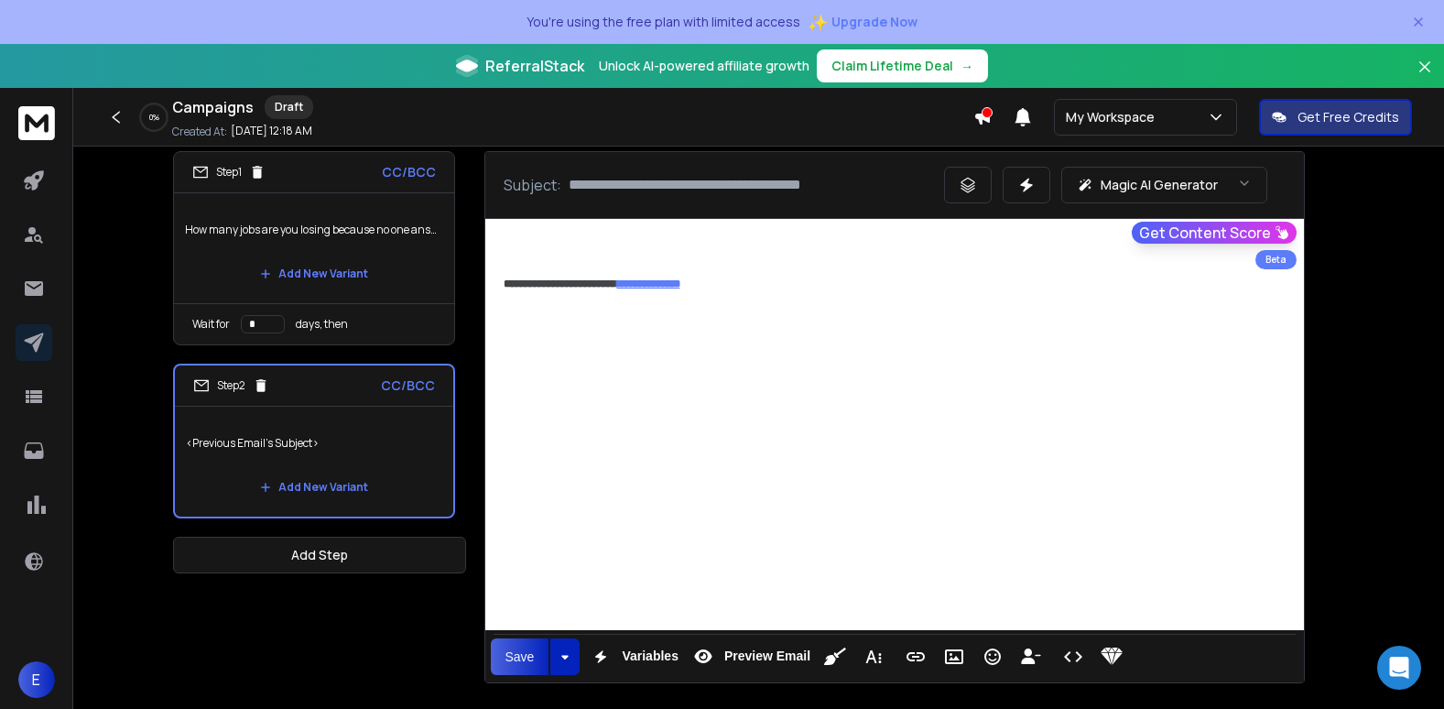
click at [759, 185] on input at bounding box center [747, 185] width 358 height 22
paste input "**********"
click at [709, 254] on div at bounding box center [895, 247] width 782 height 20
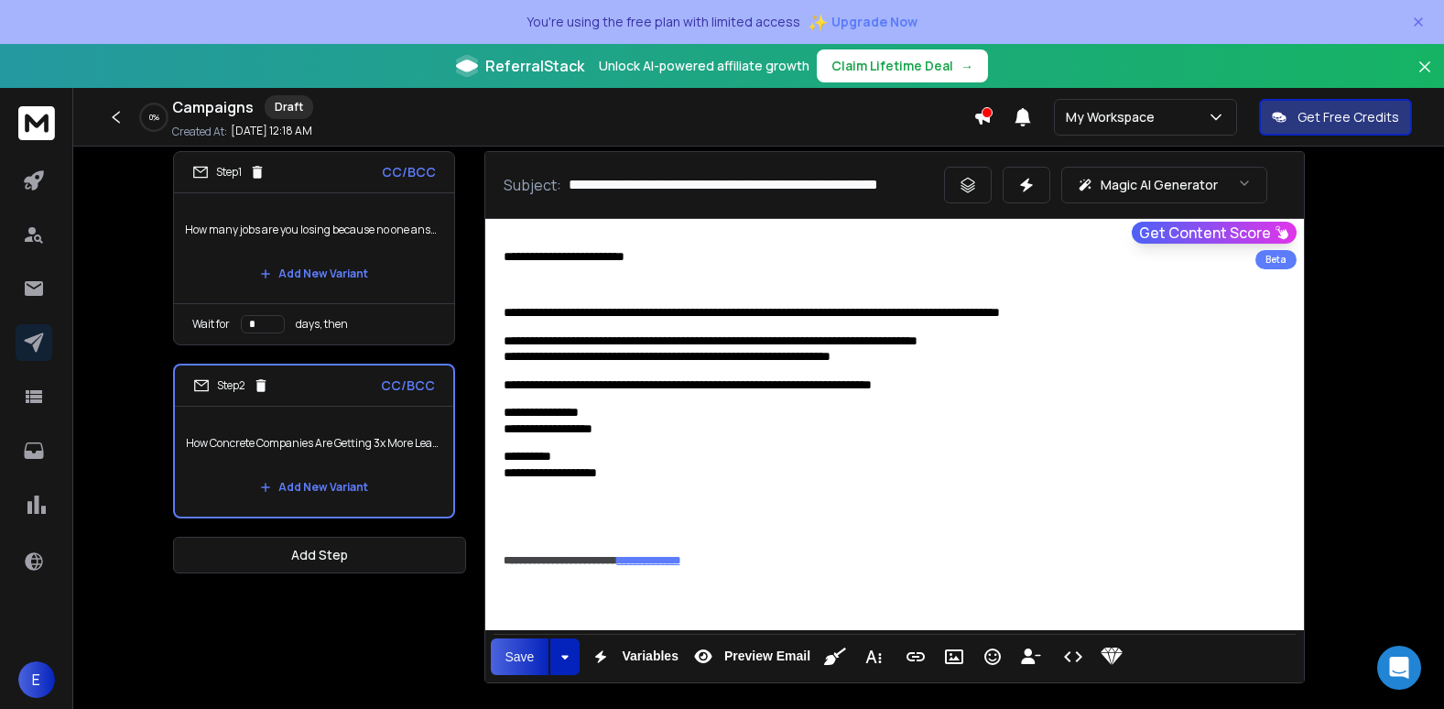
click at [435, 181] on div "Step 1 CC/BCC" at bounding box center [314, 172] width 280 height 41
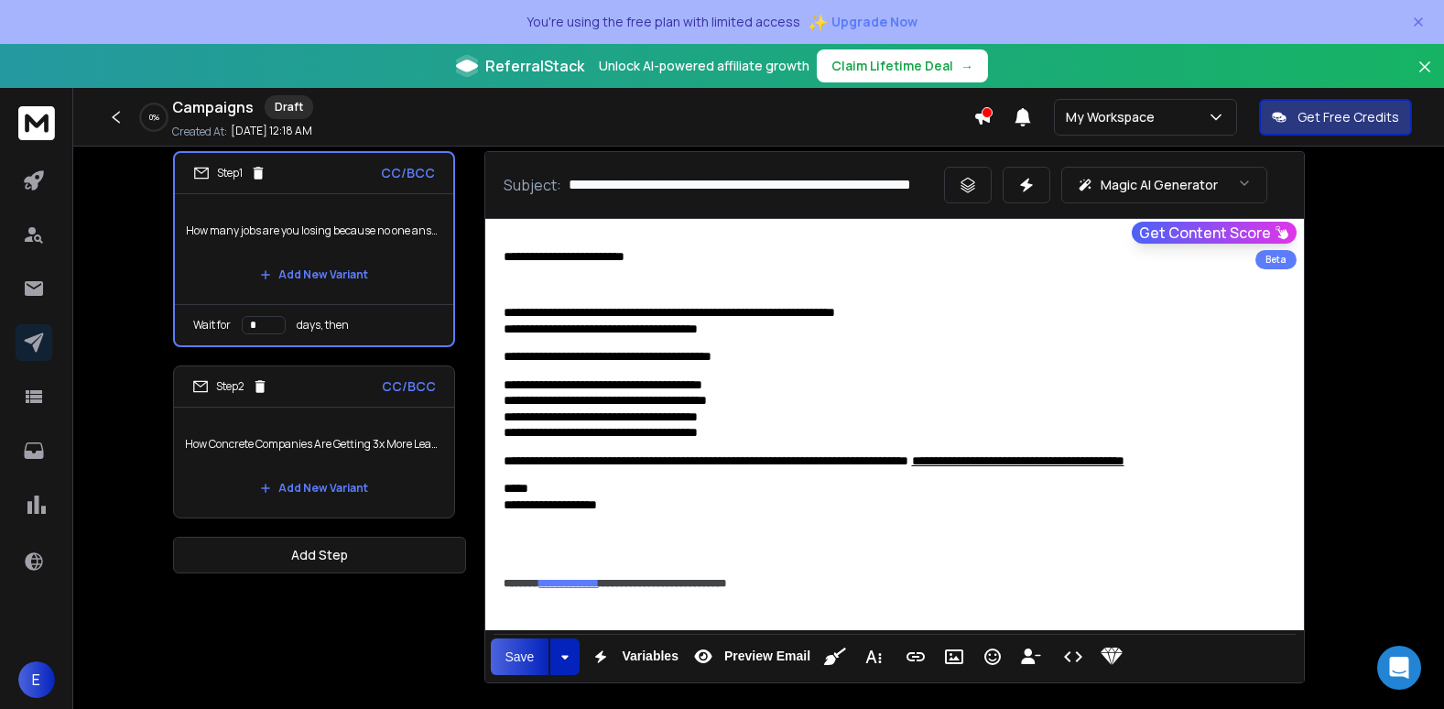
click at [377, 451] on p "How Concrete Companies Are Getting 3x More Leads with AI" at bounding box center [314, 443] width 258 height 51
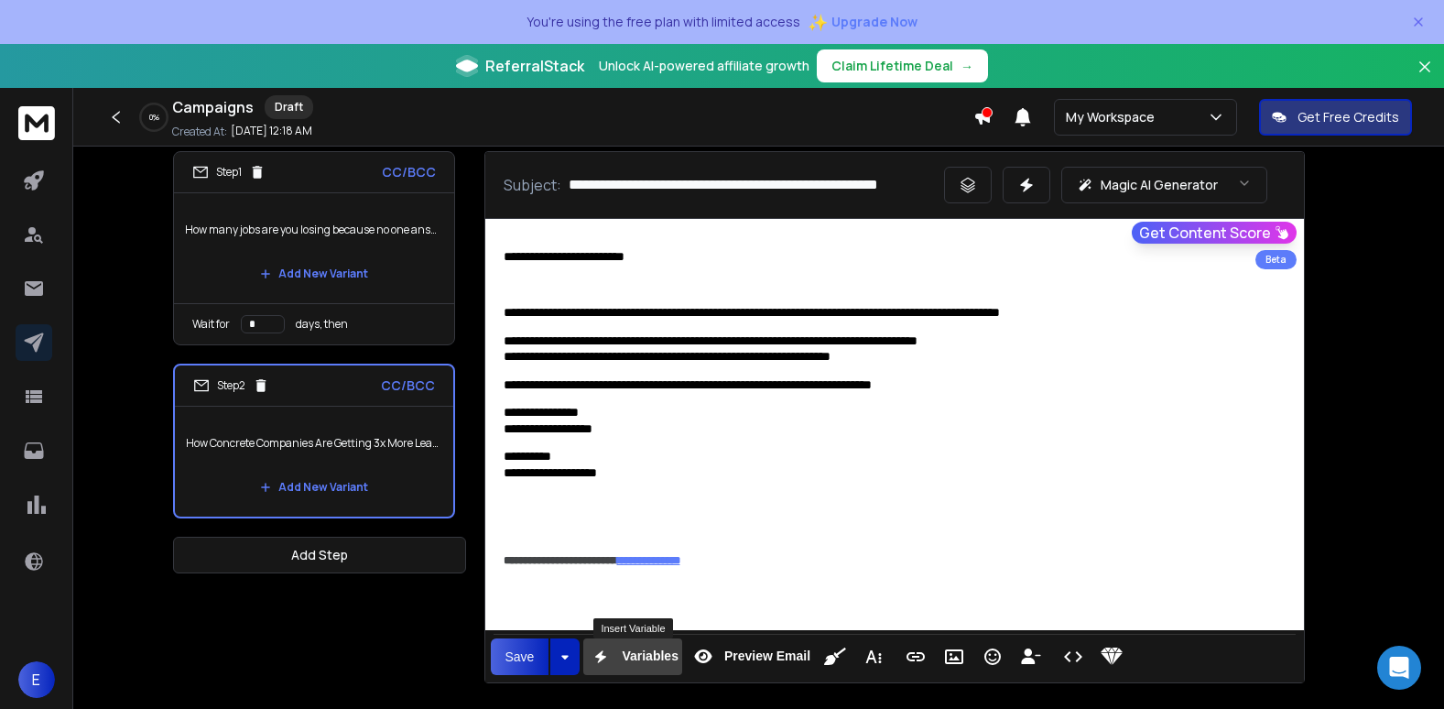
click at [666, 666] on div "Variables" at bounding box center [632, 656] width 99 height 29
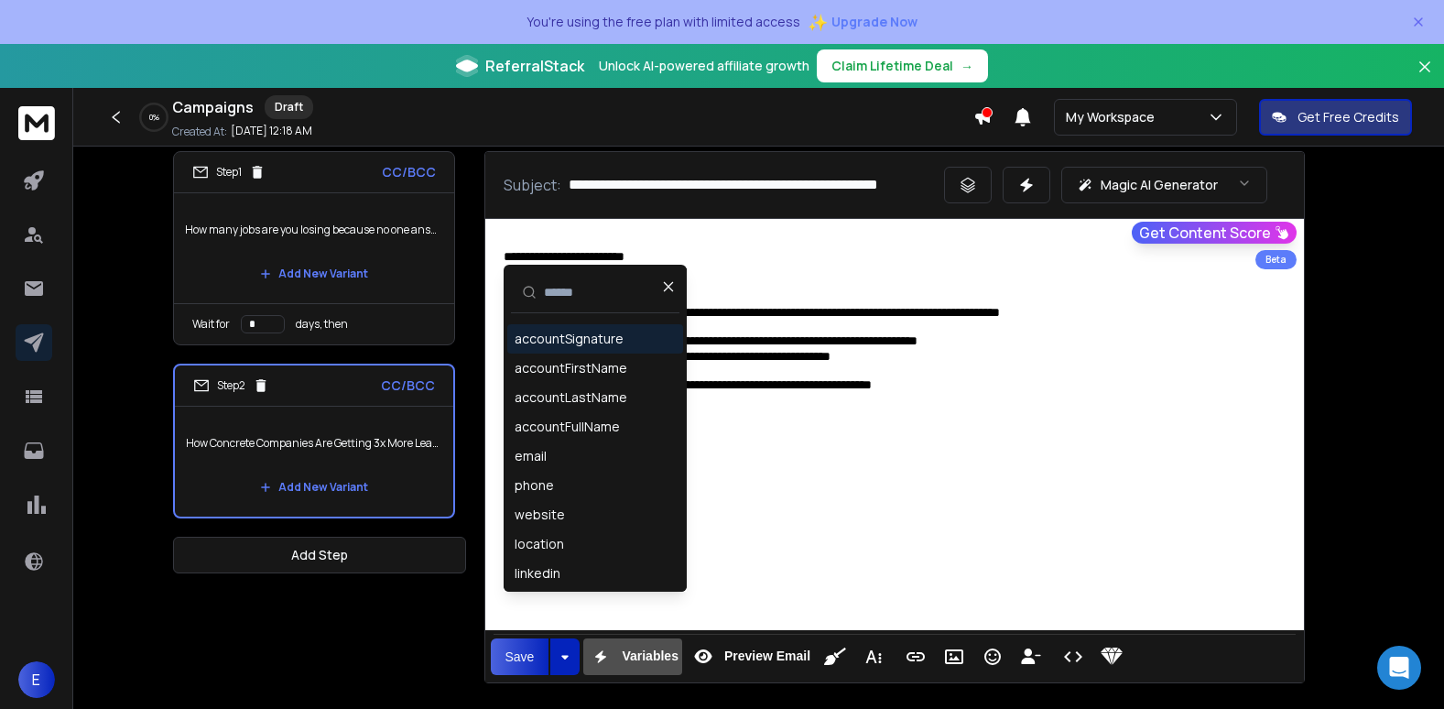
click at [666, 666] on div "Variables" at bounding box center [632, 656] width 99 height 29
click at [435, 662] on div "Step 1 CC/BCC How many jobs are you losing because no one answers the phone? Ad…" at bounding box center [319, 417] width 293 height 532
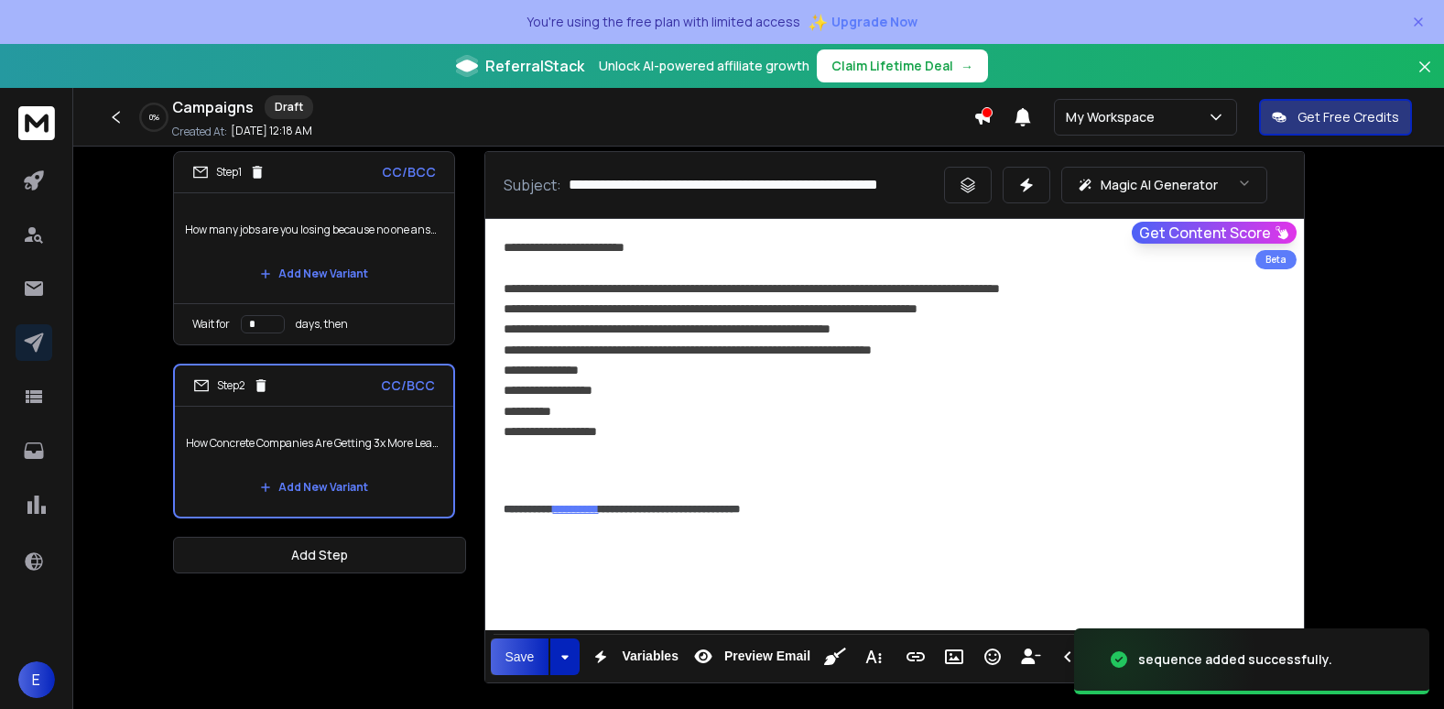
click at [375, 233] on p "How many jobs are you losing because no one answers the phone?" at bounding box center [314, 229] width 258 height 51
type input "**********"
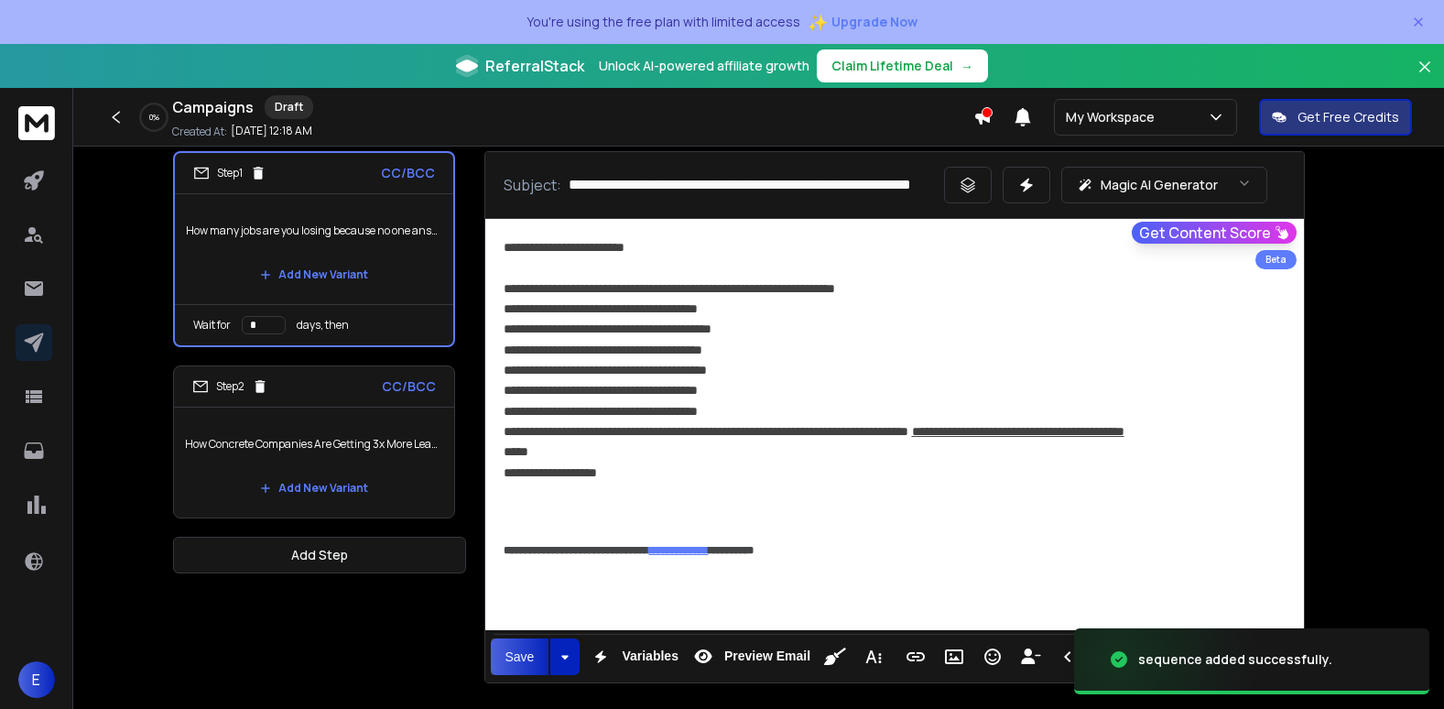
click at [360, 570] on button "Add Step" at bounding box center [319, 554] width 293 height 37
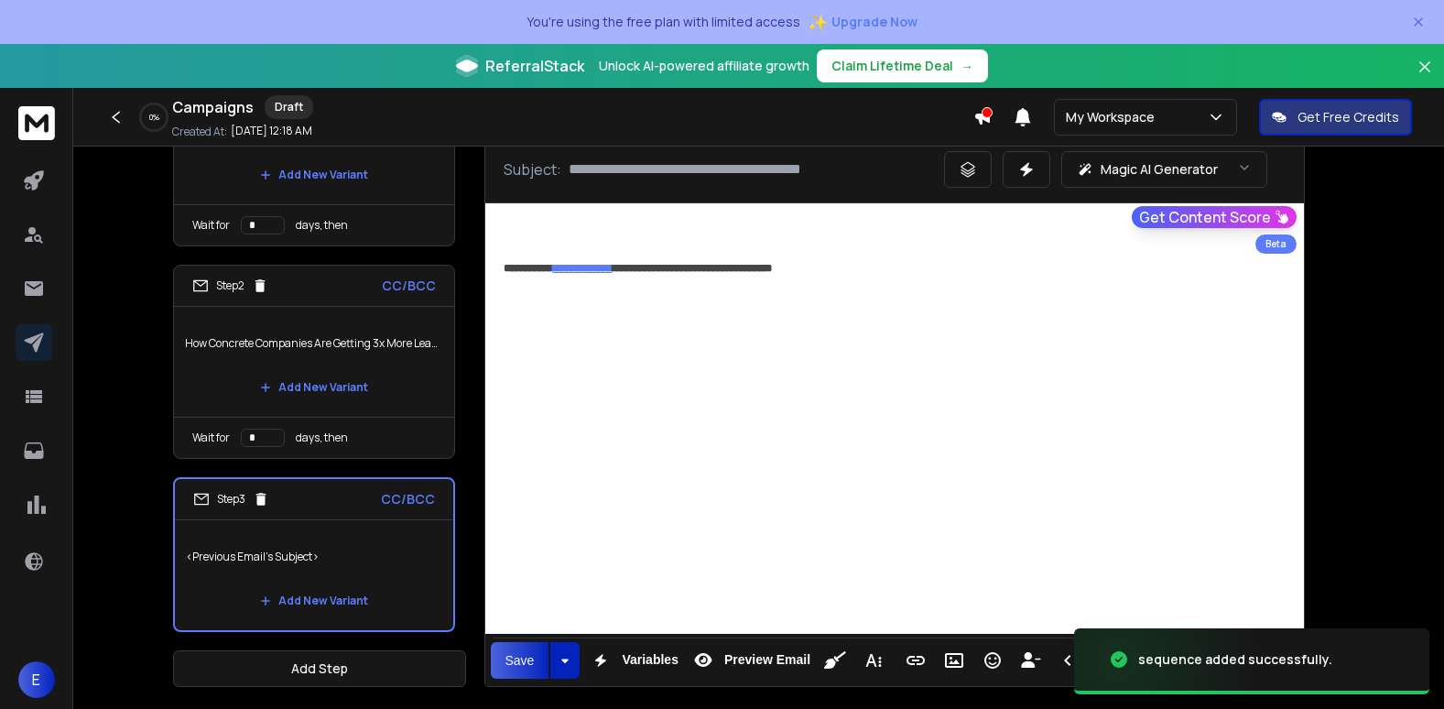
scroll to position [136, 0]
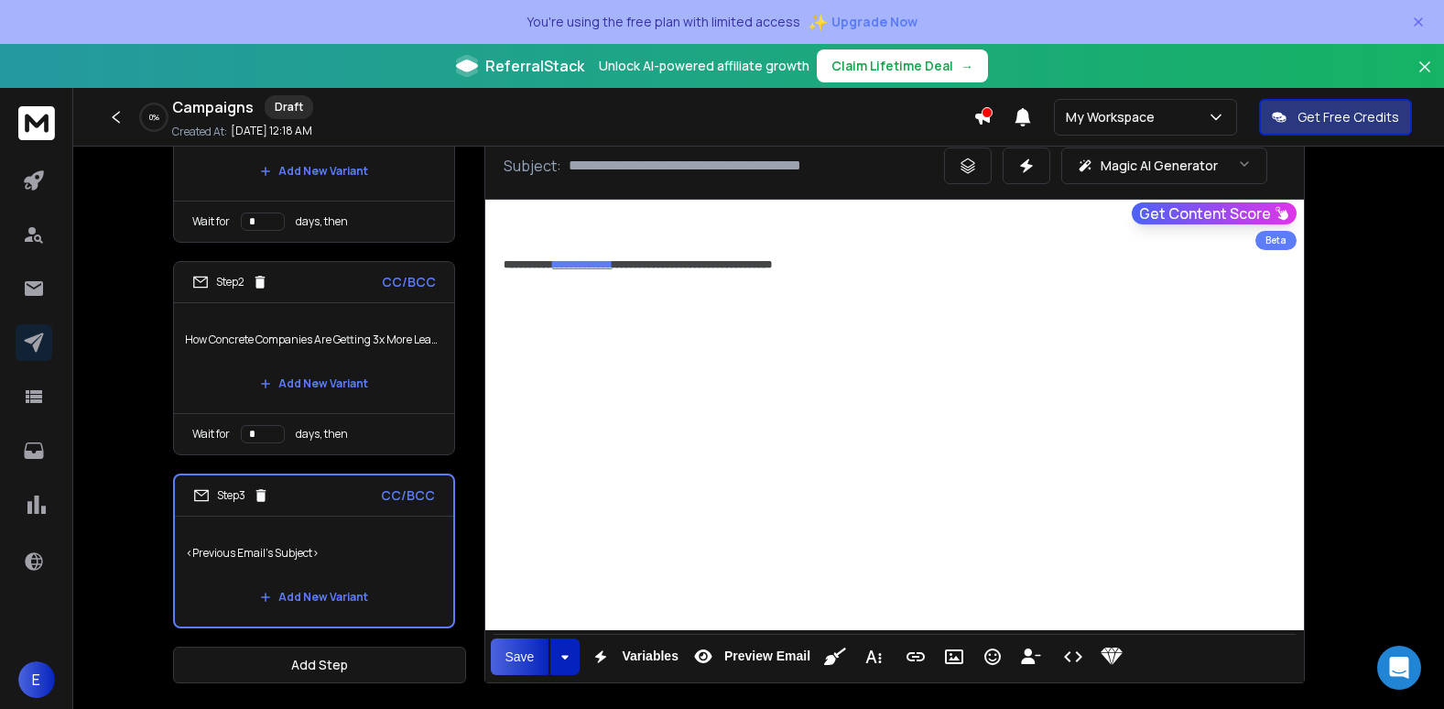
click at [623, 169] on input at bounding box center [747, 166] width 358 height 22
paste input "**********"
type input "**********"
click at [667, 244] on div "**********" at bounding box center [894, 412] width 818 height 425
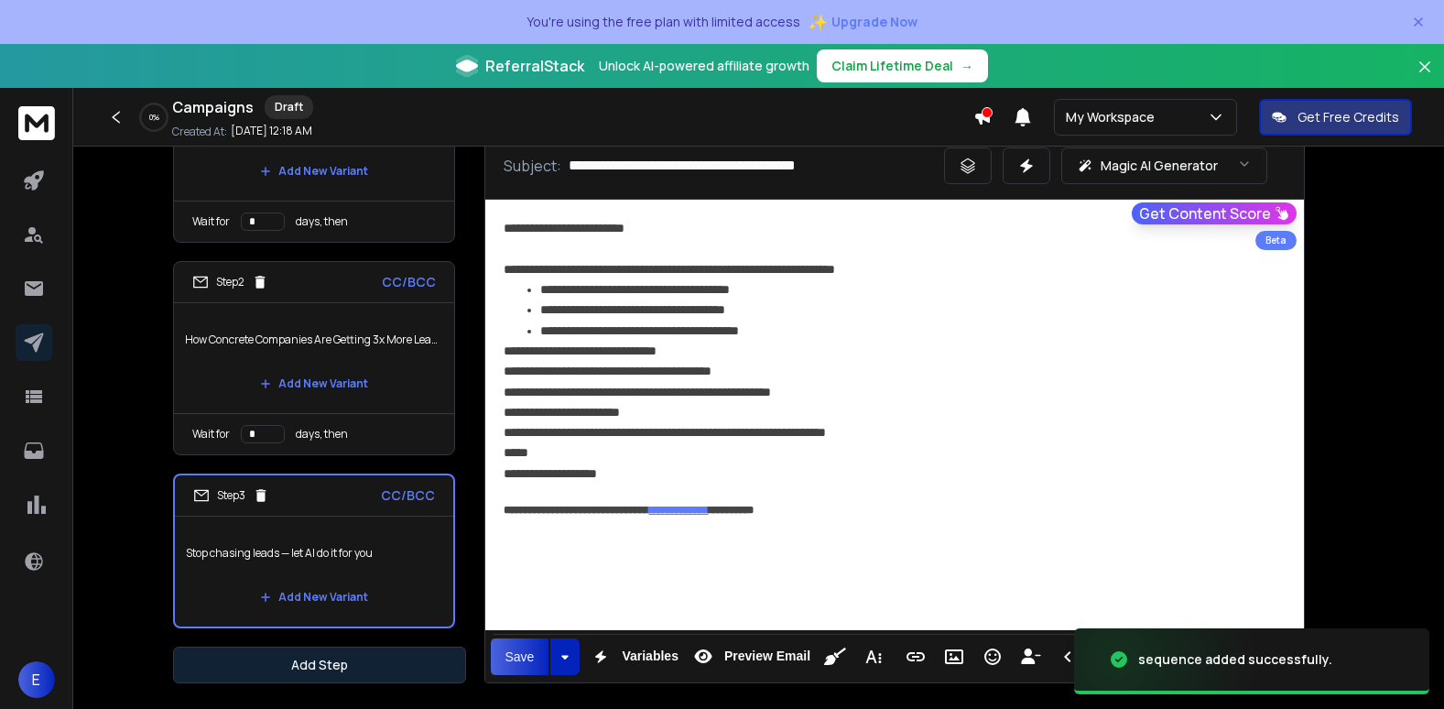
click at [355, 664] on button "Add Step" at bounding box center [319, 664] width 293 height 37
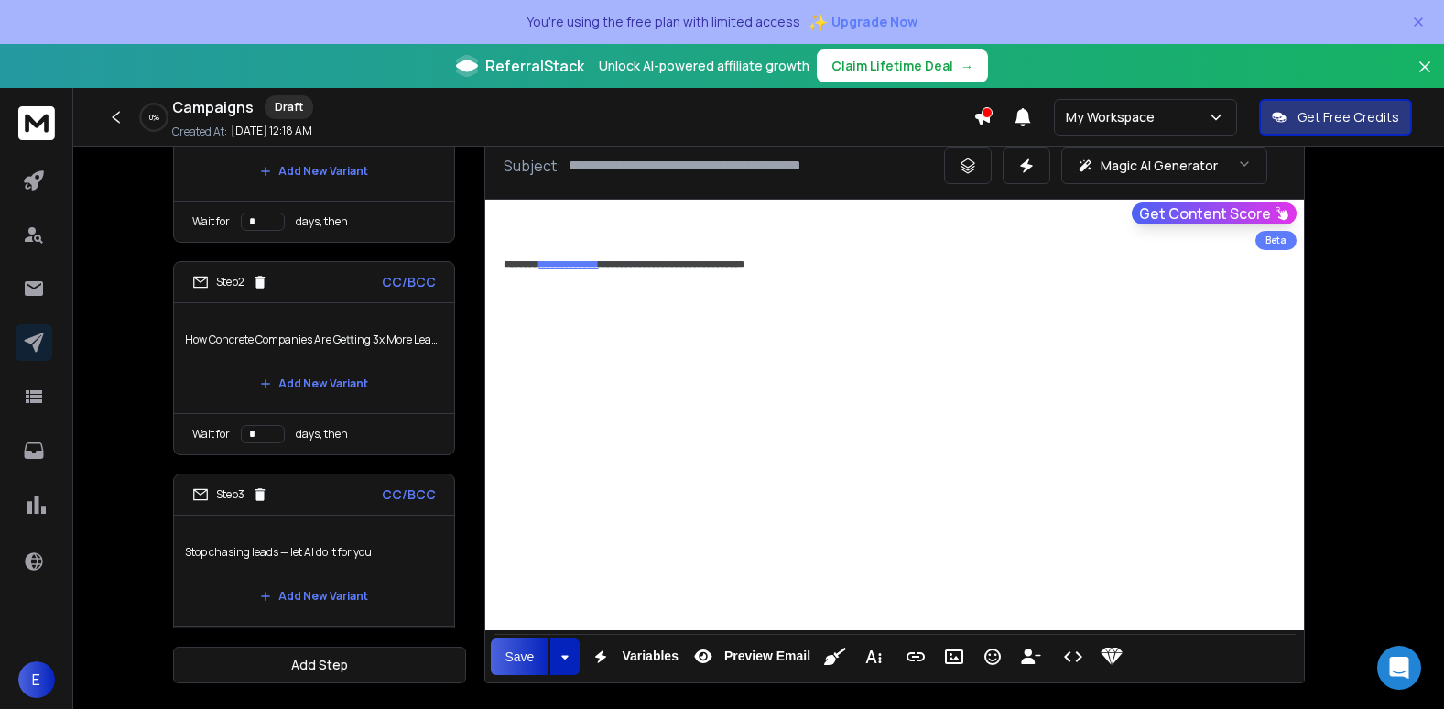
click at [655, 224] on div at bounding box center [895, 228] width 782 height 20
click at [647, 182] on div "Subject: Magic AI Generator Get Content Score Beta" at bounding box center [894, 166] width 818 height 67
click at [651, 165] on input at bounding box center [747, 166] width 358 height 22
paste input "**********"
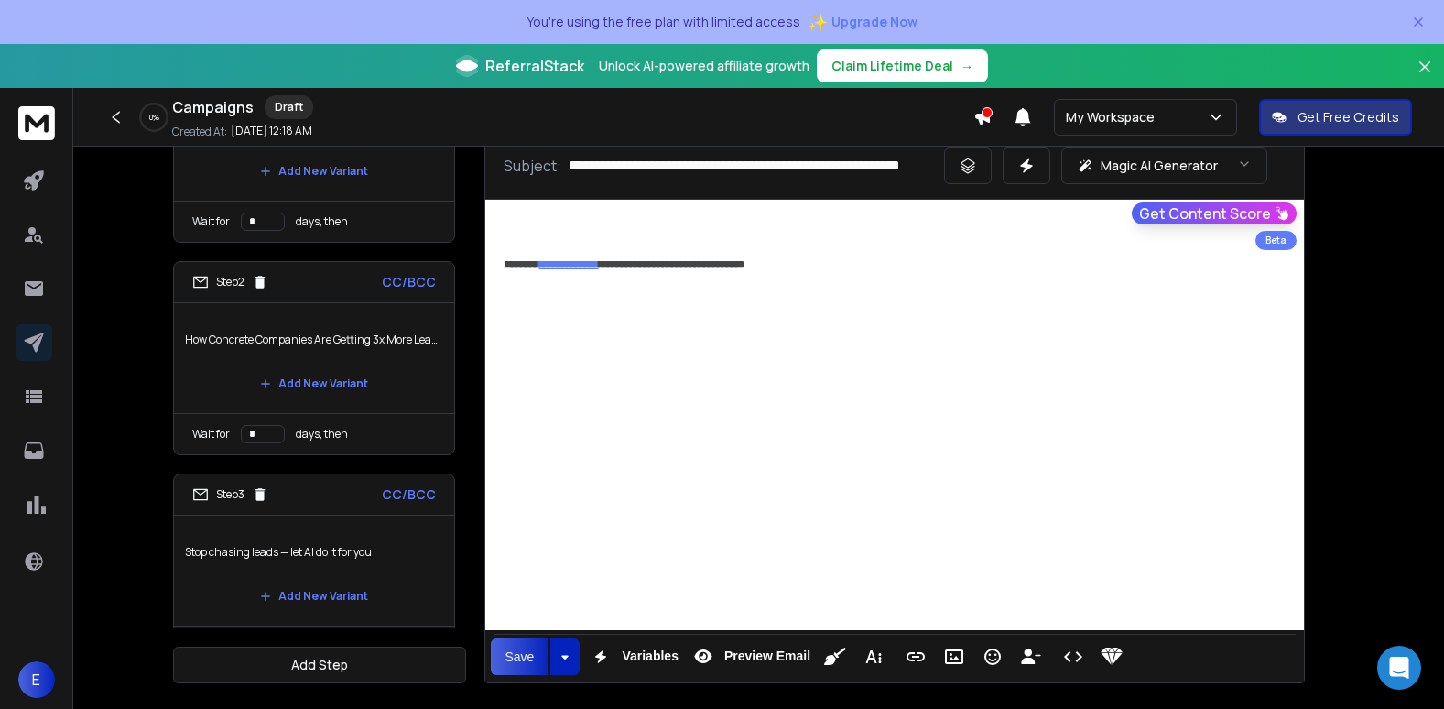
type input "**********"
click at [528, 234] on div at bounding box center [895, 228] width 782 height 20
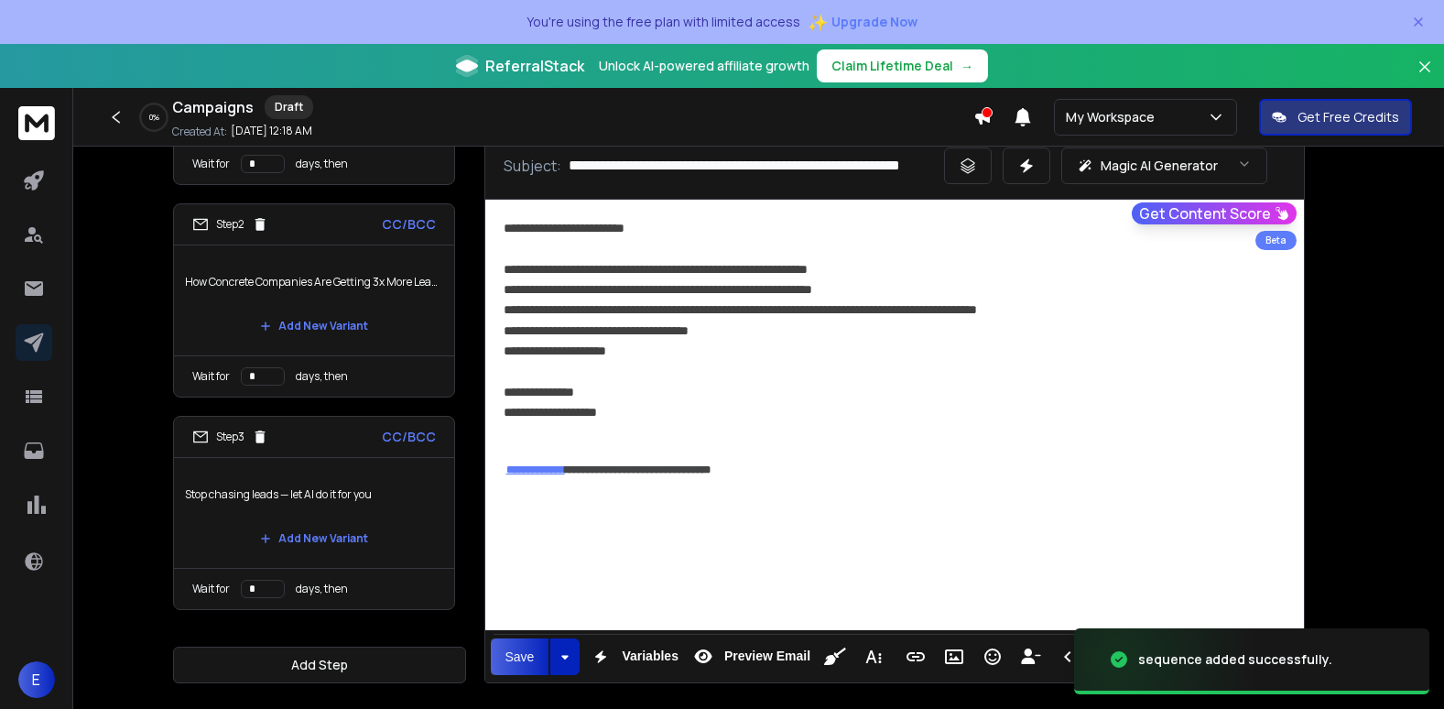
scroll to position [296, 0]
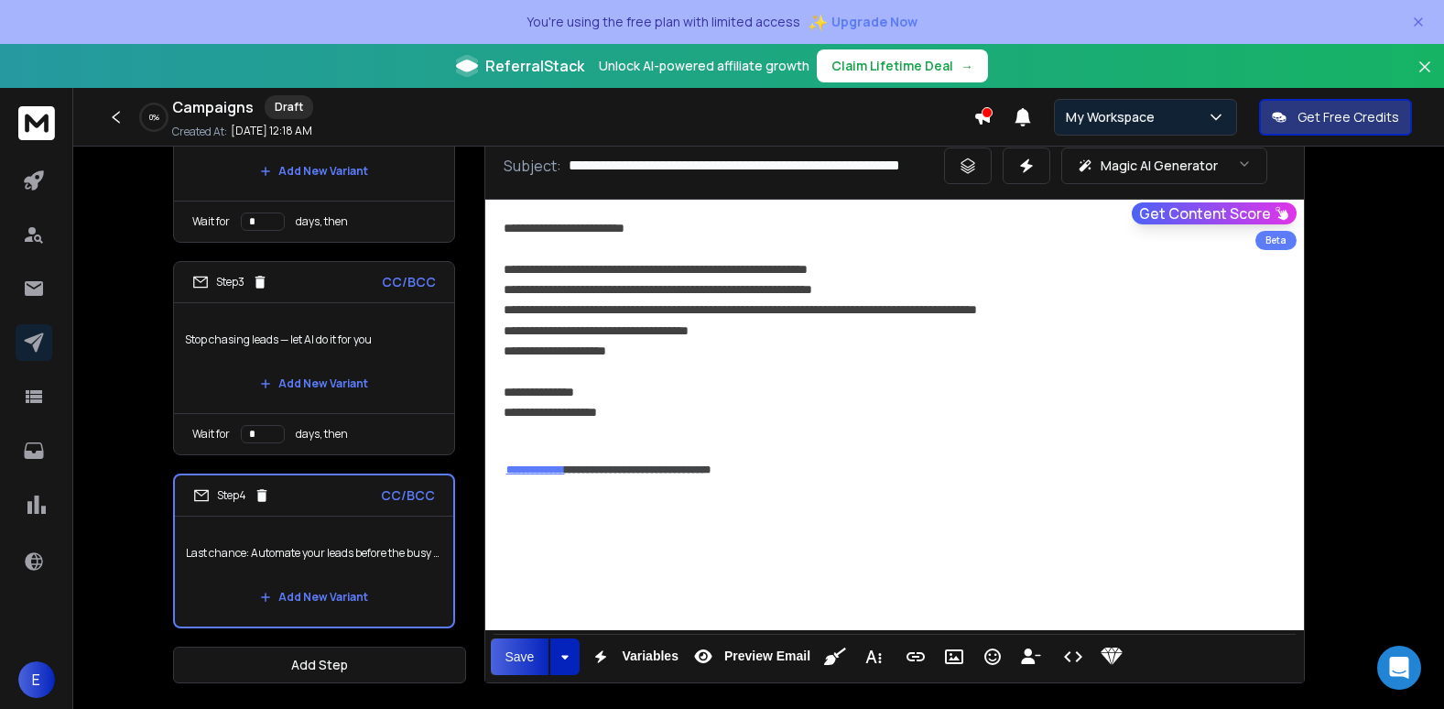
click at [1210, 113] on div "My Workspace" at bounding box center [1145, 117] width 159 height 18
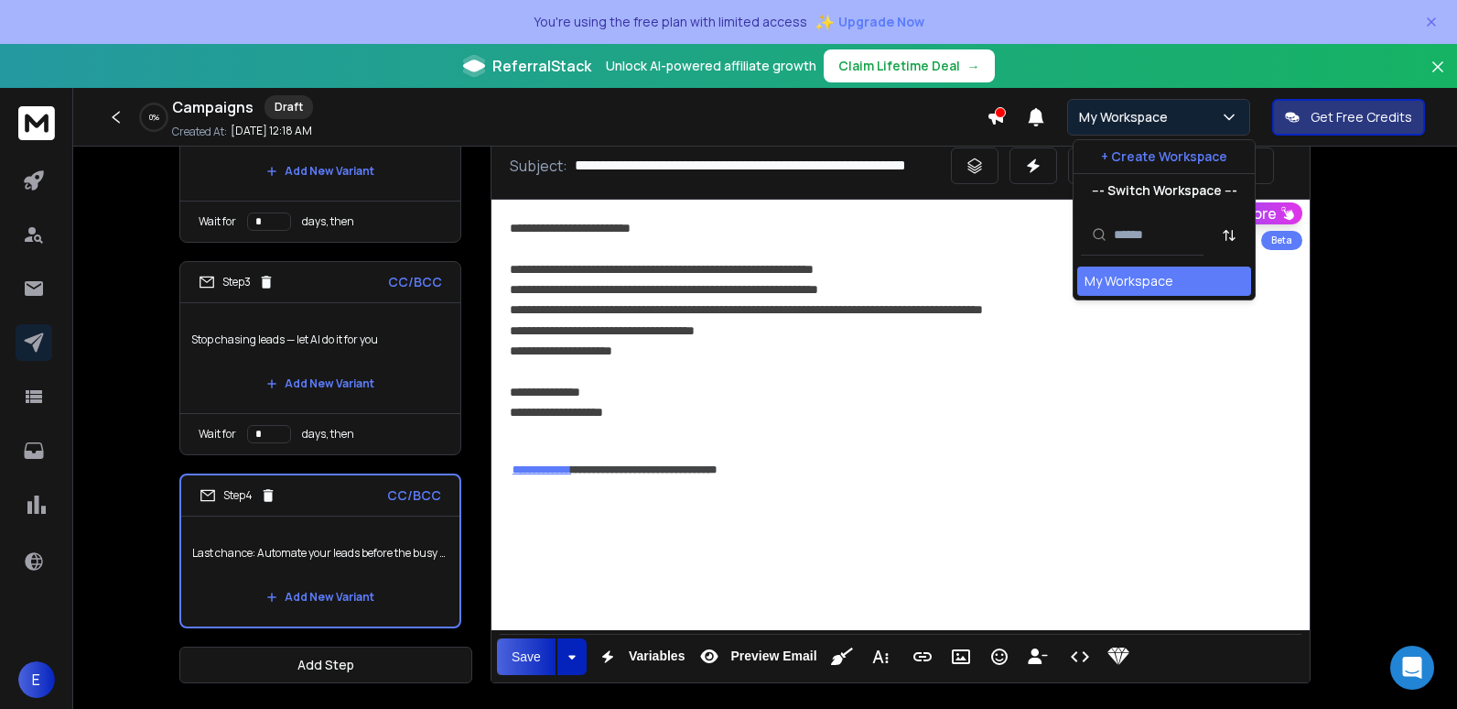
click at [1210, 113] on div "My Workspace" at bounding box center [1158, 117] width 159 height 18
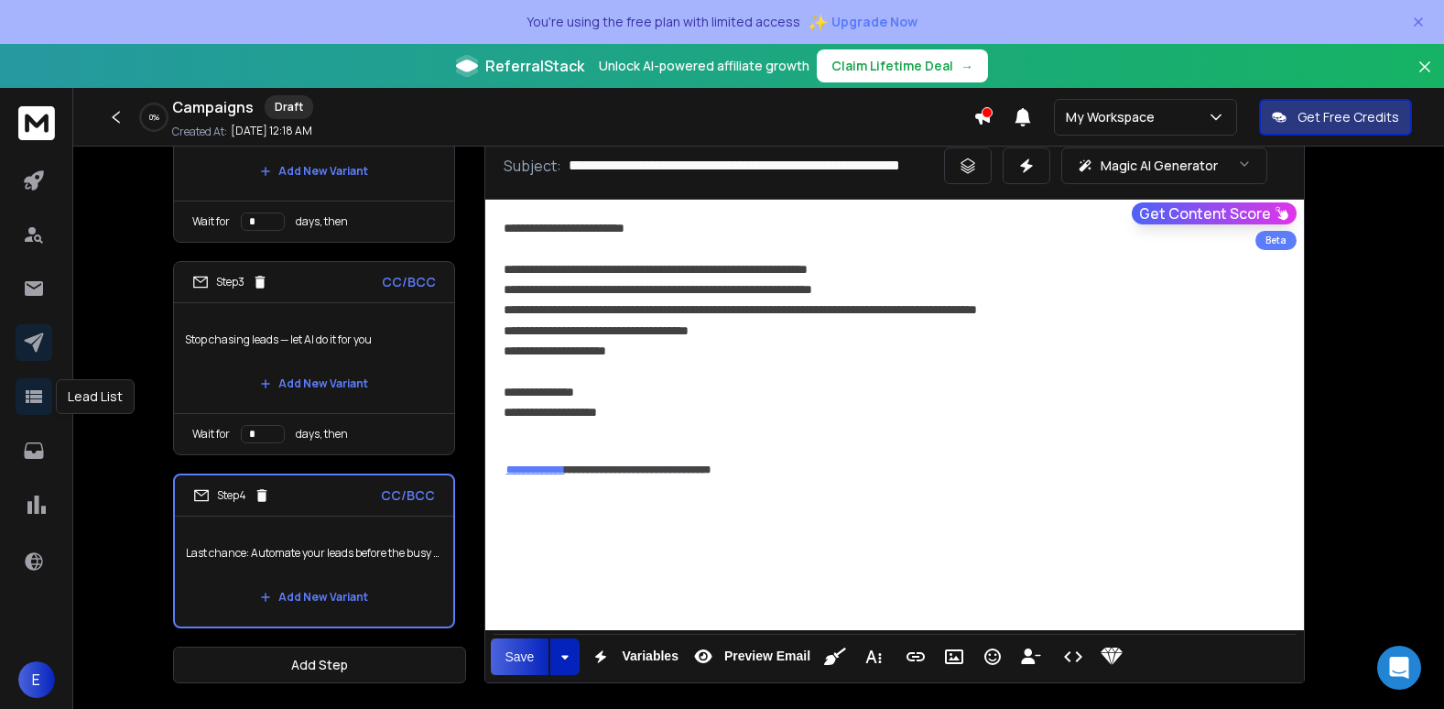
click at [48, 392] on link at bounding box center [34, 396] width 37 height 37
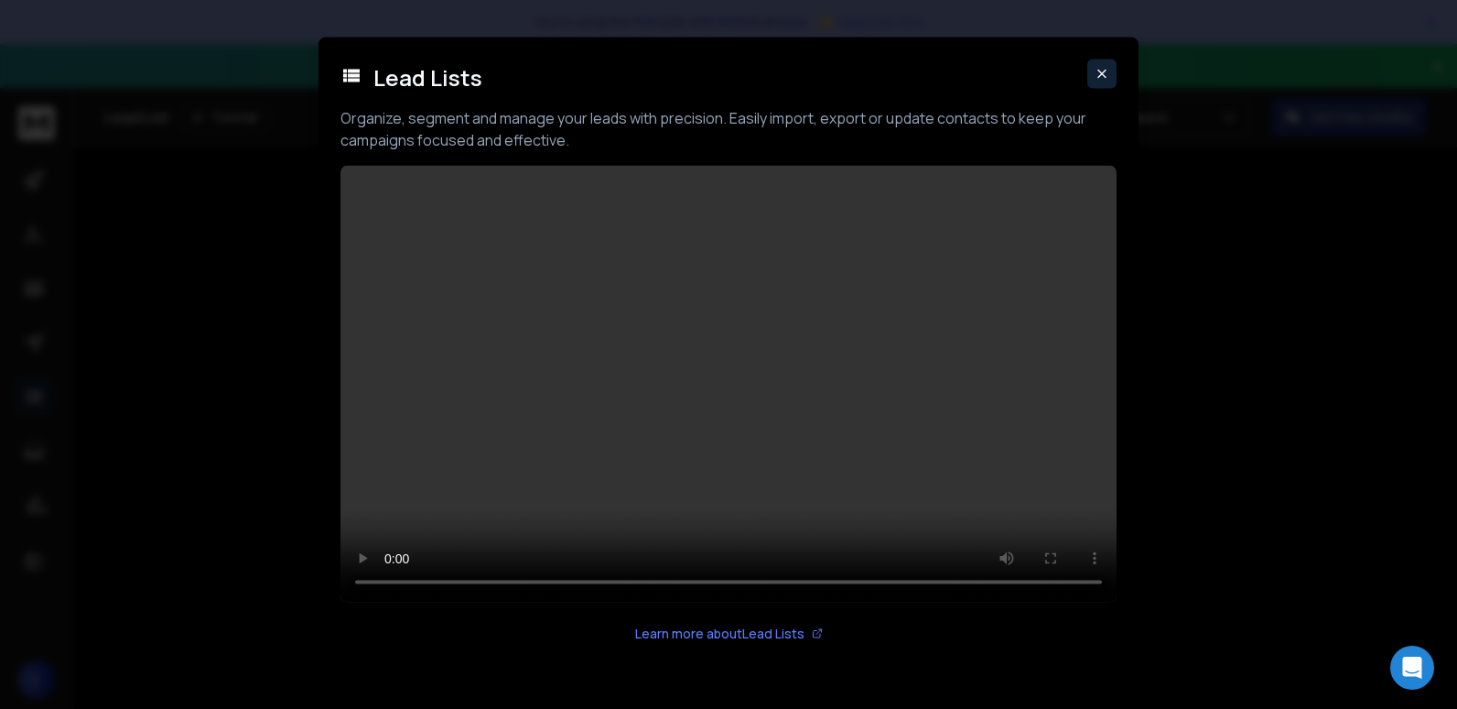
click at [1104, 76] on icon at bounding box center [1102, 73] width 7 height 7
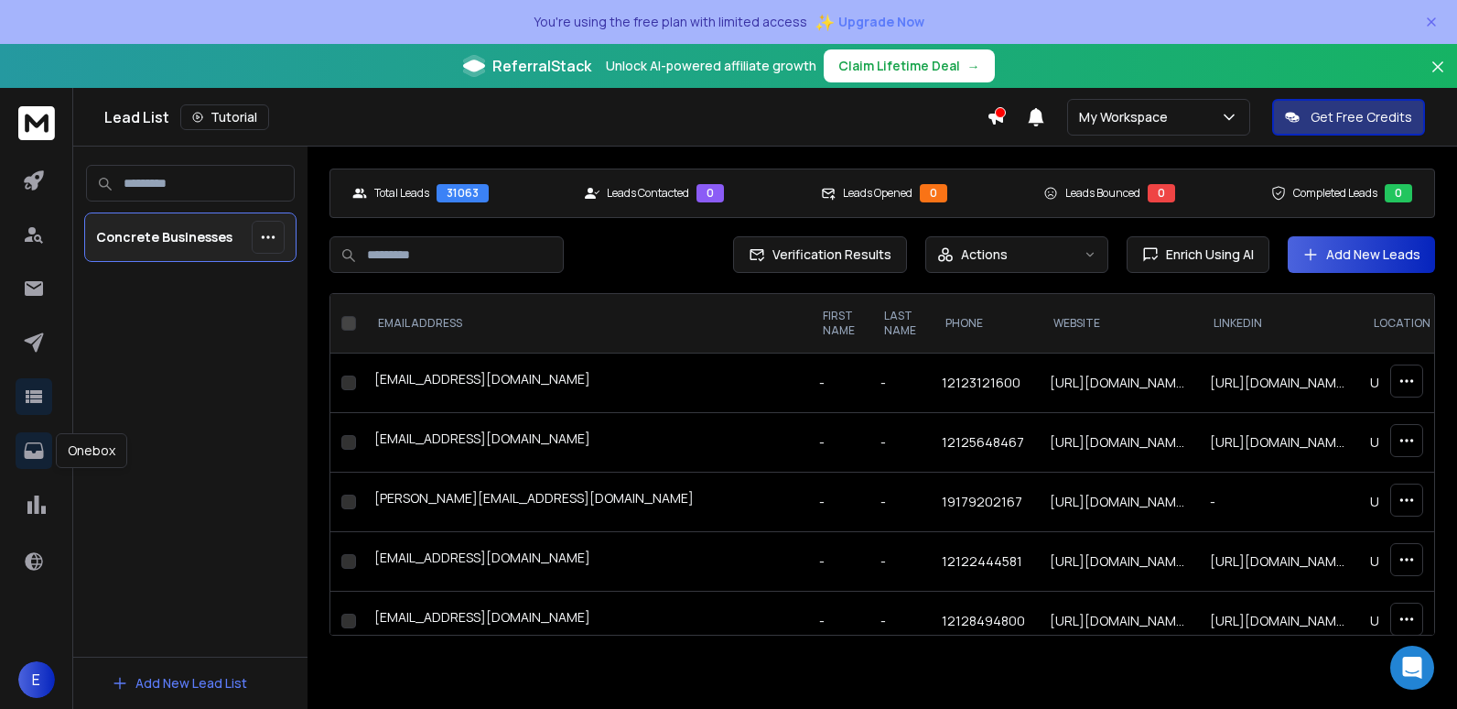
click at [38, 451] on icon at bounding box center [33, 450] width 19 height 16
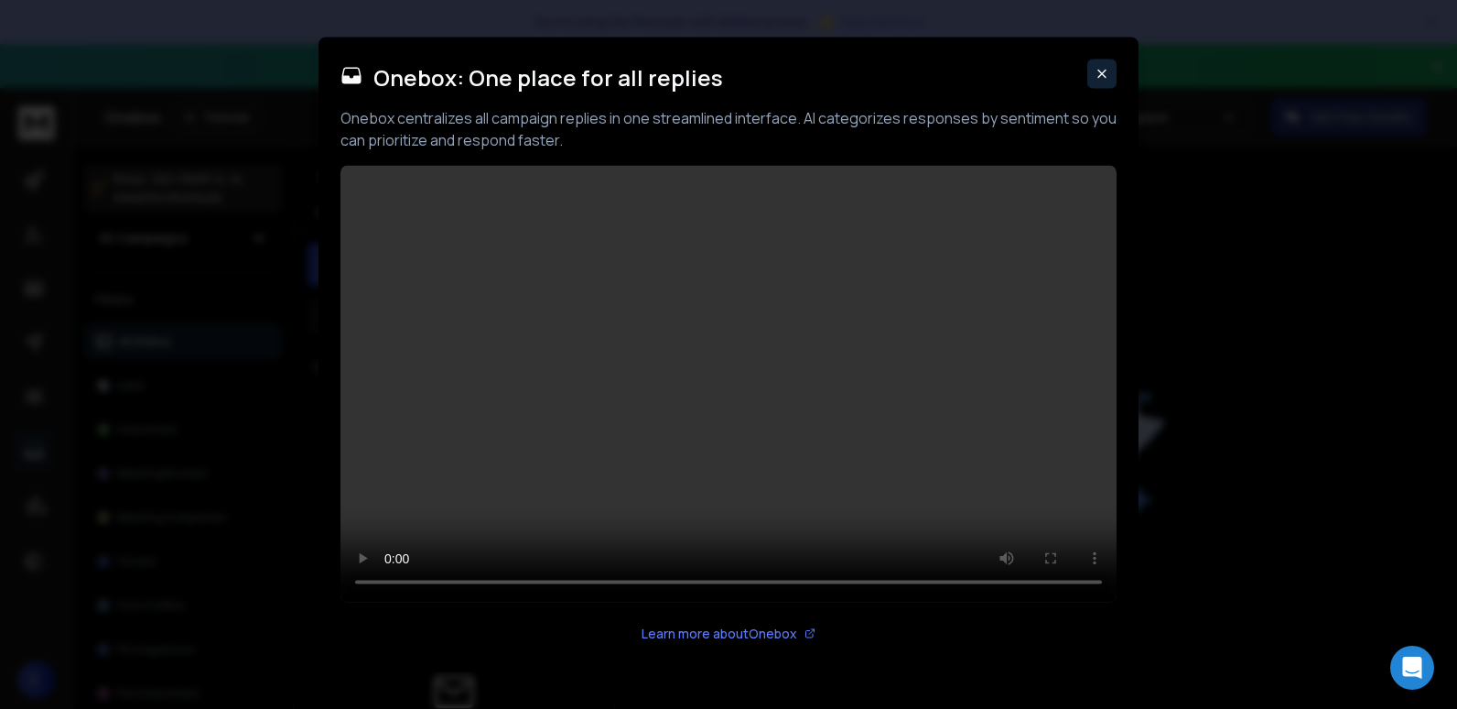
click at [1111, 70] on button at bounding box center [1102, 74] width 29 height 29
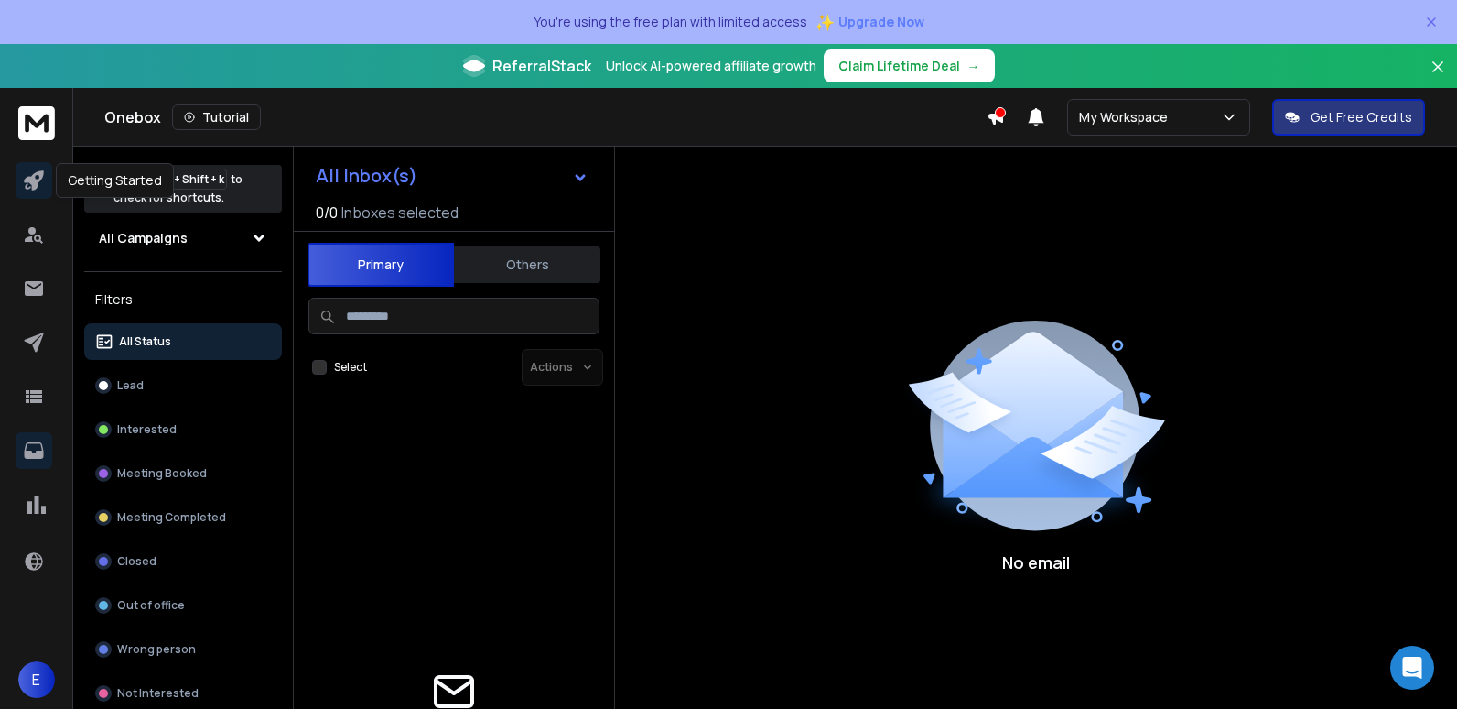
click at [29, 176] on icon at bounding box center [34, 180] width 22 height 22
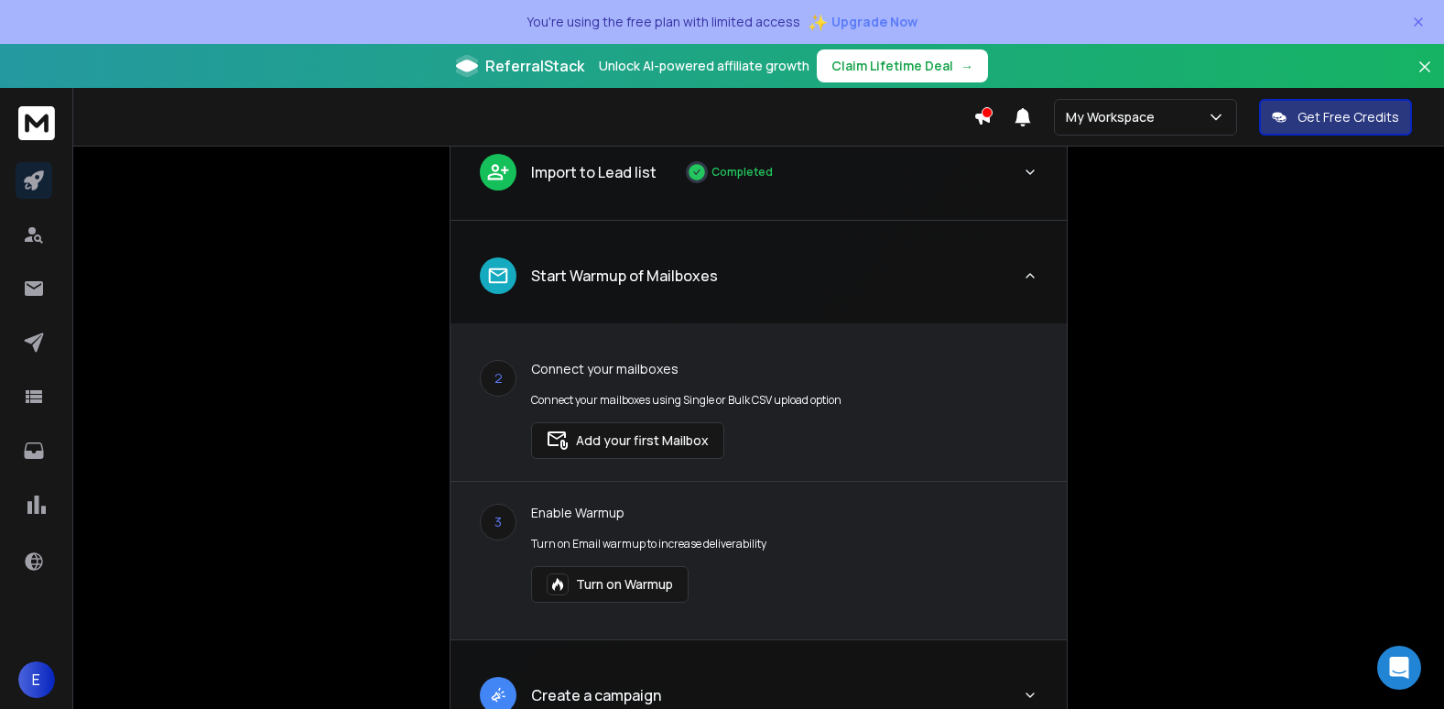
scroll to position [275, 0]
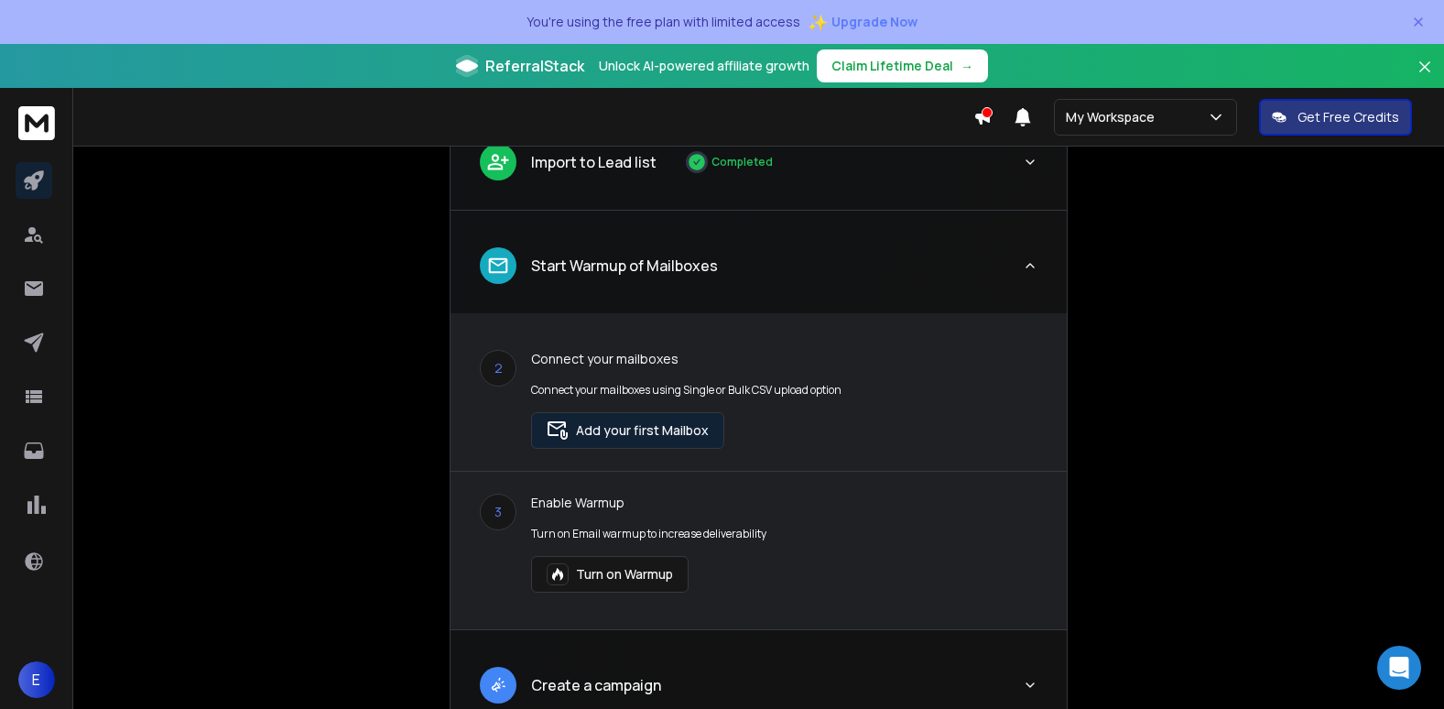
click at [678, 433] on button "Add your first Mailbox" at bounding box center [627, 430] width 193 height 37
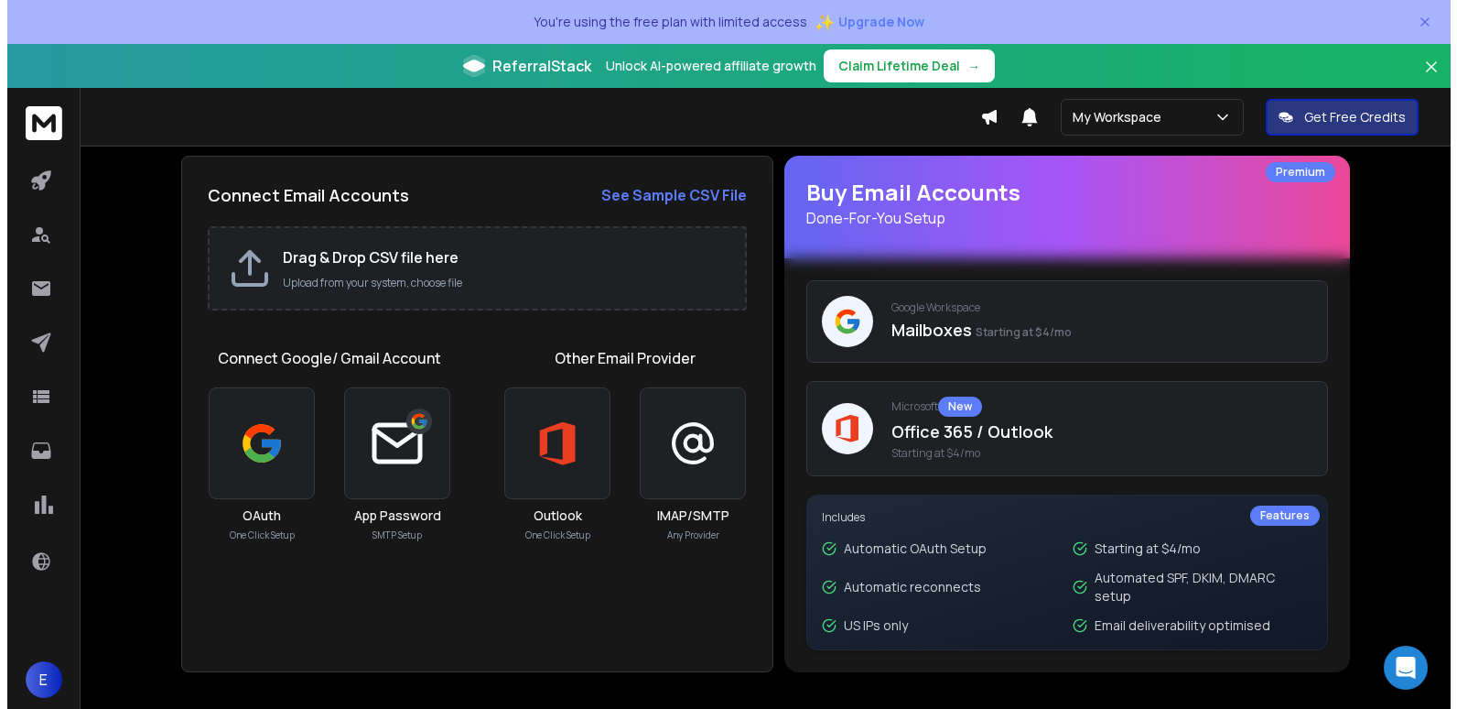
scroll to position [93, 0]
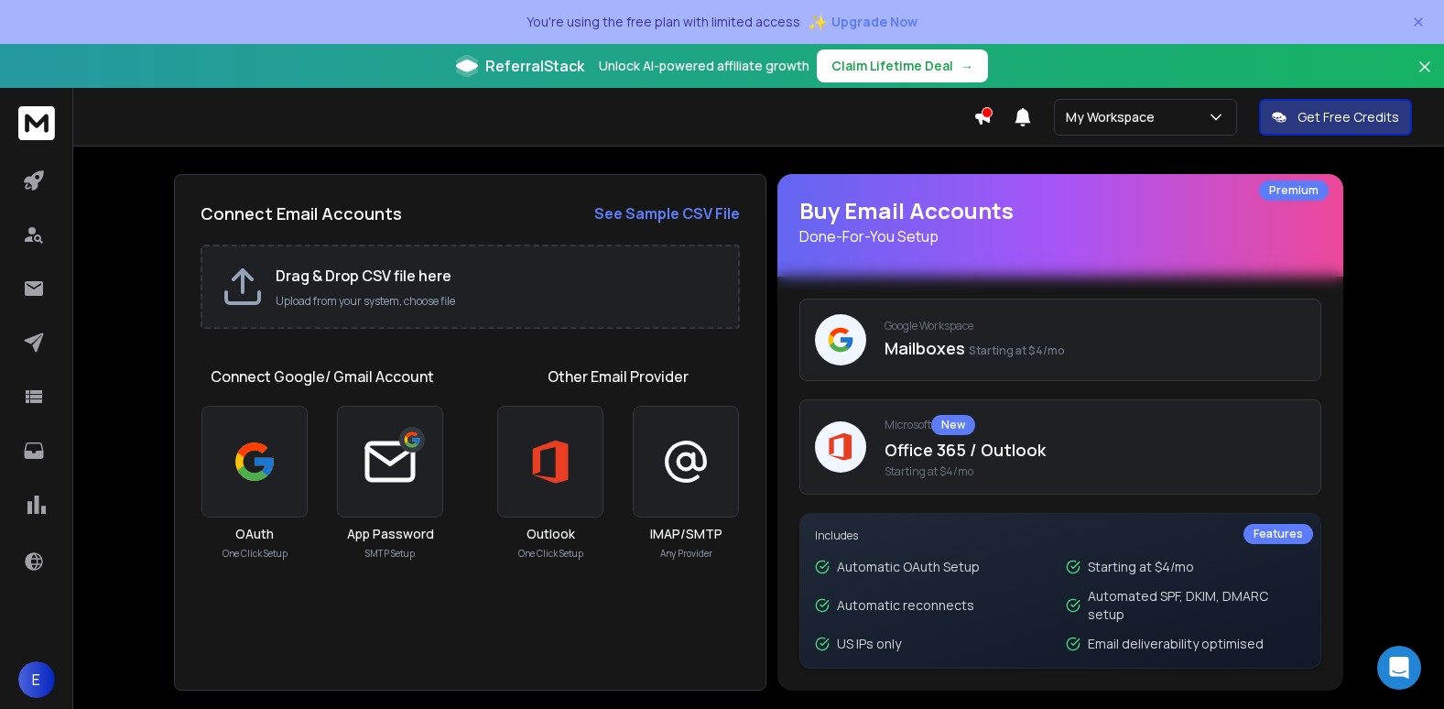
click at [299, 477] on div at bounding box center [254, 462] width 106 height 112
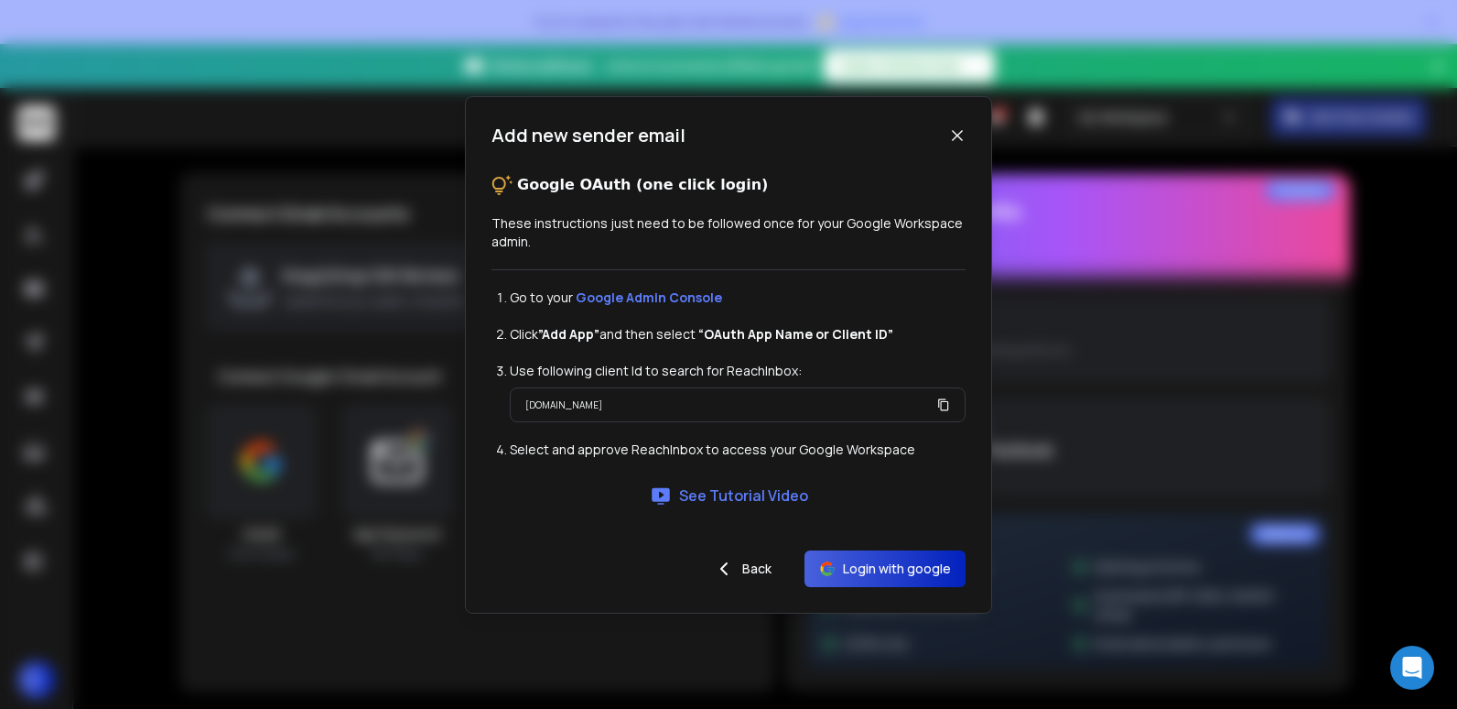
click at [894, 564] on button "Login with google" at bounding box center [885, 568] width 161 height 37
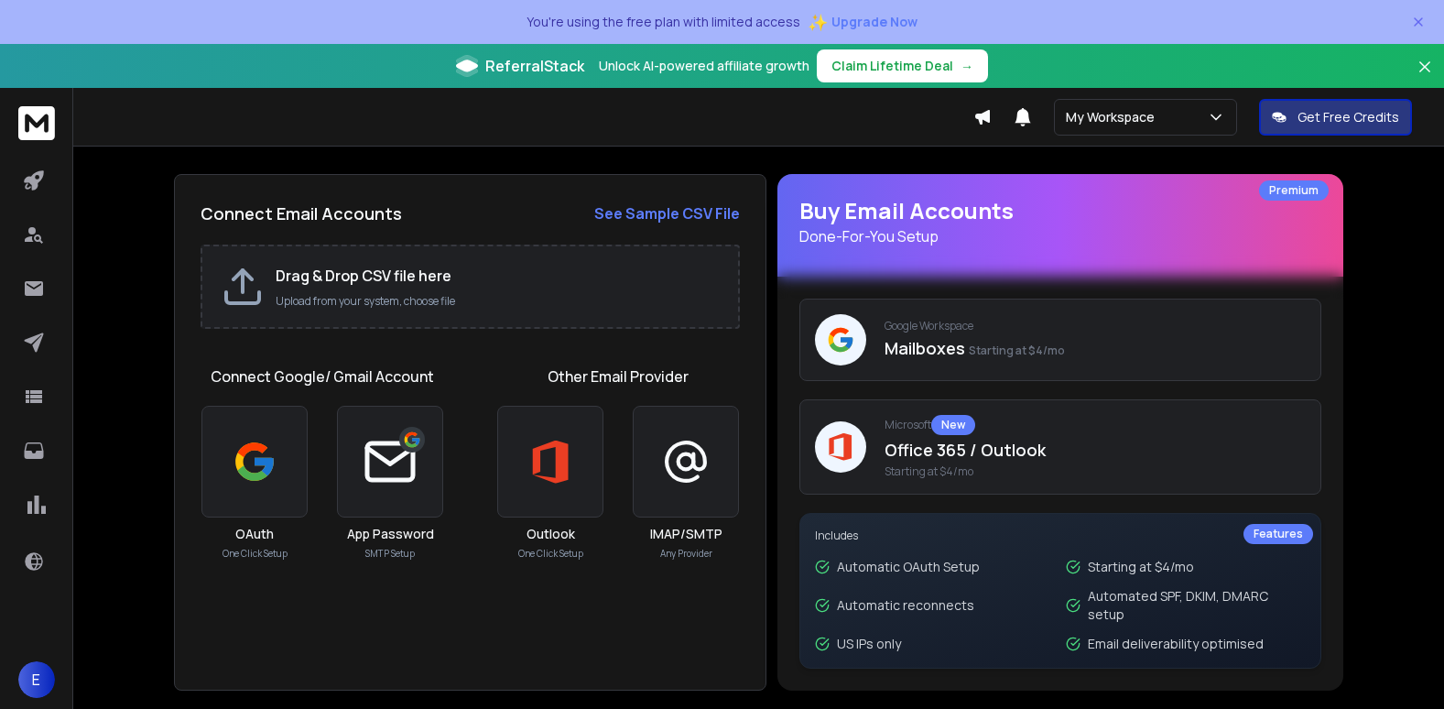
scroll to position [93, 0]
click at [38, 555] on icon at bounding box center [34, 561] width 18 height 18
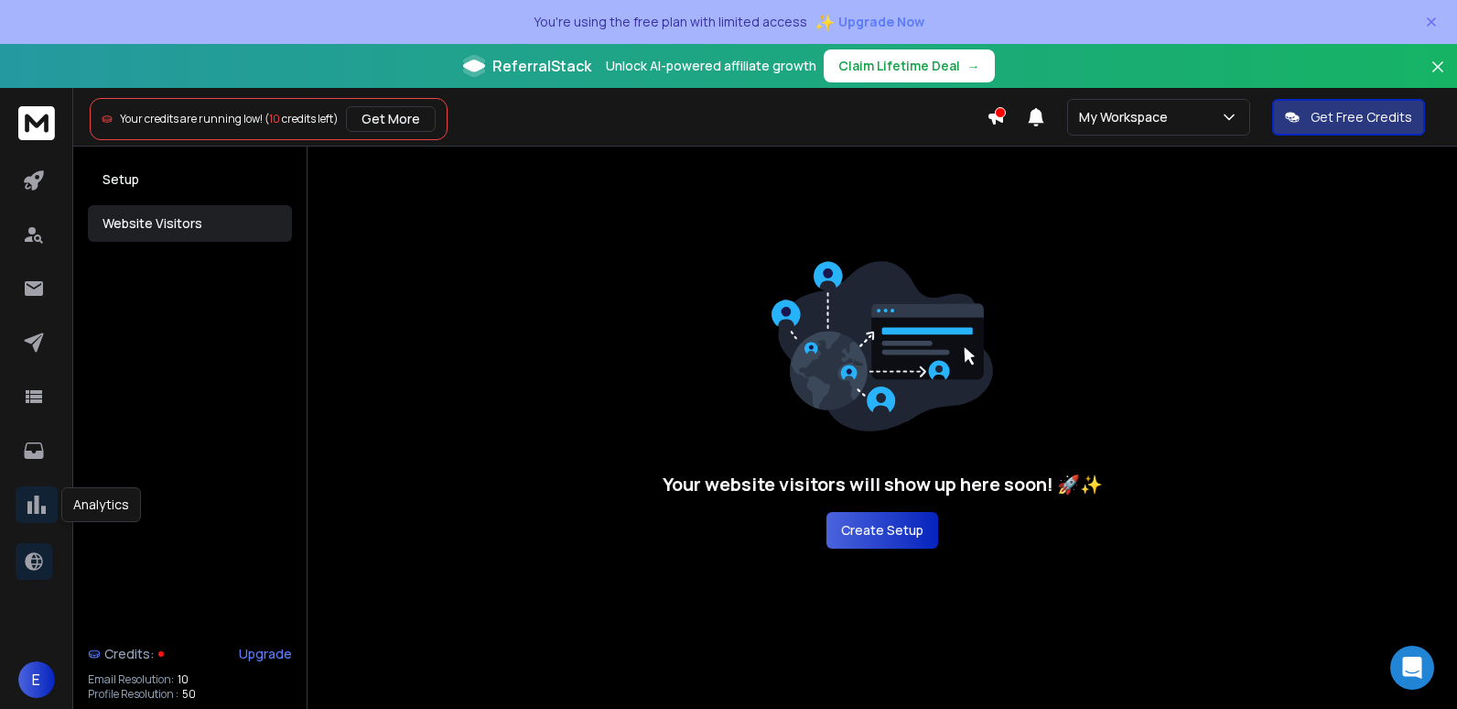
click at [37, 507] on icon at bounding box center [36, 504] width 18 height 18
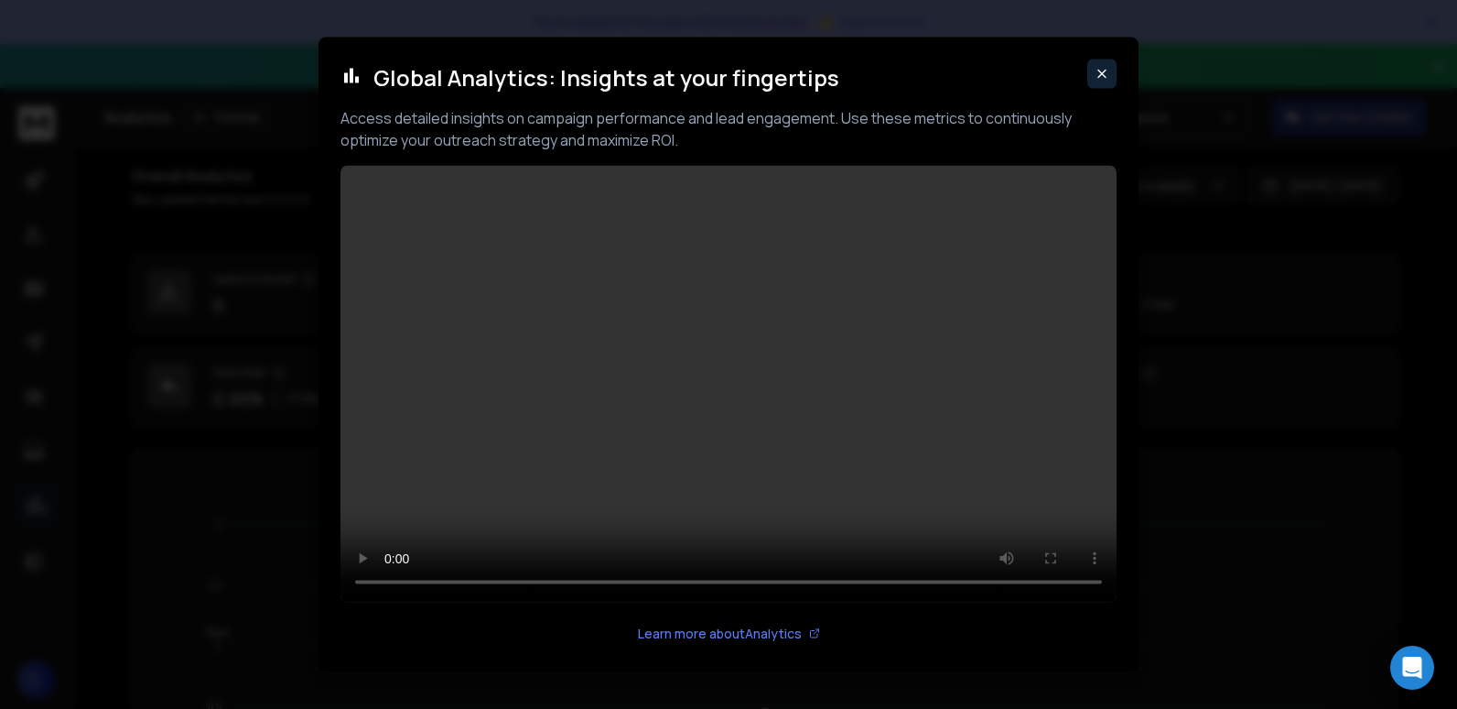
click at [1110, 78] on button at bounding box center [1102, 74] width 29 height 29
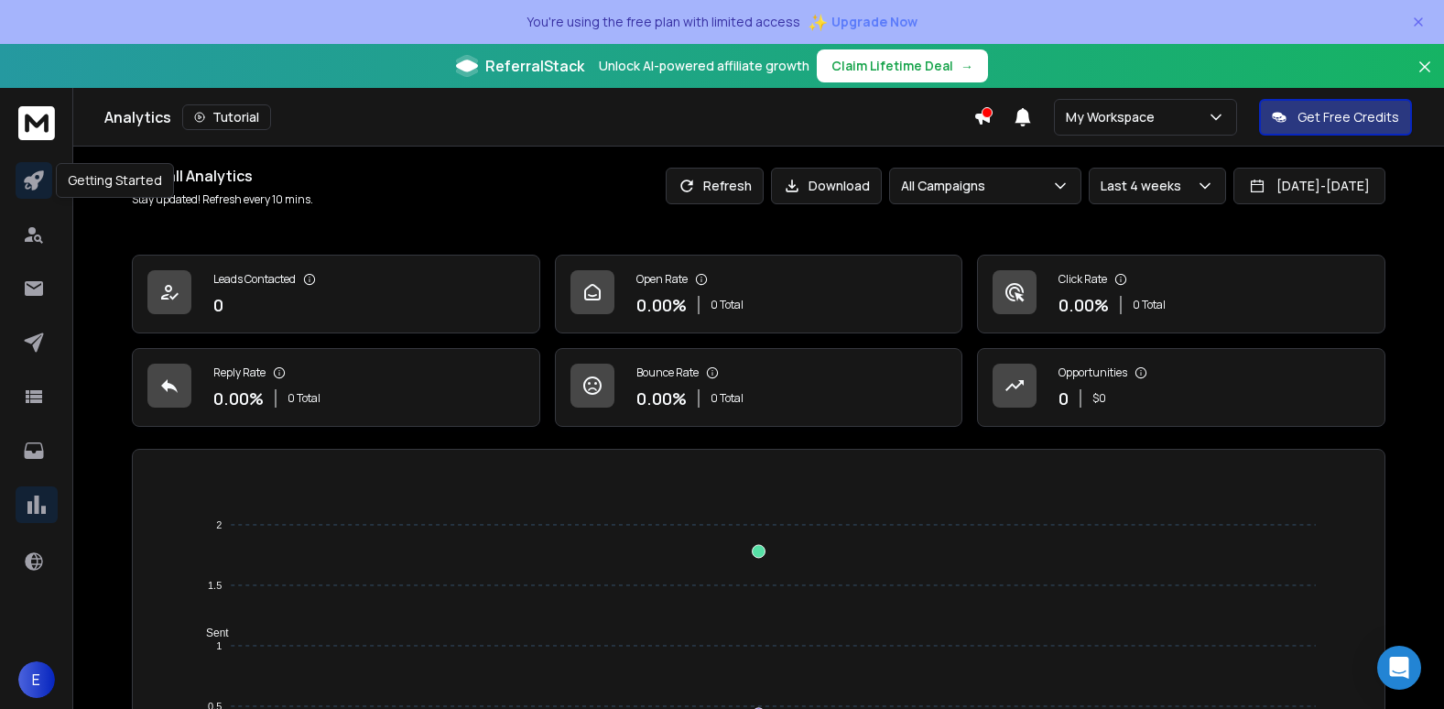
click at [30, 185] on icon at bounding box center [34, 180] width 22 height 22
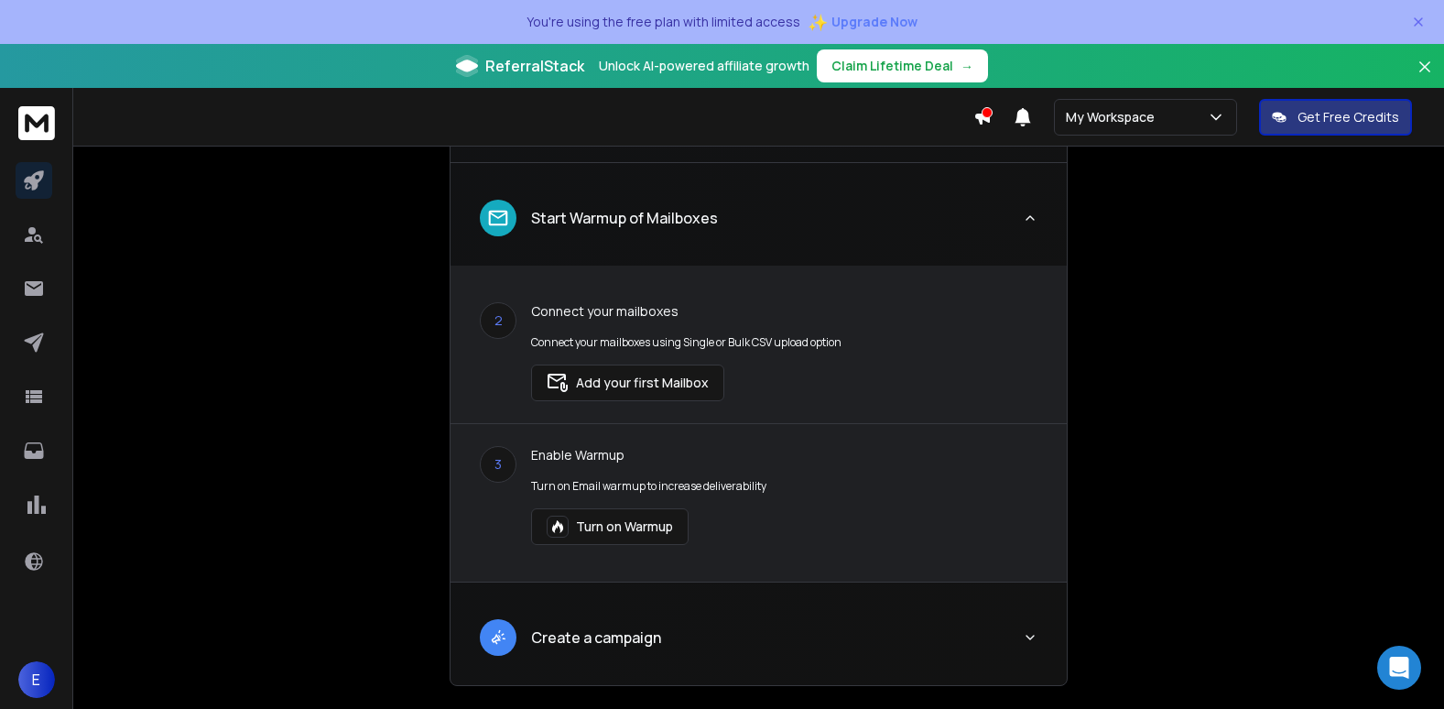
scroll to position [347, 0]
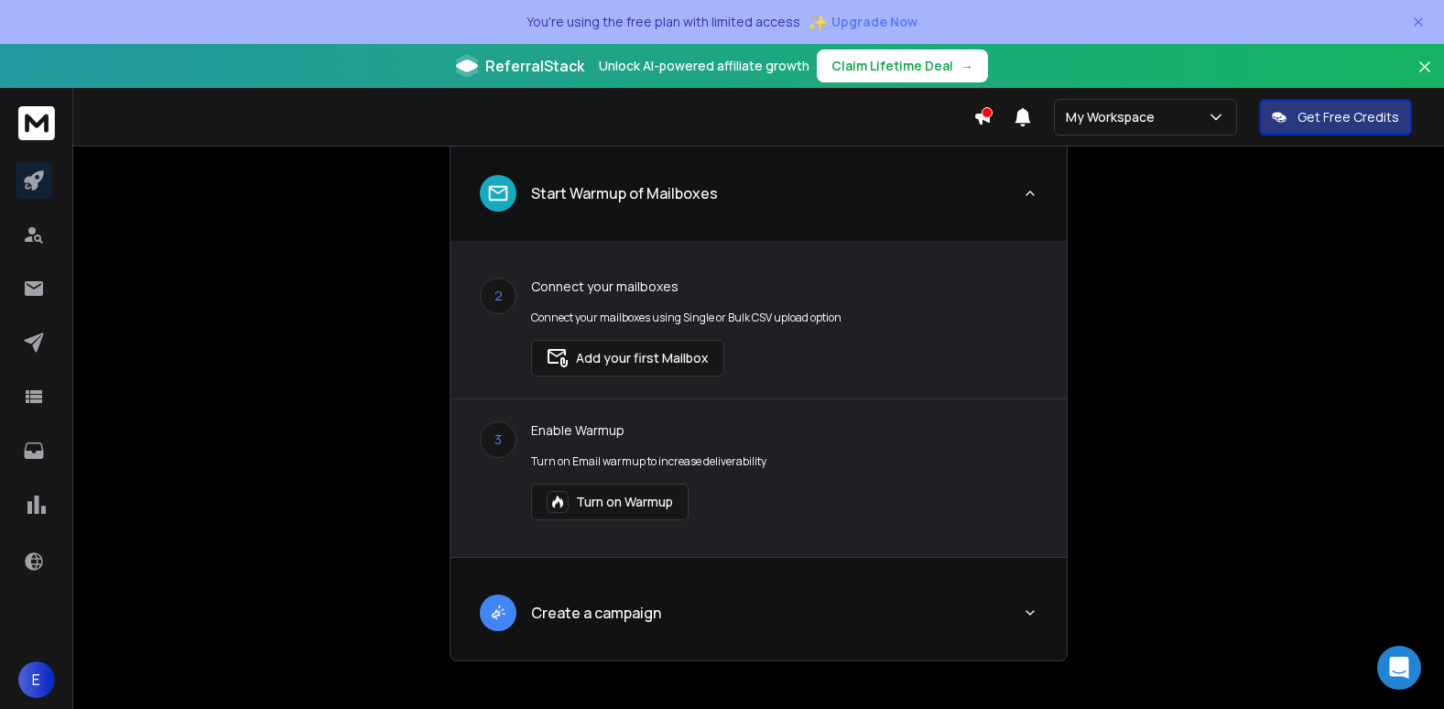
click at [628, 608] on p "Create a campaign" at bounding box center [596, 612] width 130 height 22
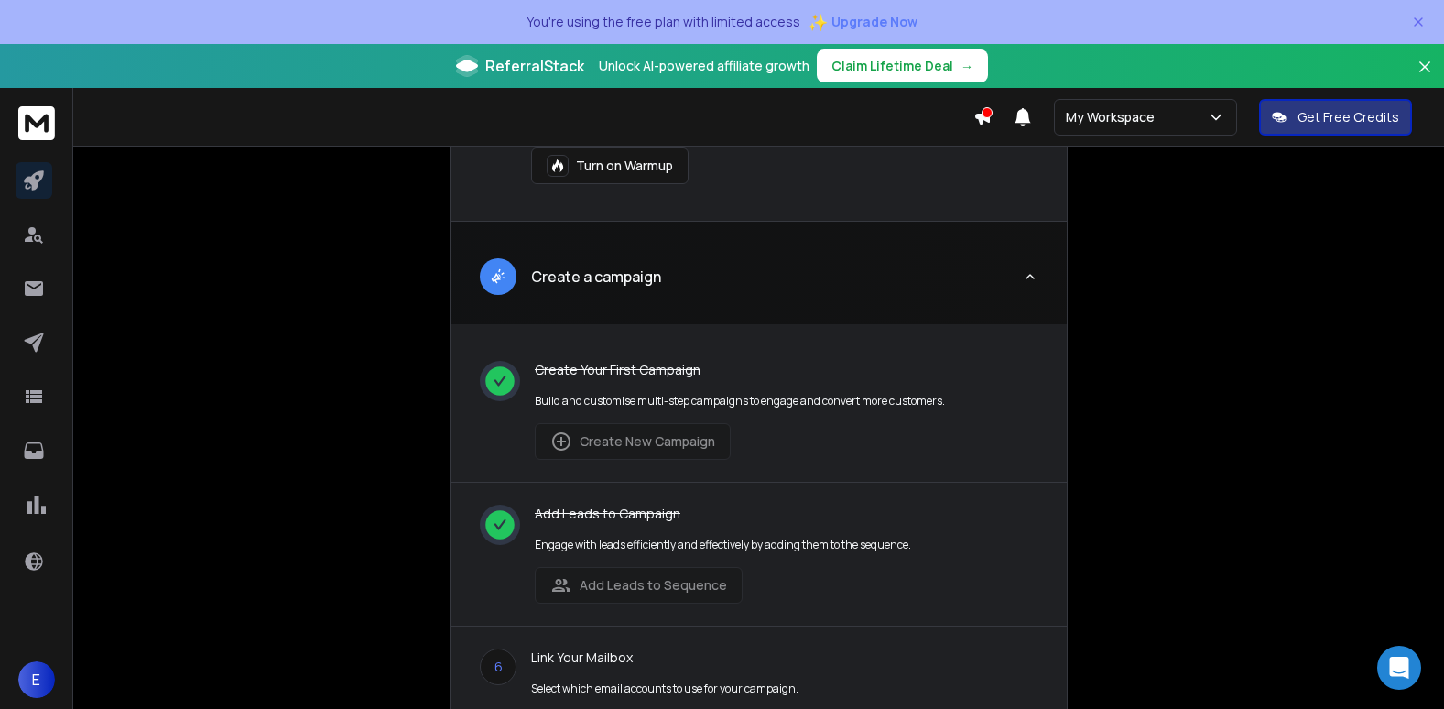
scroll to position [439, 0]
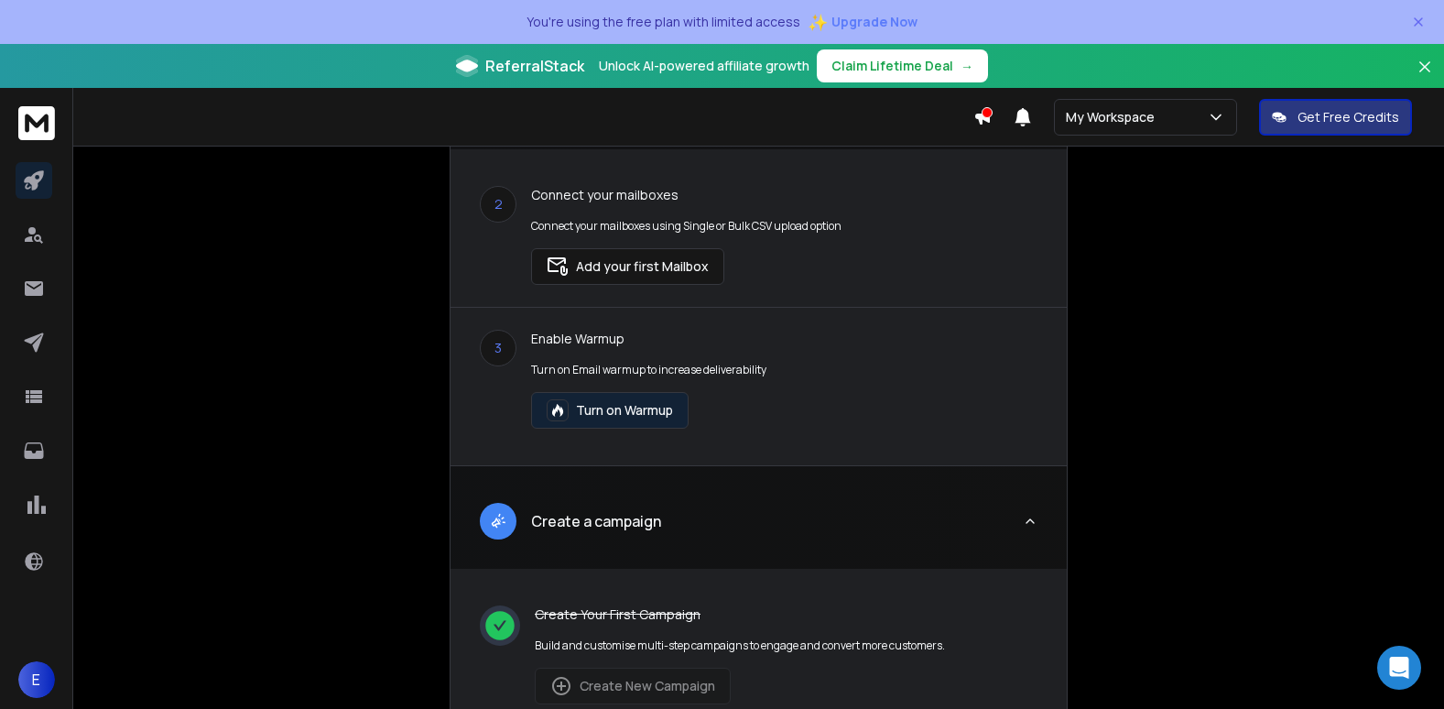
click at [654, 403] on button "Turn on Warmup" at bounding box center [609, 410] width 157 height 37
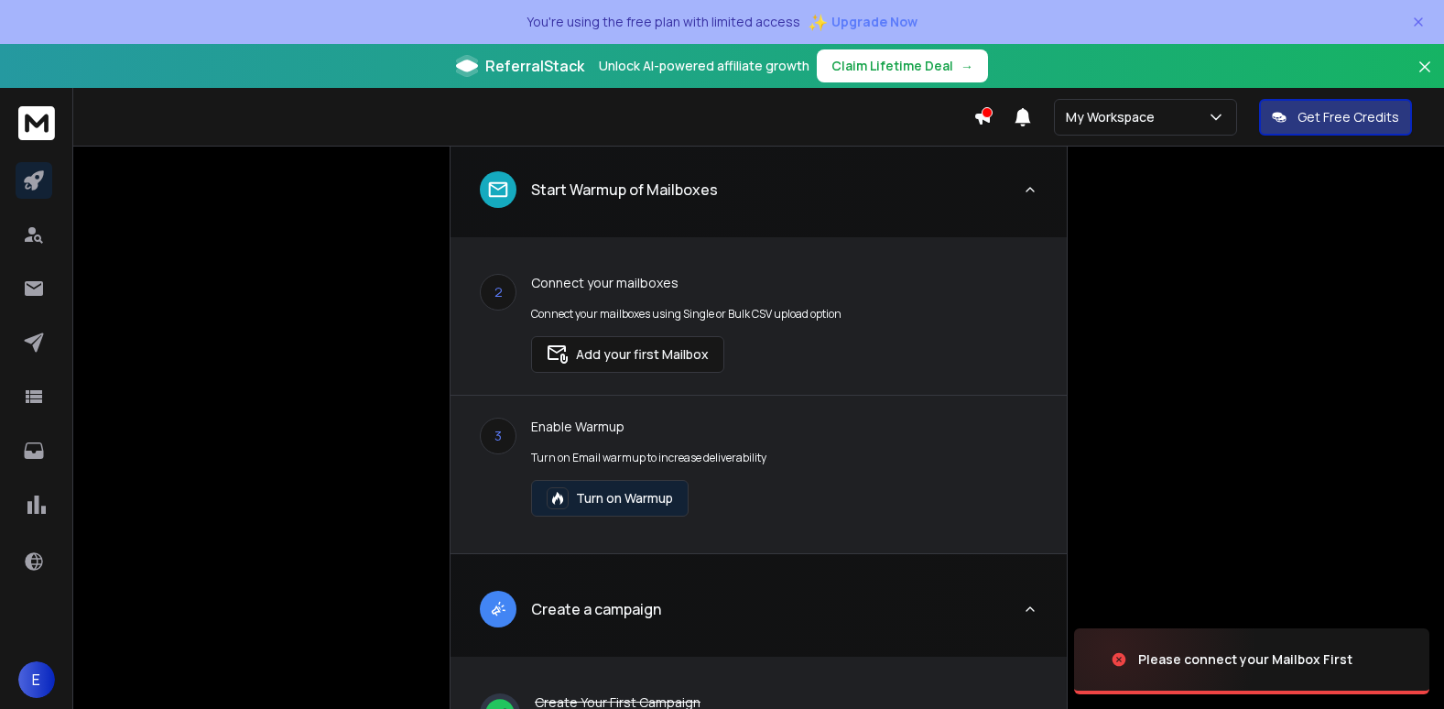
scroll to position [255, 0]
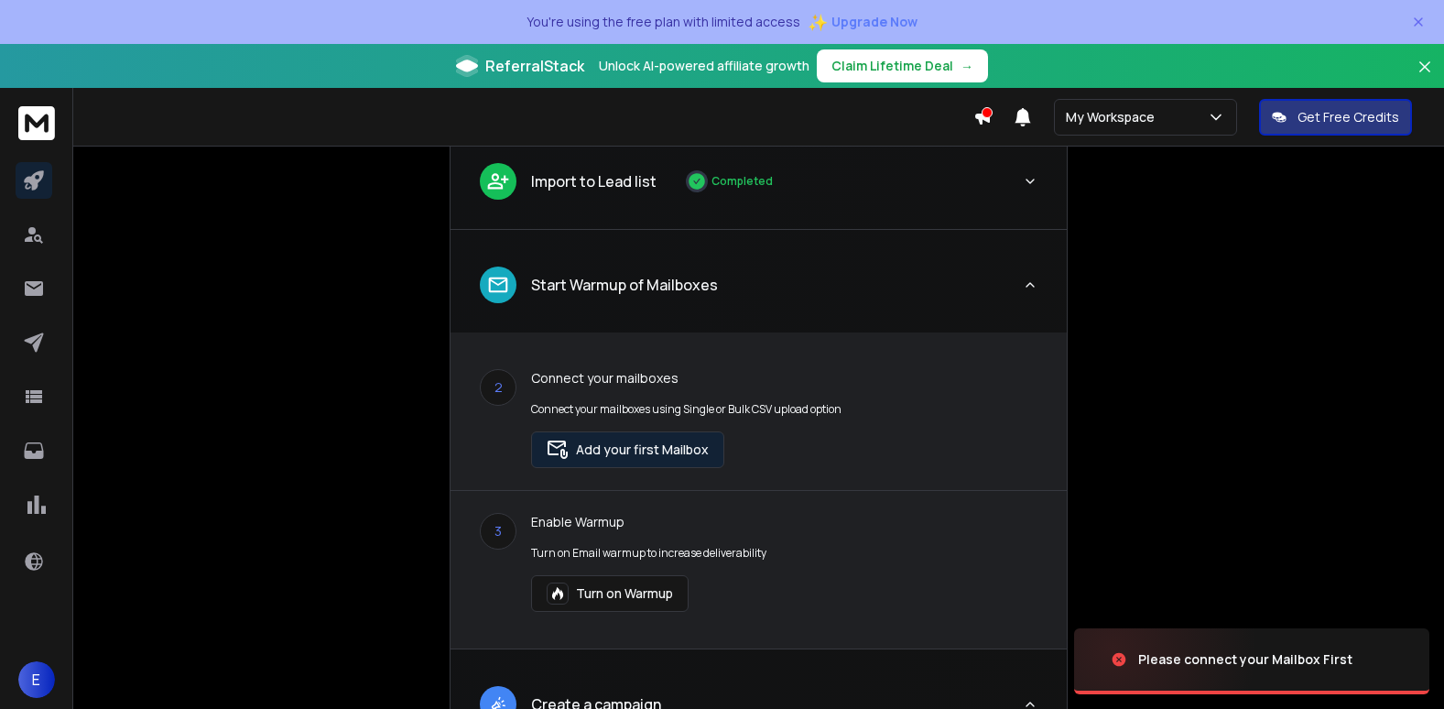
click at [650, 442] on button "Add your first Mailbox" at bounding box center [627, 449] width 193 height 37
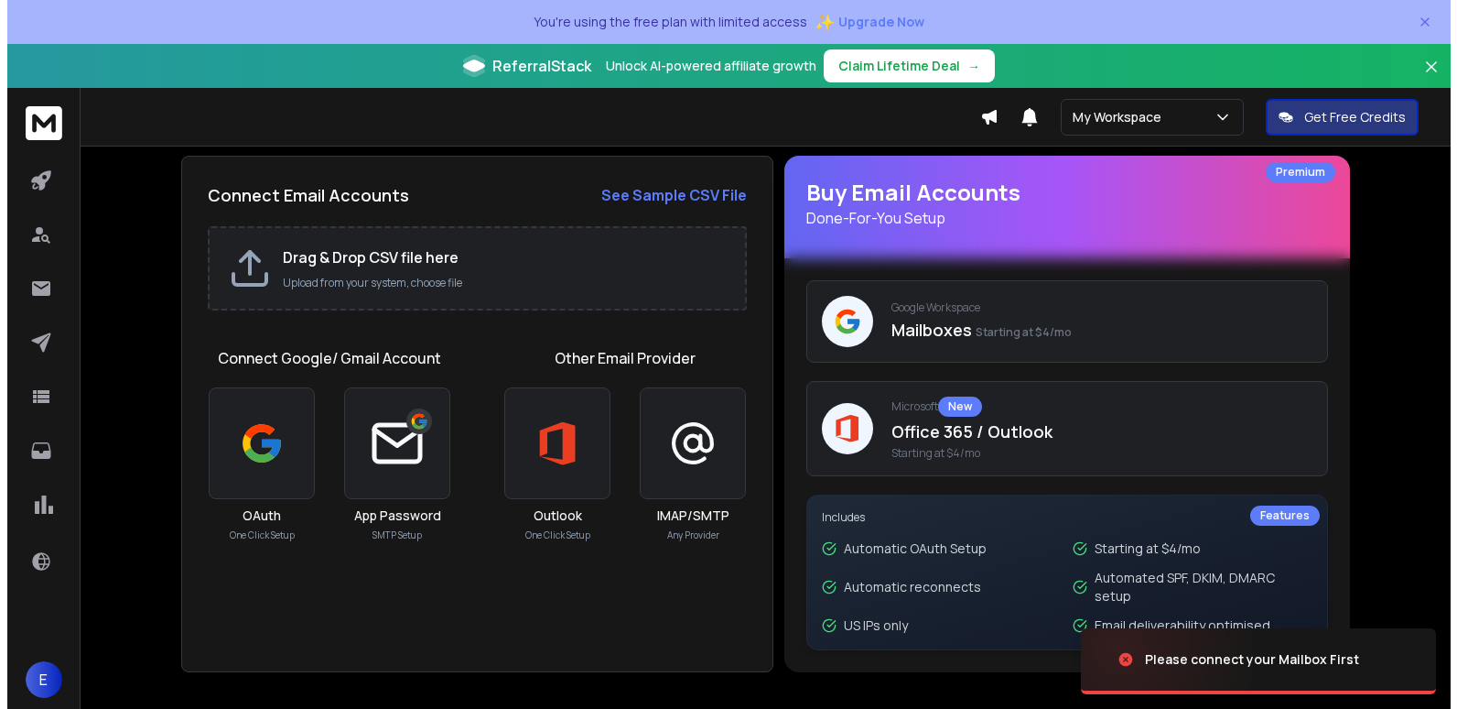
scroll to position [93, 0]
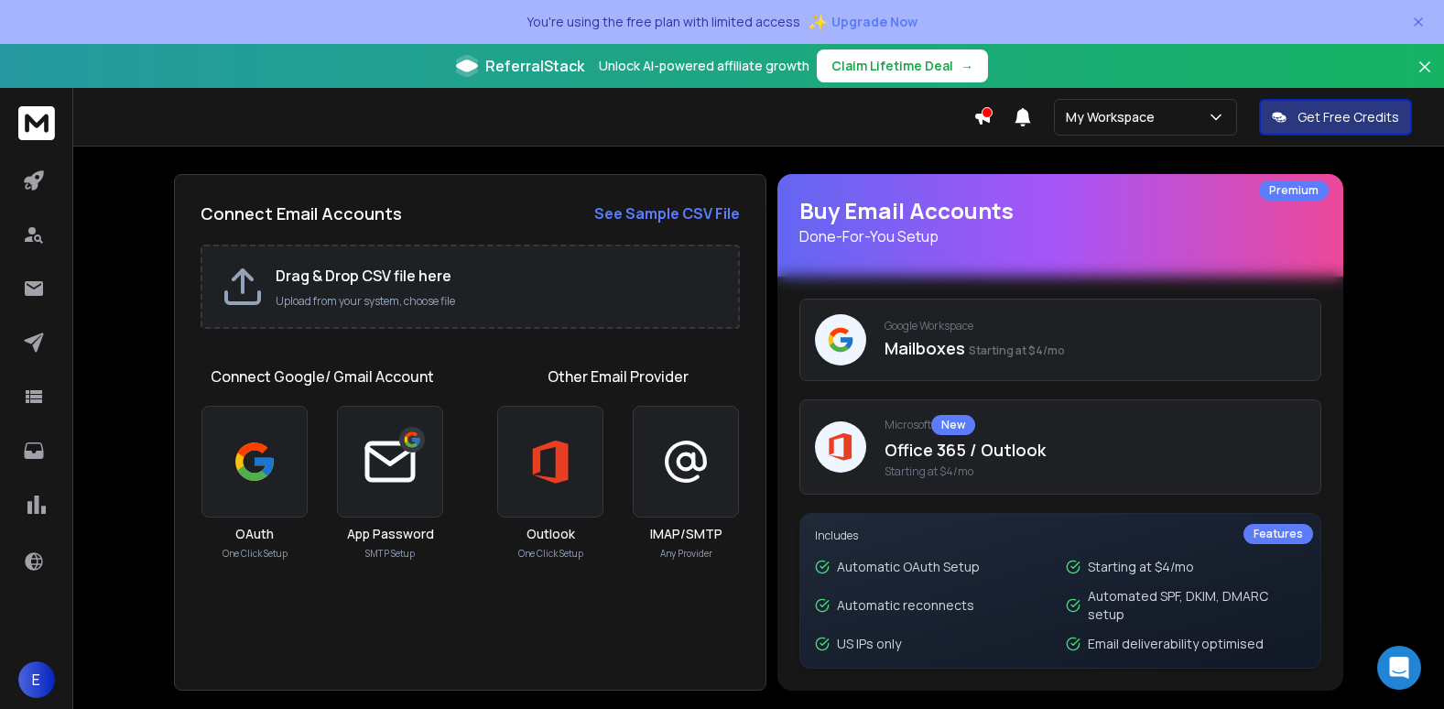
click at [246, 471] on icon at bounding box center [253, 473] width 30 height 16
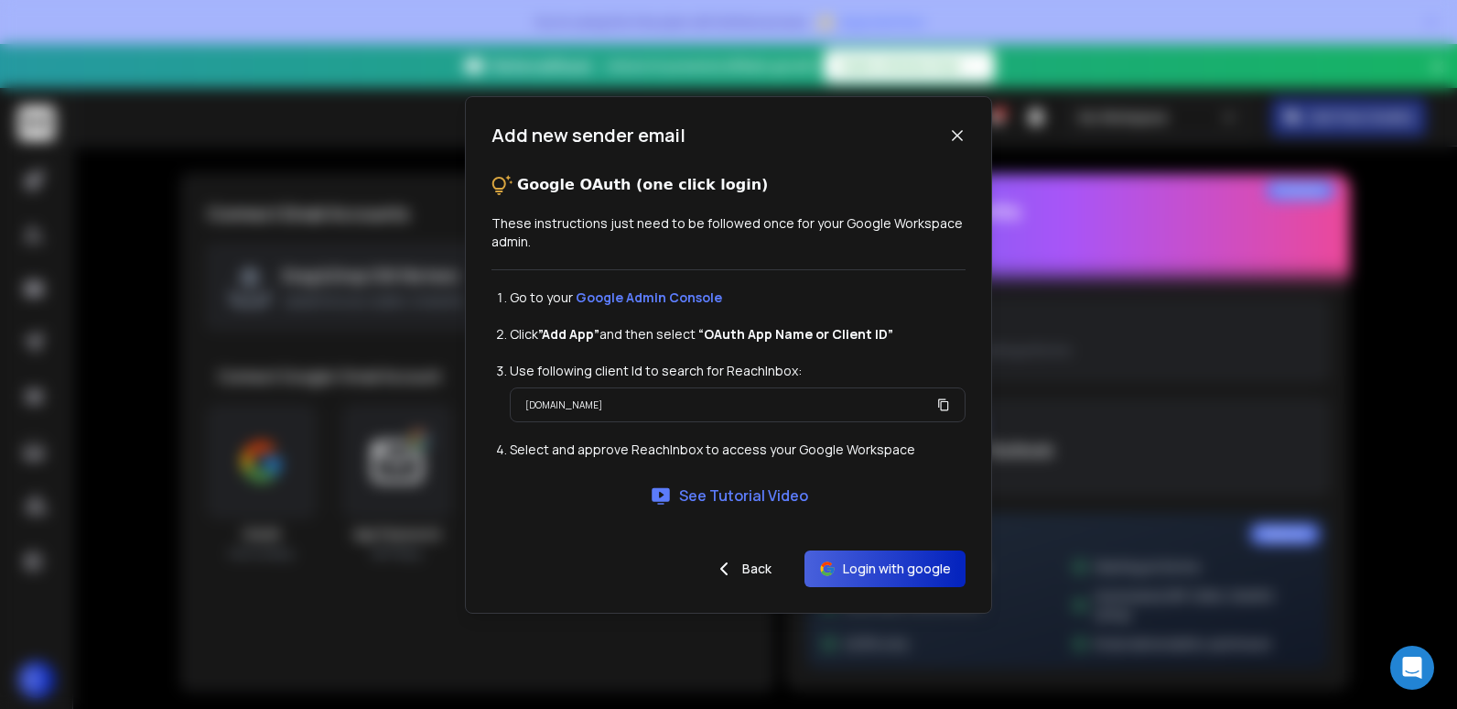
click at [867, 567] on button "Login with google" at bounding box center [885, 568] width 161 height 37
